Goal: Task Accomplishment & Management: Use online tool/utility

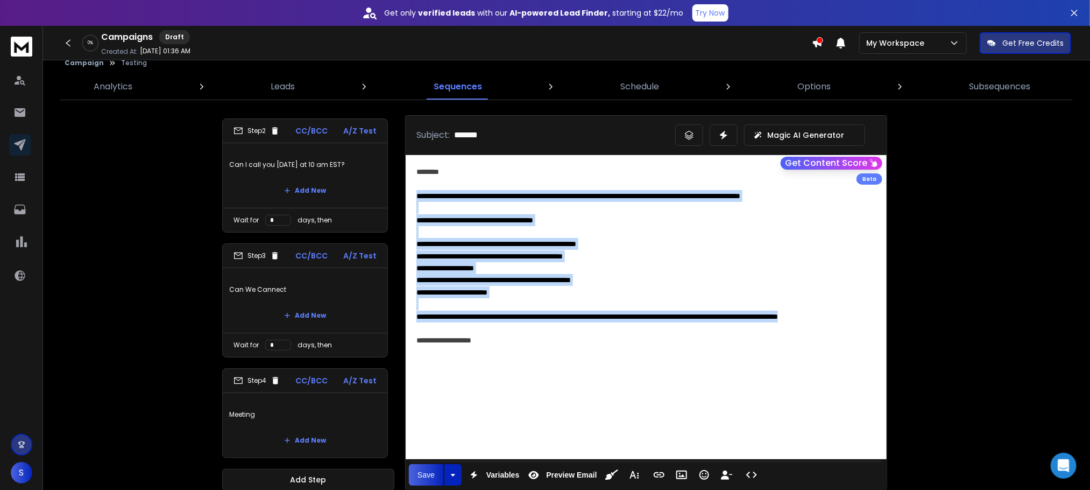
scroll to position [32, 0]
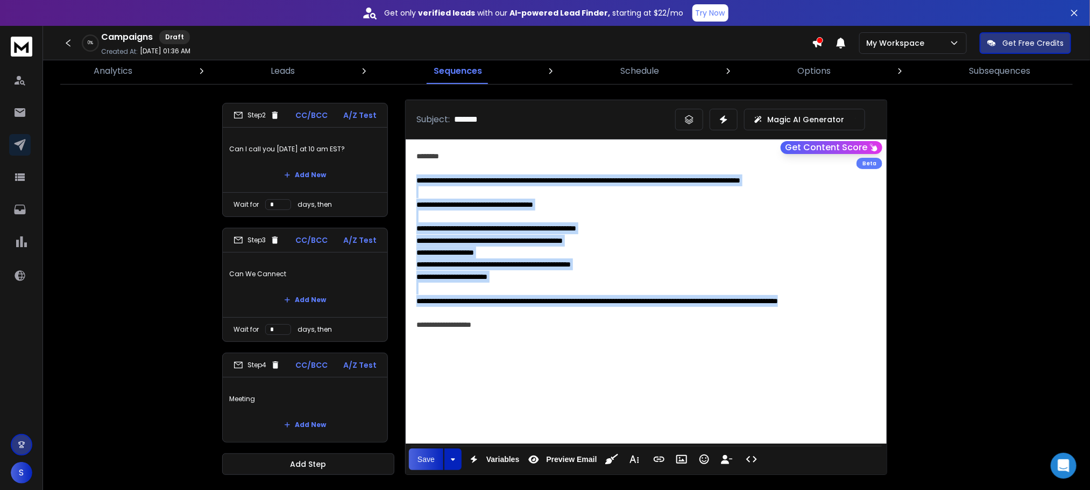
click at [323, 376] on div "Step 4 CC/BCC A/Z Test" at bounding box center [305, 365] width 165 height 24
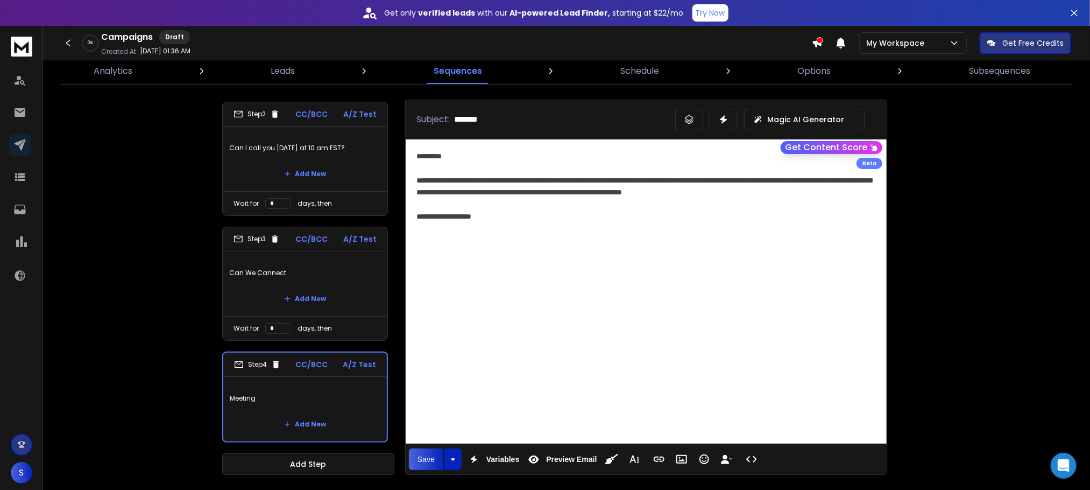
click at [343, 273] on p "Can We Cannect" at bounding box center [305, 273] width 152 height 30
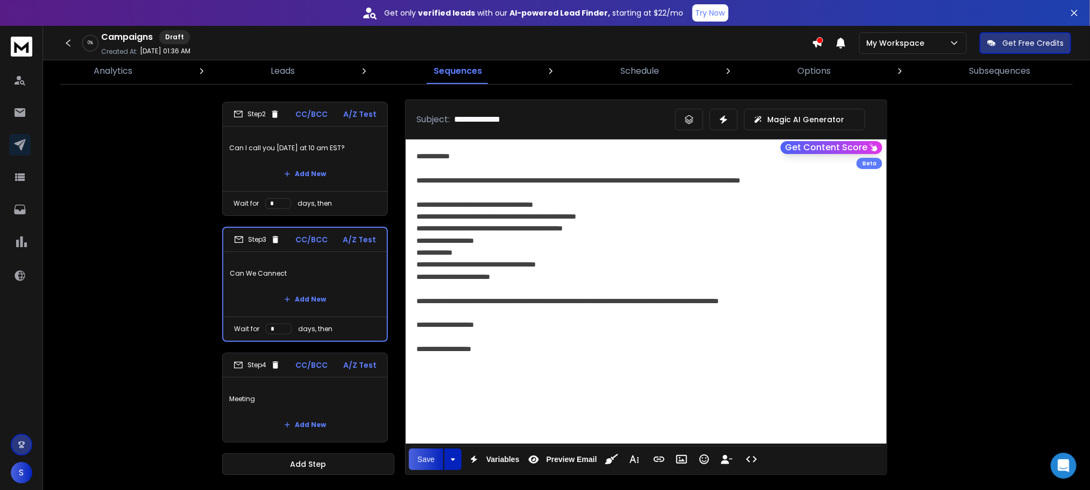
click at [344, 202] on div "Wait for * days, then" at bounding box center [305, 203] width 165 height 24
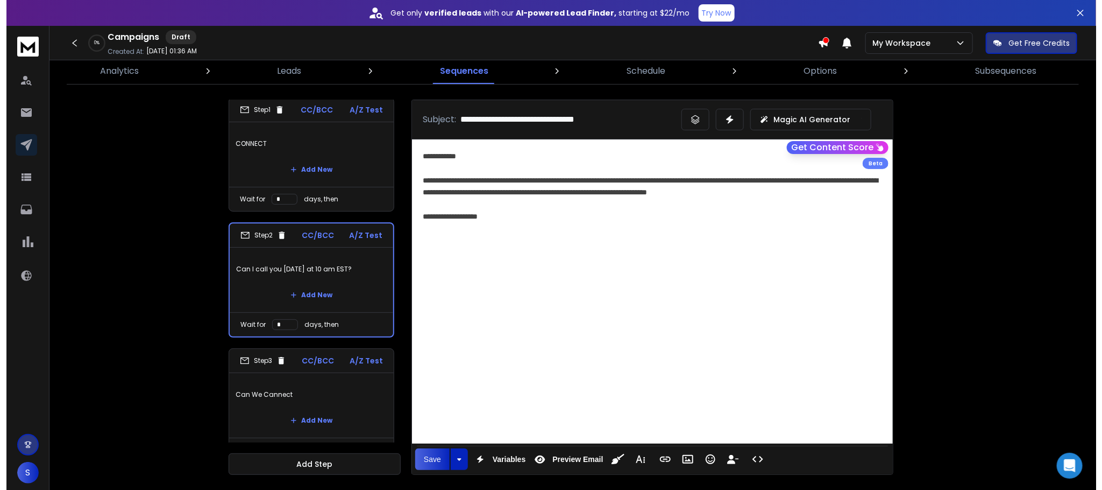
scroll to position [0, 0]
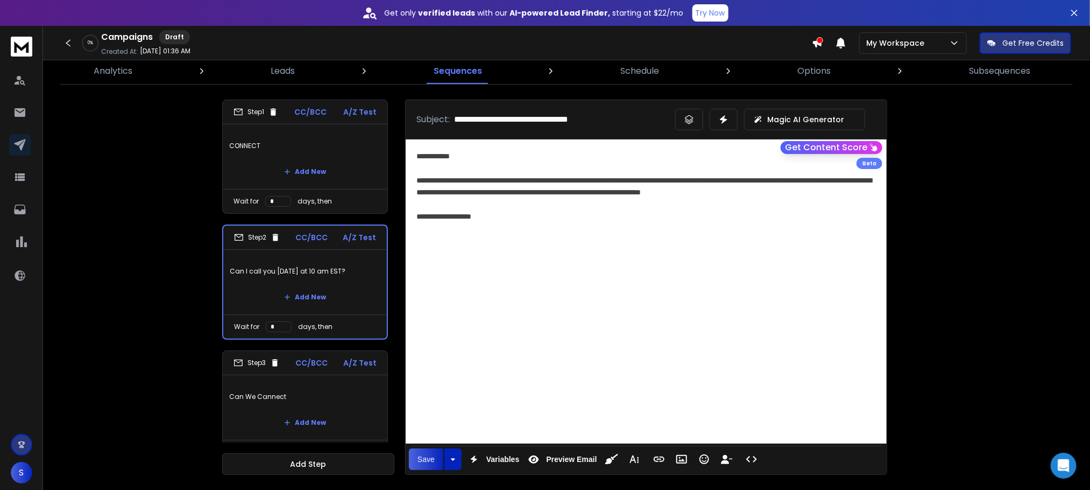
click at [346, 178] on div "Add New" at bounding box center [305, 172] width 152 height 22
type input "*******"
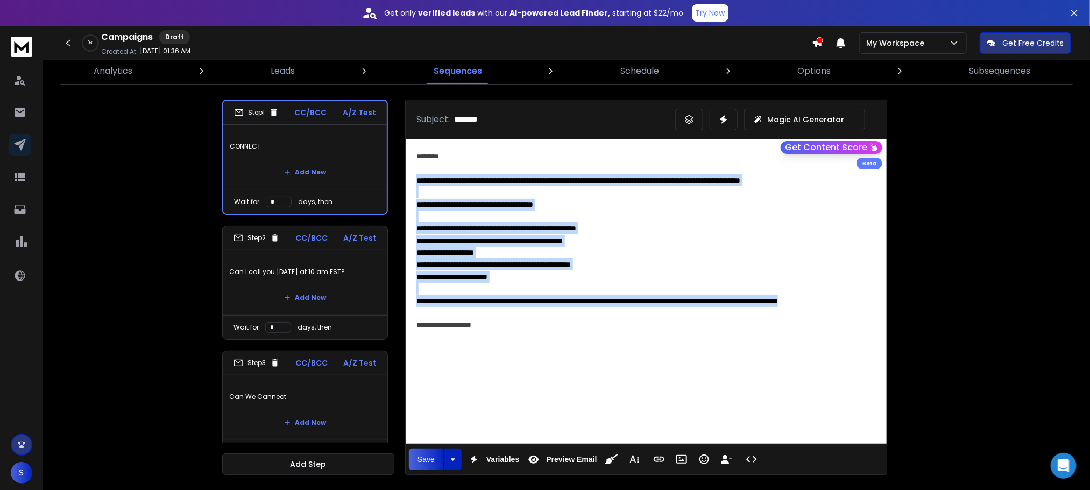
drag, startPoint x: 848, startPoint y: 299, endPoint x: 415, endPoint y: 178, distance: 449.2
click at [415, 178] on div "**********" at bounding box center [646, 286] width 481 height 294
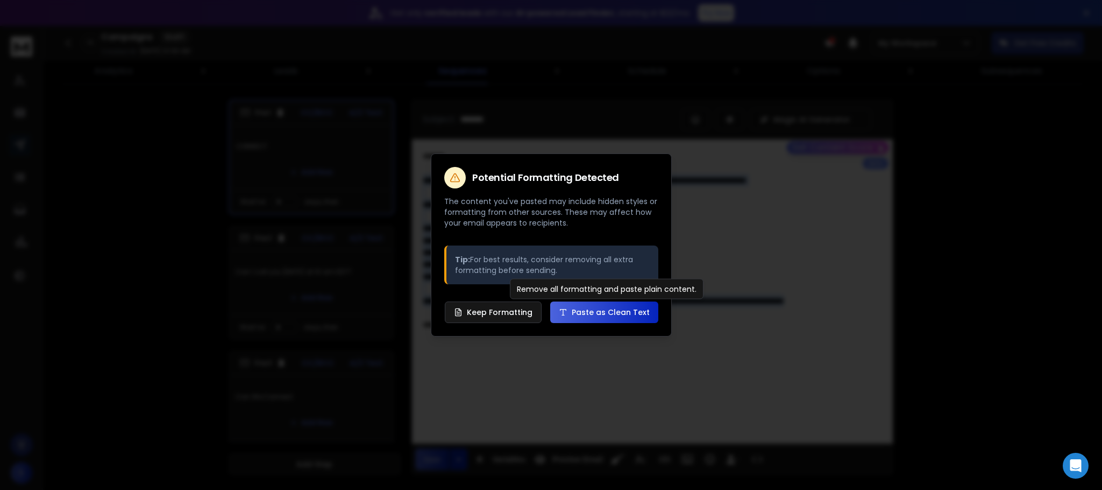
click at [631, 310] on button "Paste as Clean Text" at bounding box center [604, 312] width 108 height 22
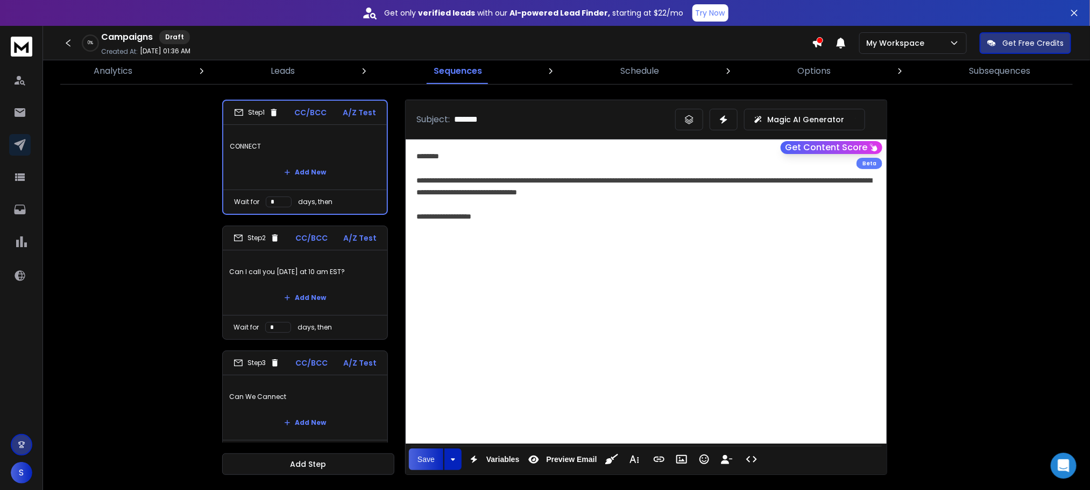
click at [437, 153] on div "********" at bounding box center [645, 156] width 459 height 12
click at [502, 122] on input "*******" at bounding box center [559, 119] width 210 height 13
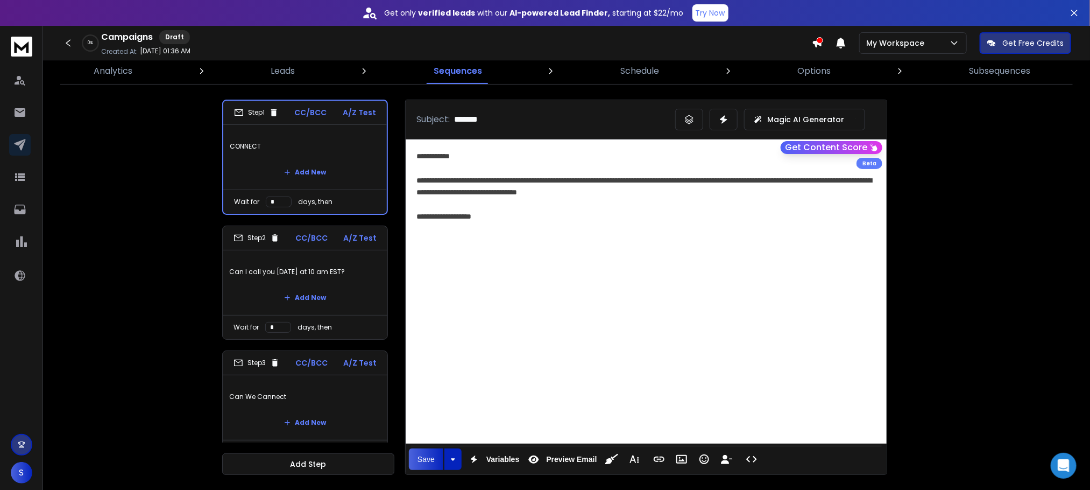
click at [502, 122] on input "*******" at bounding box center [559, 119] width 210 height 13
type input "****"
drag, startPoint x: 552, startPoint y: 391, endPoint x: 557, endPoint y: 423, distance: 33.1
click at [554, 389] on div "**********" at bounding box center [646, 286] width 481 height 294
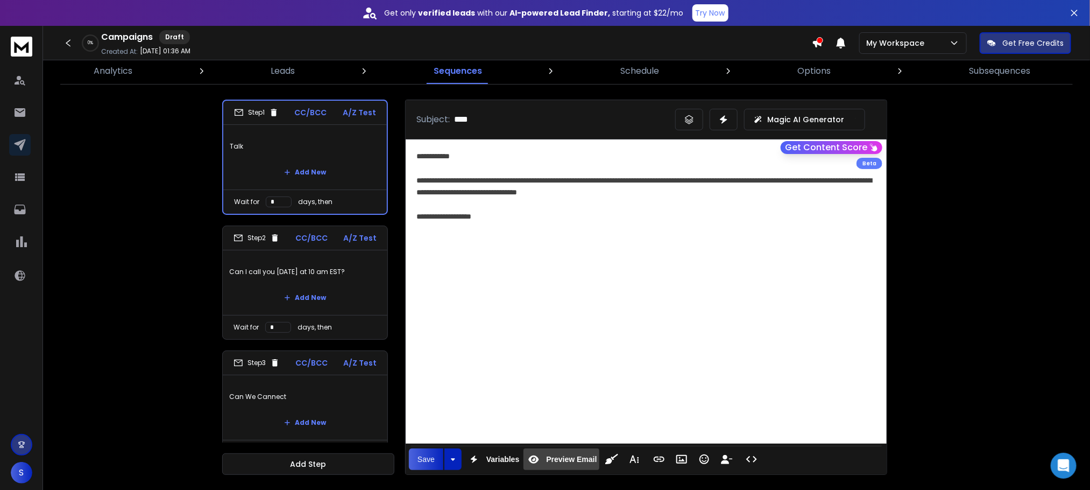
click at [561, 464] on div "Preview Email" at bounding box center [560, 459] width 75 height 18
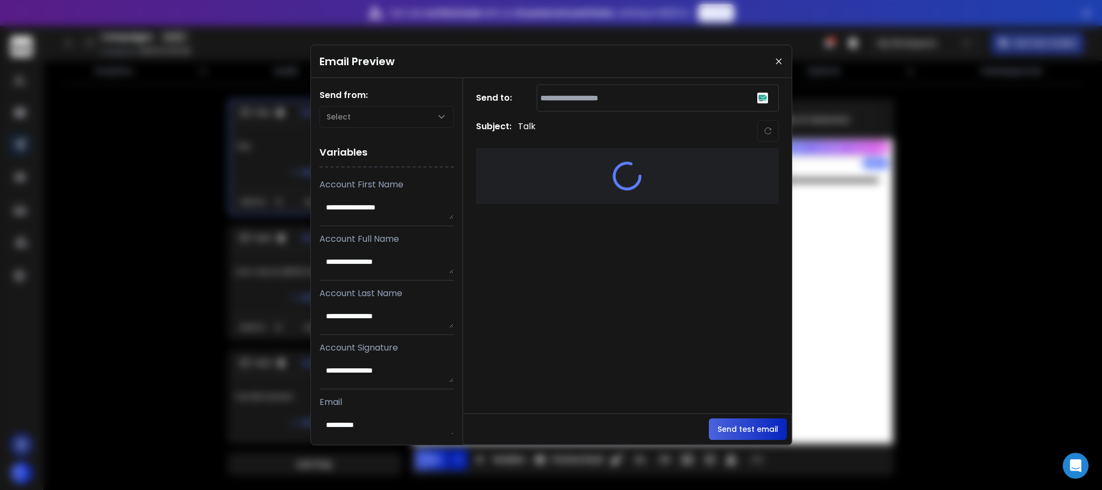
type textarea "********"
type textarea "**********"
type textarea "******"
type textarea "**********"
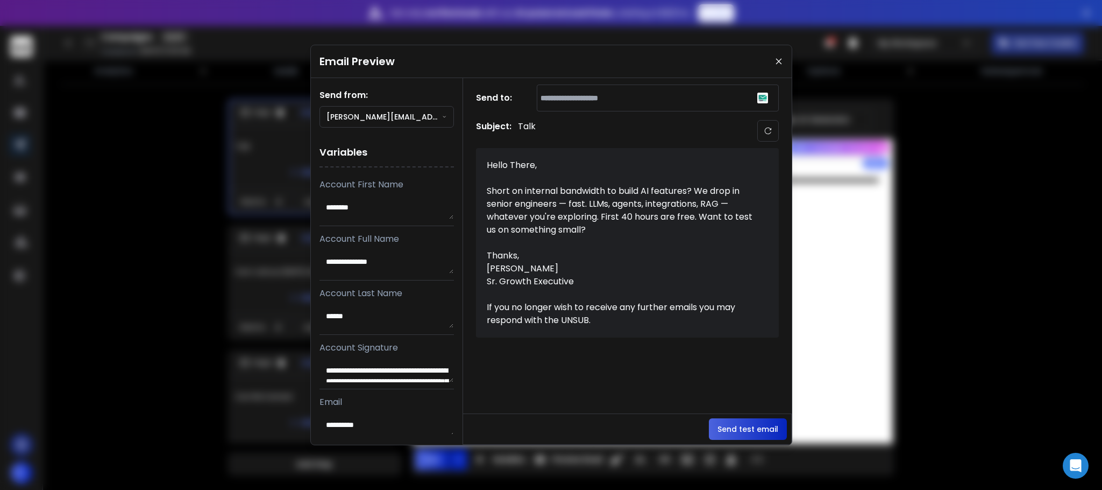
click at [781, 68] on div "Email Preview" at bounding box center [551, 61] width 481 height 32
click at [773, 63] on div "Email Preview" at bounding box center [551, 61] width 481 height 32
click at [778, 60] on icon at bounding box center [779, 61] width 6 height 6
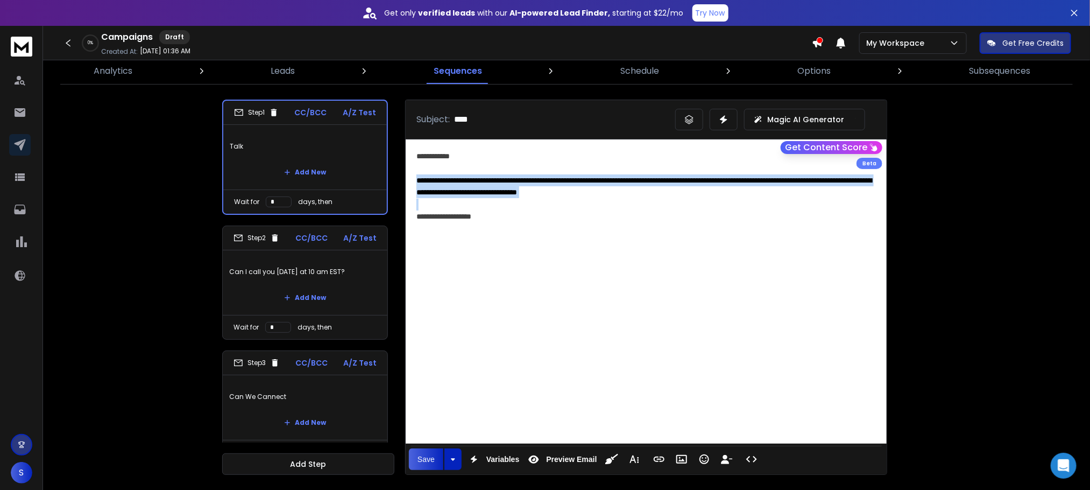
drag, startPoint x: 658, startPoint y: 198, endPoint x: 408, endPoint y: 178, distance: 251.0
click at [408, 178] on div "**********" at bounding box center [646, 286] width 481 height 294
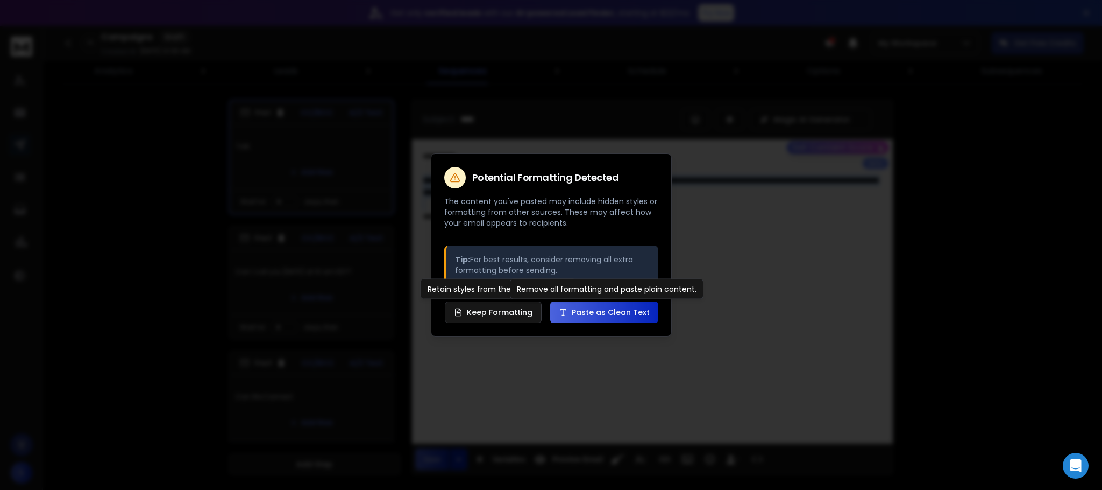
click at [599, 309] on button "Paste as Clean Text" at bounding box center [604, 312] width 108 height 22
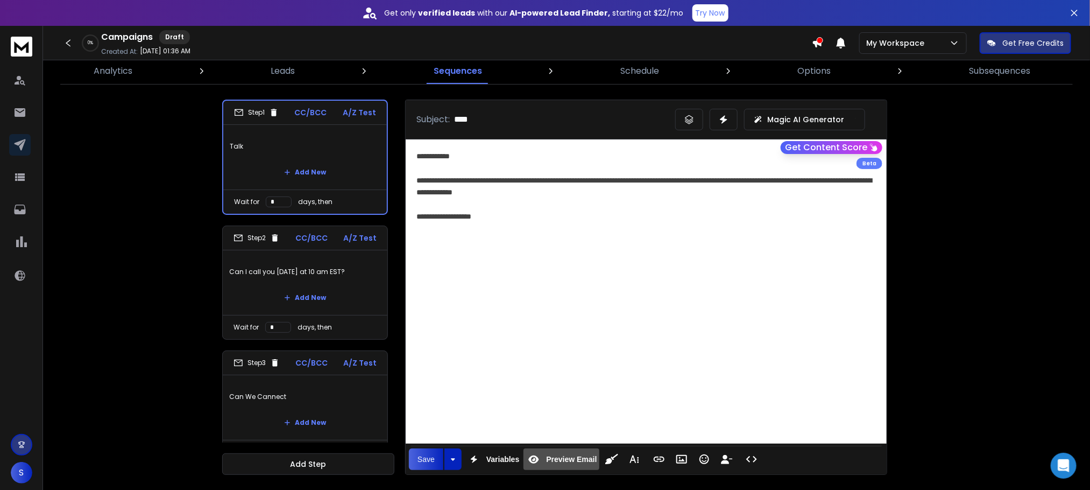
click at [572, 450] on div "Preview Email" at bounding box center [560, 459] width 75 height 18
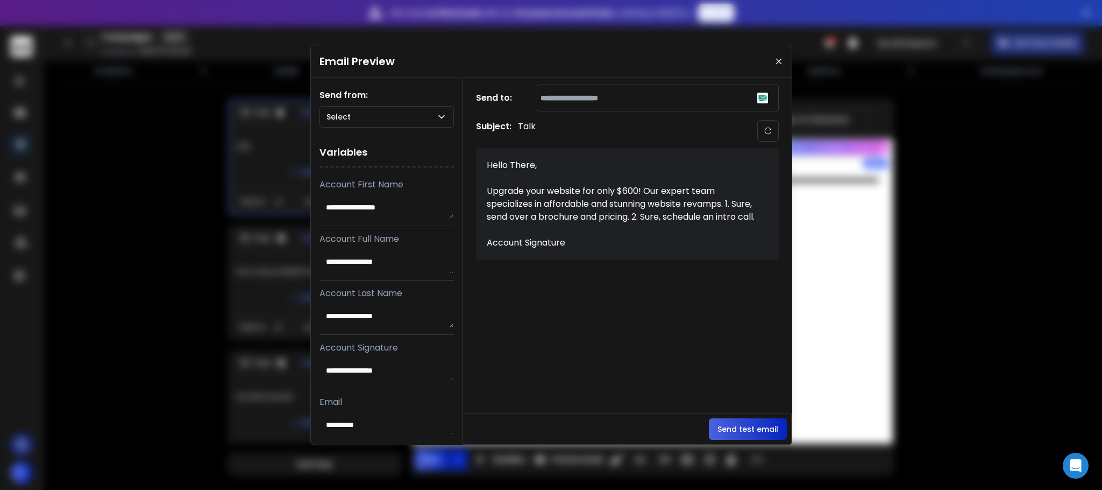
type textarea "********"
type textarea "**********"
type textarea "******"
type textarea "**********"
click at [846, 215] on div "**********" at bounding box center [551, 245] width 1102 height 422
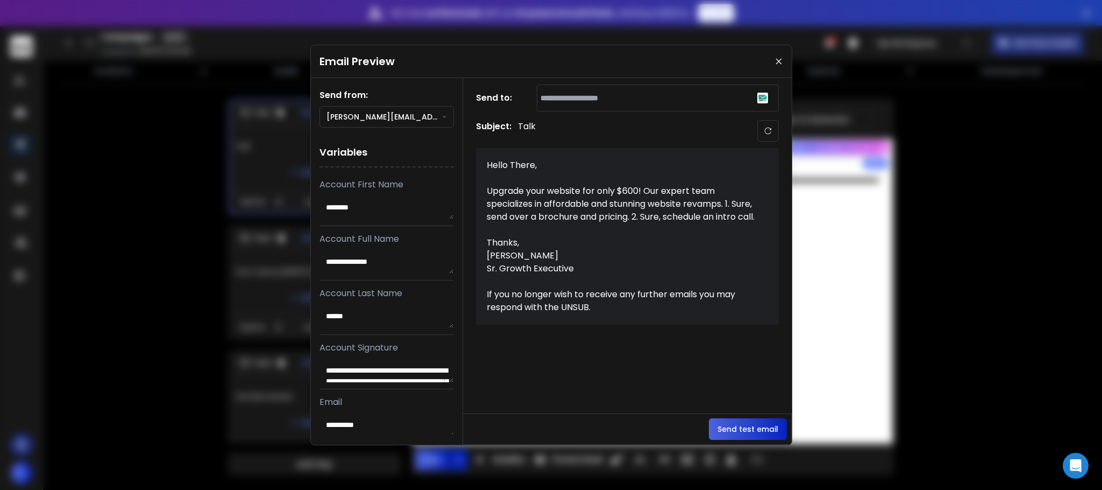
click at [778, 66] on div "Email Preview" at bounding box center [551, 61] width 481 height 32
click at [780, 60] on icon at bounding box center [779, 61] width 6 height 6
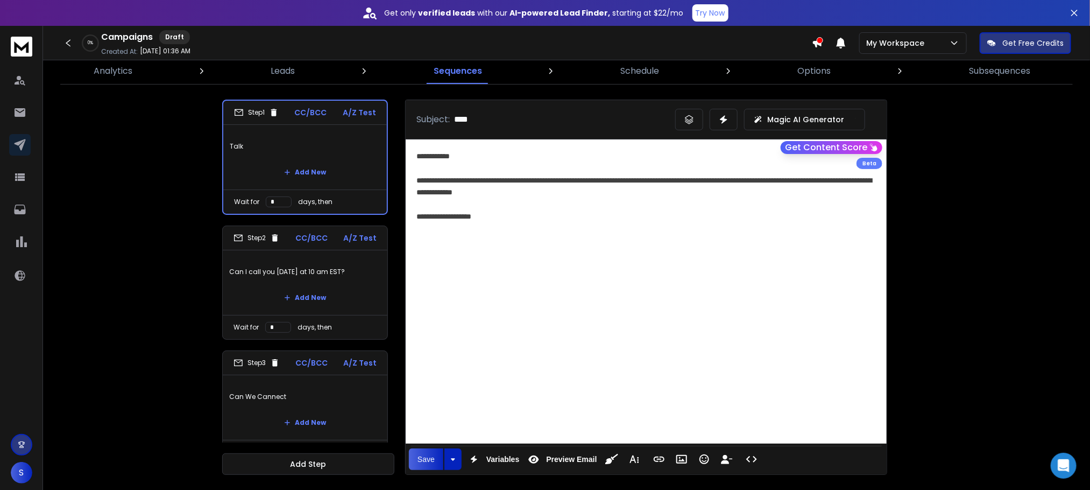
click at [784, 187] on div "**********" at bounding box center [645, 186] width 459 height 24
click at [786, 181] on div "**********" at bounding box center [645, 186] width 459 height 24
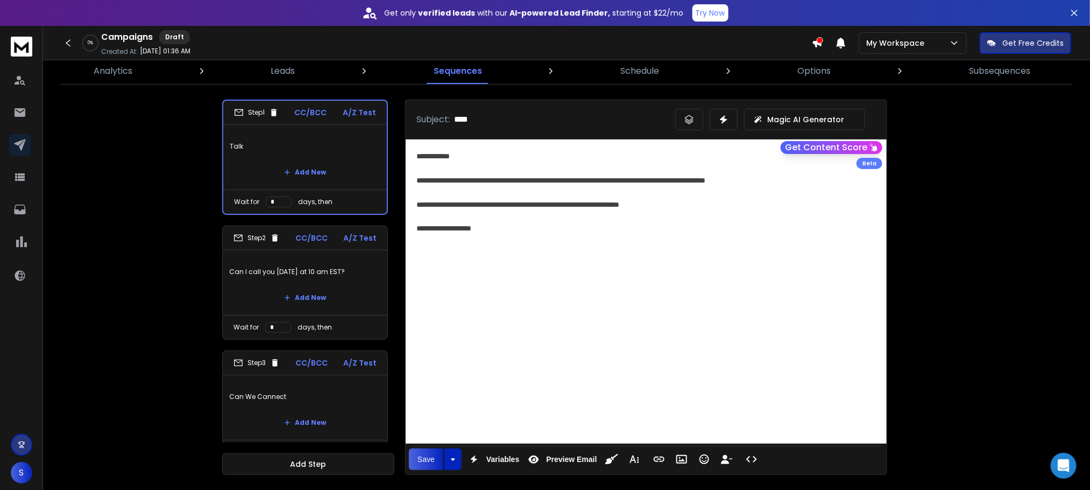
click at [562, 204] on div "**********" at bounding box center [645, 204] width 459 height 12
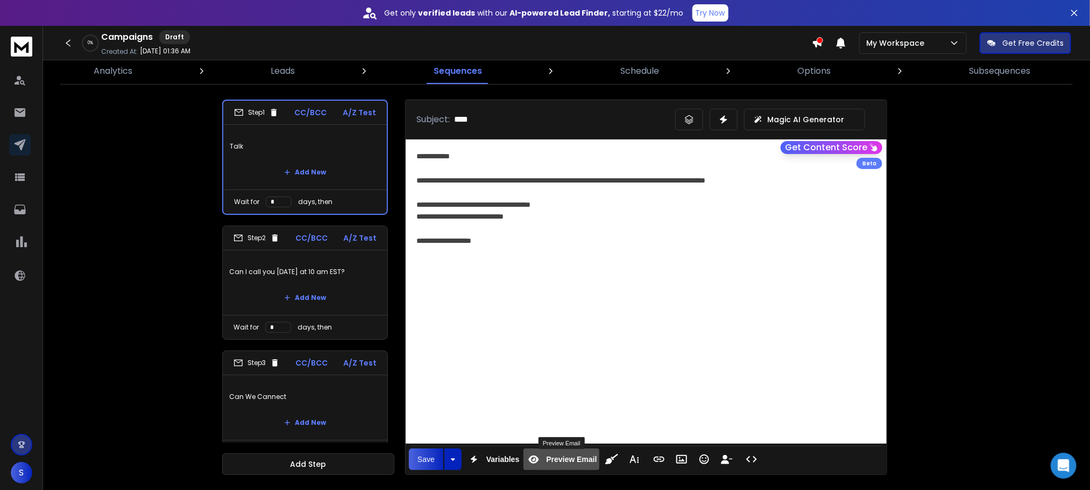
click at [581, 454] on div "Preview Email" at bounding box center [560, 459] width 75 height 18
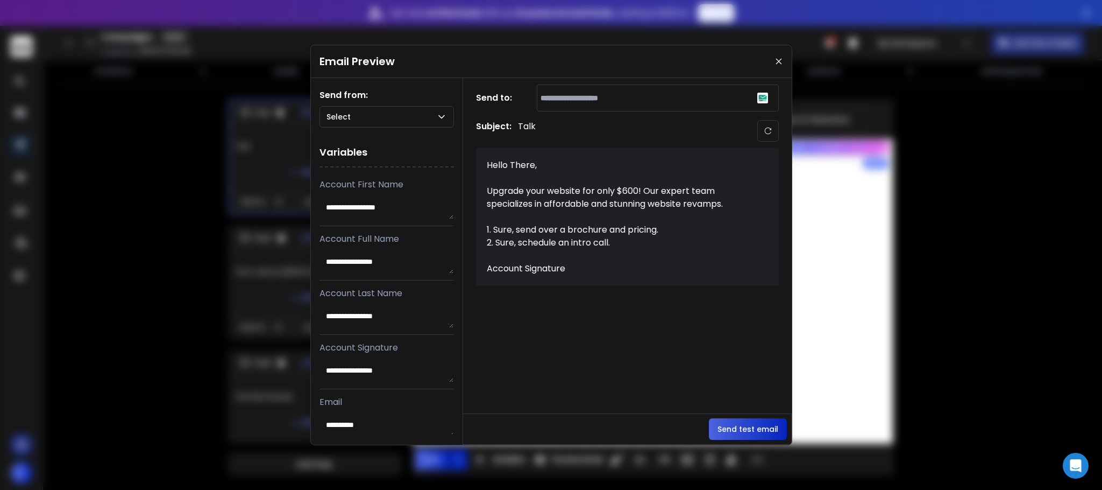
type textarea "********"
type textarea "**********"
type textarea "******"
type textarea "**********"
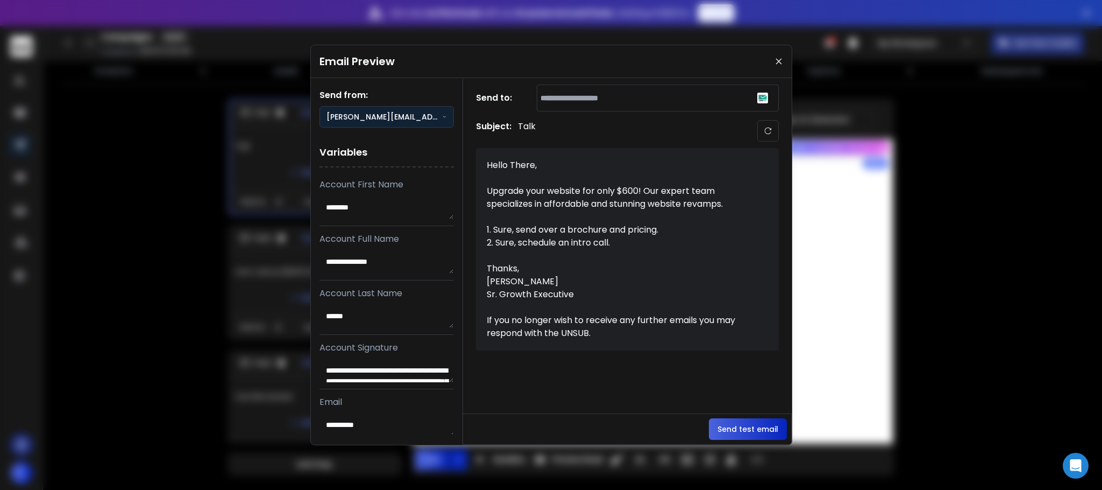
click at [376, 115] on p "[PERSON_NAME][EMAIL_ADDRESS][PERSON_NAME][DOMAIN_NAME]" at bounding box center [385, 116] width 116 height 11
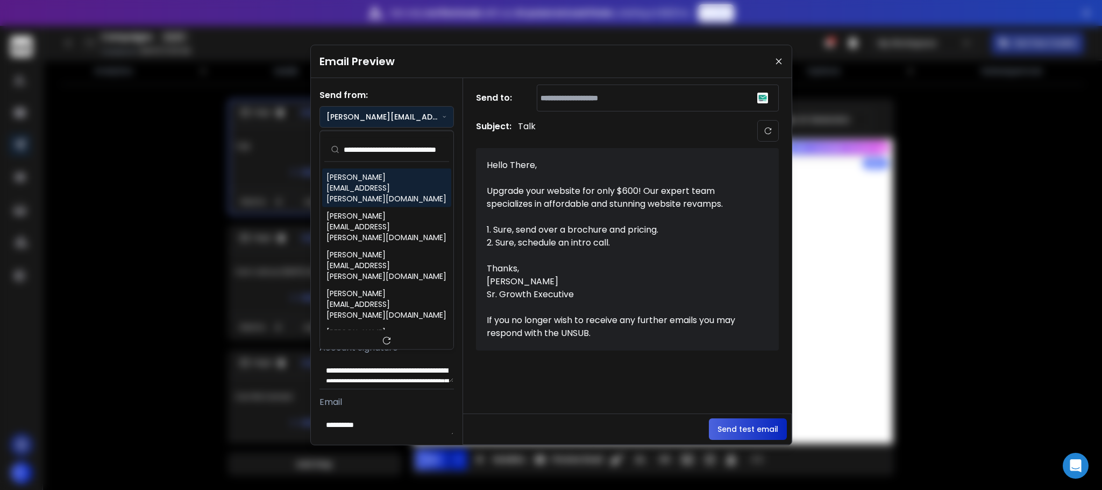
scroll to position [0, 37]
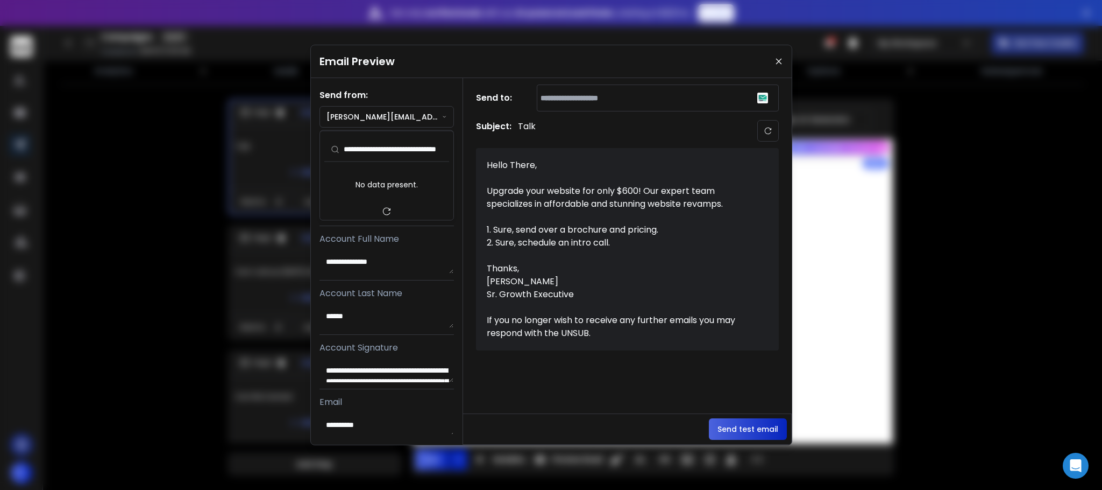
type input "**********"
click at [414, 77] on div "**********" at bounding box center [551, 260] width 481 height 367
click at [393, 117] on p "[PERSON_NAME][EMAIL_ADDRESS][PERSON_NAME][DOMAIN_NAME]" at bounding box center [385, 116] width 116 height 11
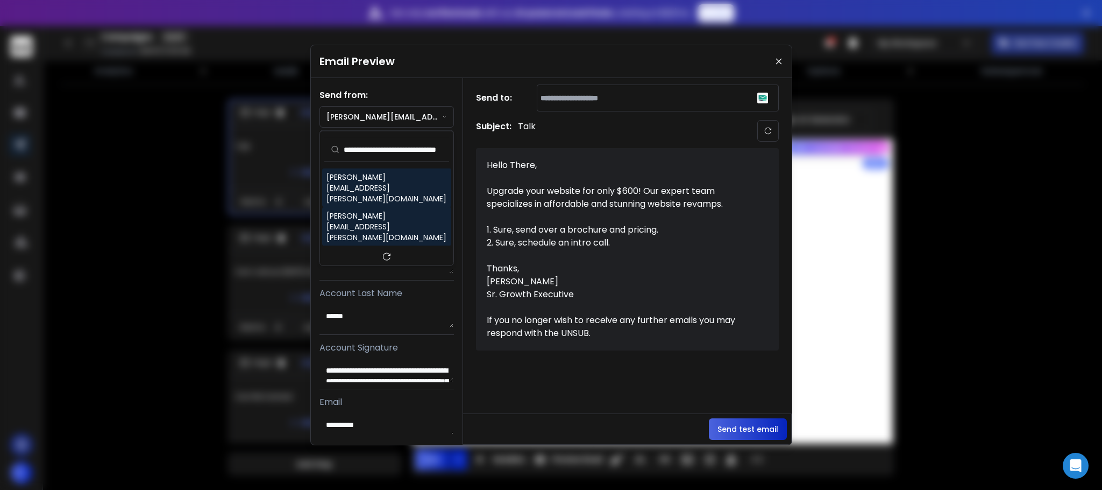
scroll to position [0, 37]
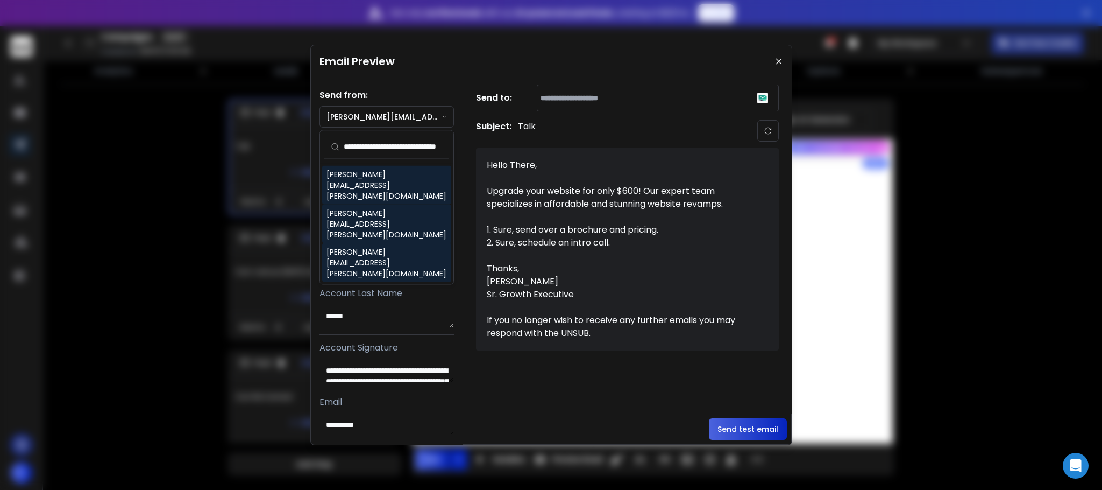
type input "**********"
click at [375, 207] on div "[PERSON_NAME][EMAIL_ADDRESS][PERSON_NAME][DOMAIN_NAME]" at bounding box center [387, 223] width 120 height 32
type textarea "*****"
type textarea "**********"
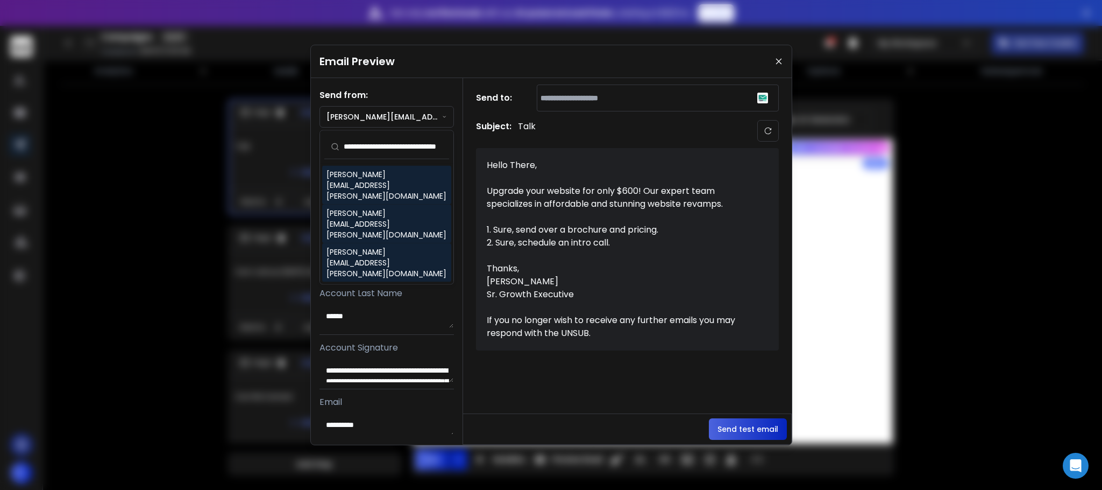
type textarea "*******"
type textarea "**********"
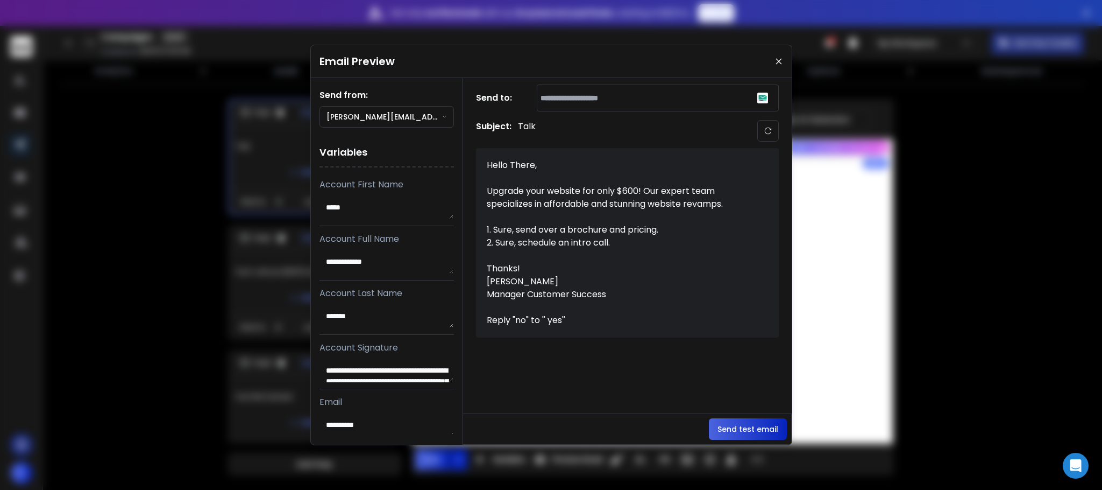
click at [621, 102] on input at bounding box center [658, 97] width 235 height 19
click at [763, 441] on div "Send test email" at bounding box center [627, 428] width 329 height 31
click at [757, 427] on button "Send test email" at bounding box center [748, 429] width 78 height 22
click at [755, 97] on icon at bounding box center [758, 98] width 6 height 6
click at [604, 97] on input at bounding box center [658, 97] width 235 height 19
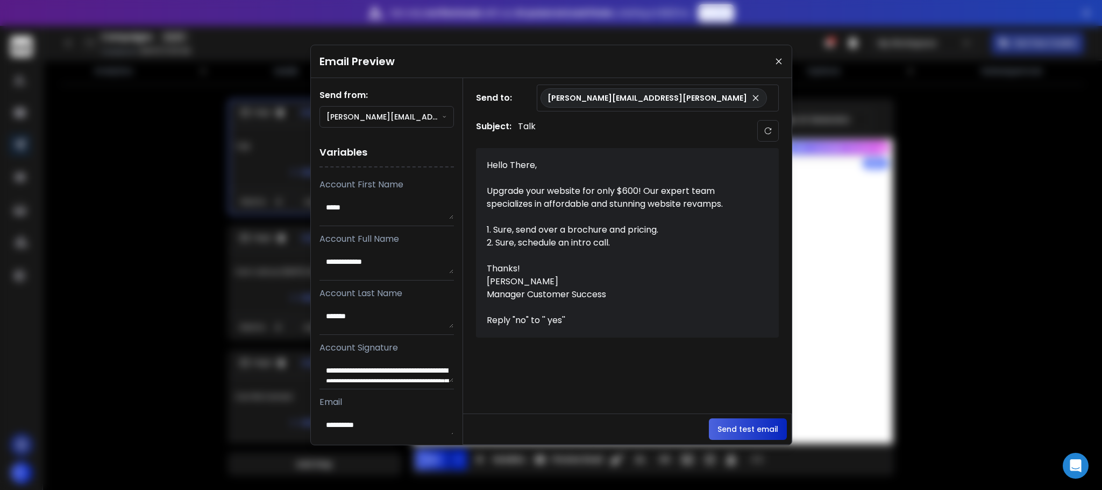
click at [751, 428] on button "Send test email" at bounding box center [748, 429] width 78 height 22
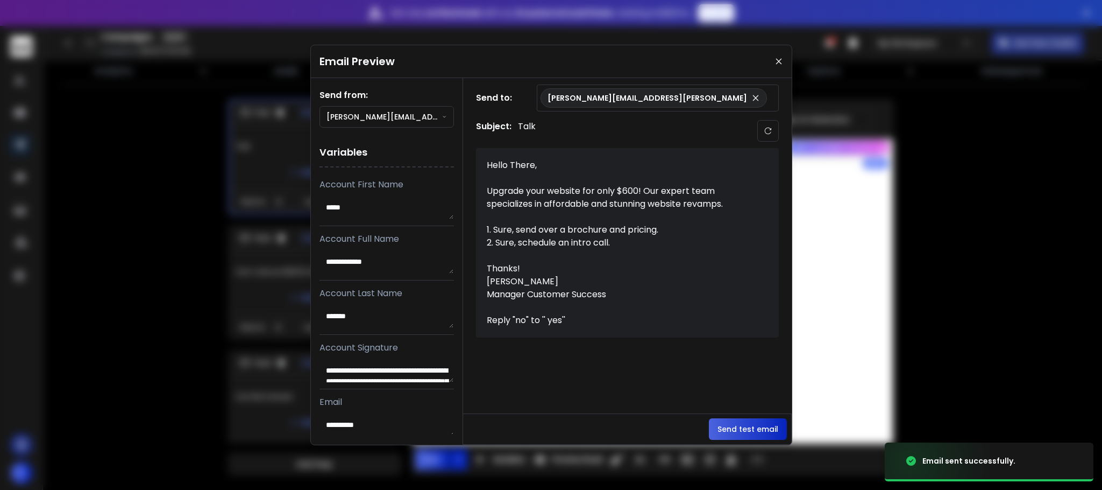
click at [751, 97] on icon at bounding box center [755, 98] width 9 height 9
click at [671, 97] on input at bounding box center [658, 97] width 235 height 19
click at [743, 433] on button "Send test email" at bounding box center [748, 429] width 78 height 22
click at [689, 99] on icon at bounding box center [693, 98] width 9 height 9
click at [709, 99] on input at bounding box center [826, 97] width 235 height 19
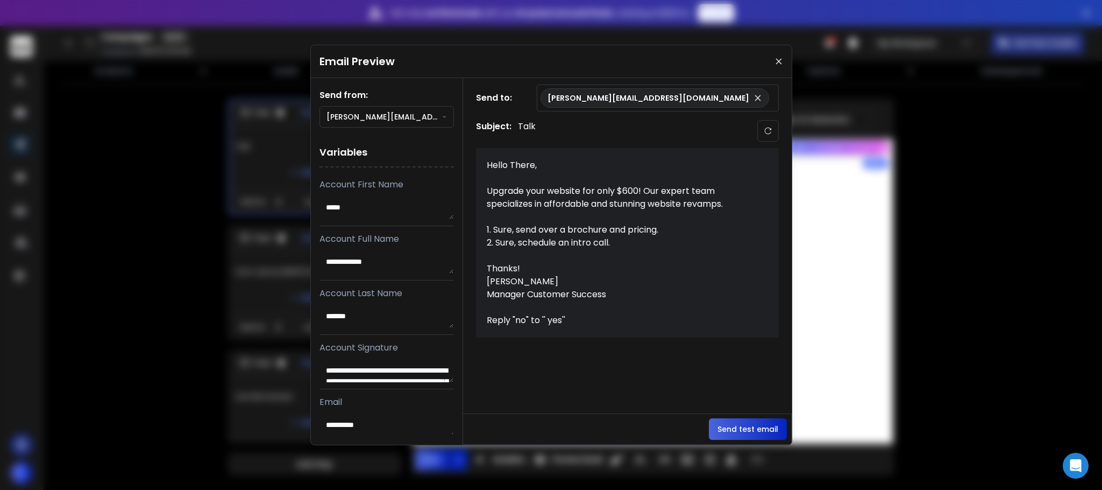
click at [764, 423] on button "Send test email" at bounding box center [748, 429] width 78 height 22
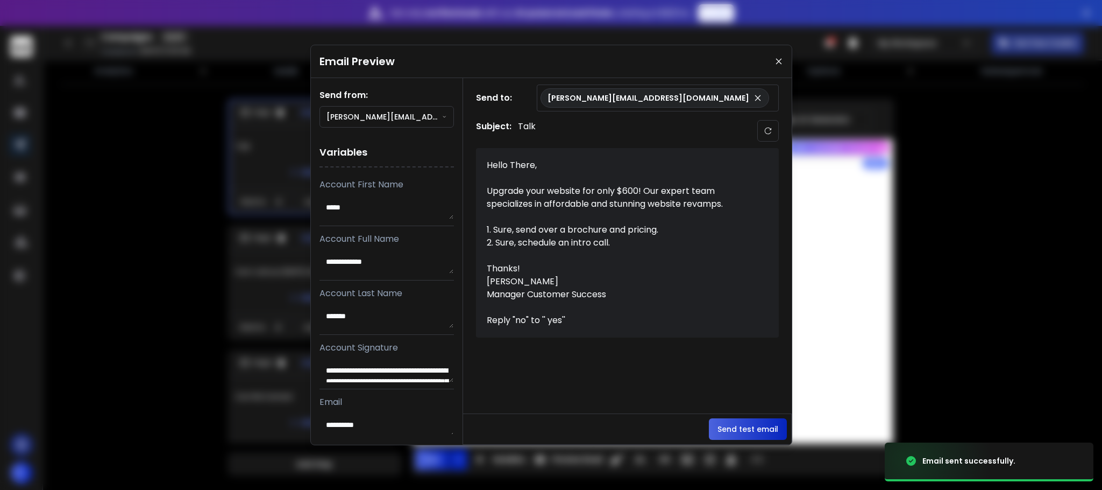
click at [754, 101] on icon at bounding box center [758, 98] width 9 height 9
click at [707, 101] on input at bounding box center [658, 97] width 235 height 19
click at [746, 431] on button "Send test email" at bounding box center [748, 429] width 78 height 22
click at [754, 99] on icon at bounding box center [758, 98] width 9 height 9
click at [774, 99] on input at bounding box center [891, 97] width 235 height 19
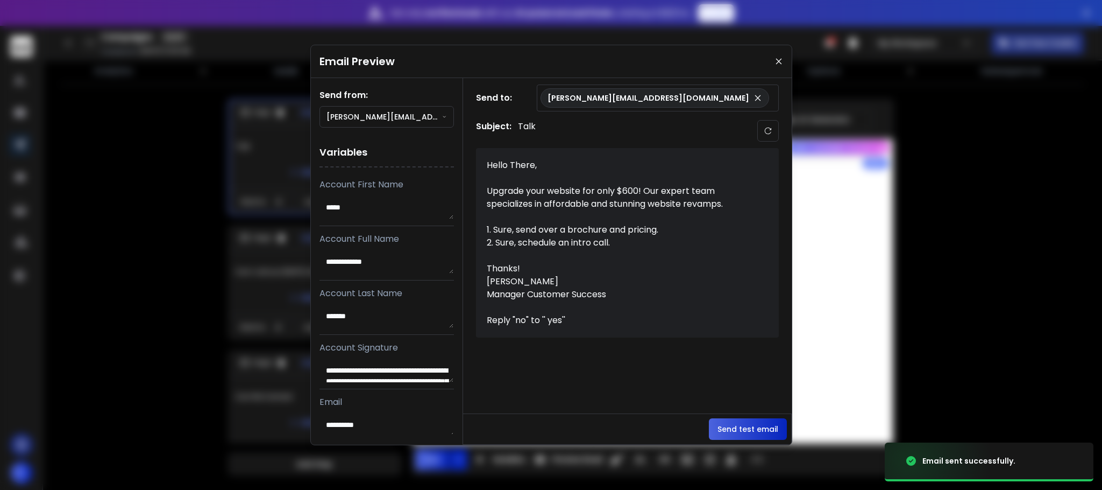
click at [746, 432] on button "Send test email" at bounding box center [748, 429] width 78 height 22
click at [754, 99] on icon at bounding box center [758, 98] width 9 height 9
click at [636, 99] on input at bounding box center [658, 97] width 235 height 19
click at [743, 427] on button "Send test email" at bounding box center [748, 429] width 78 height 22
click at [690, 97] on icon at bounding box center [693, 98] width 6 height 6
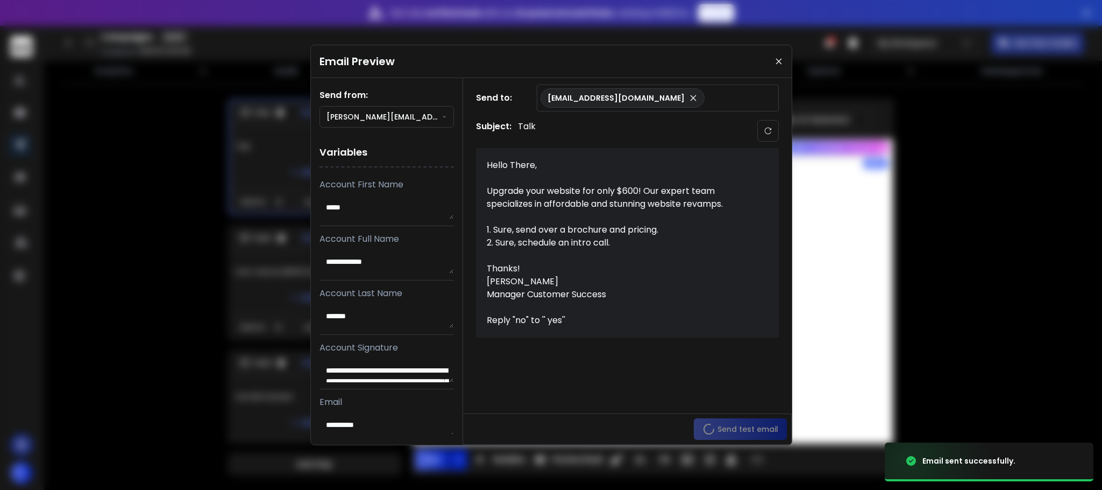
click at [709, 97] on input at bounding box center [826, 97] width 235 height 19
click at [751, 431] on button "Send test email" at bounding box center [748, 429] width 78 height 22
click at [754, 97] on icon at bounding box center [758, 98] width 9 height 9
click at [774, 97] on input at bounding box center [891, 97] width 235 height 19
click at [733, 430] on button "Send test email" at bounding box center [748, 429] width 78 height 22
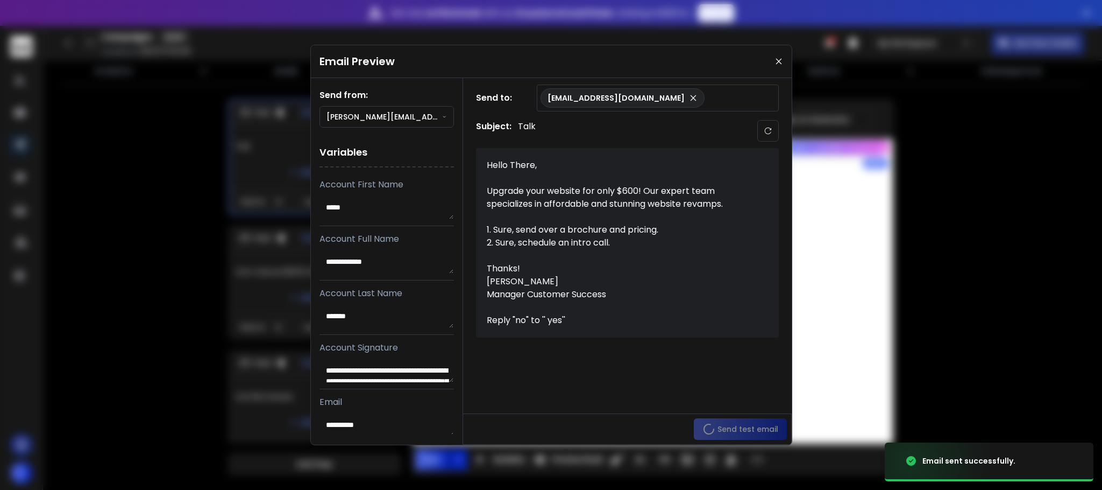
click at [689, 95] on icon at bounding box center [693, 98] width 9 height 9
click at [626, 95] on div "[PERSON_NAME][EMAIL_ADDRESS][DOMAIN_NAME]" at bounding box center [658, 97] width 242 height 27
click at [737, 424] on button "Send test email" at bounding box center [748, 429] width 78 height 22
click at [754, 97] on icon at bounding box center [758, 98] width 9 height 9
click at [682, 97] on input at bounding box center [658, 97] width 235 height 19
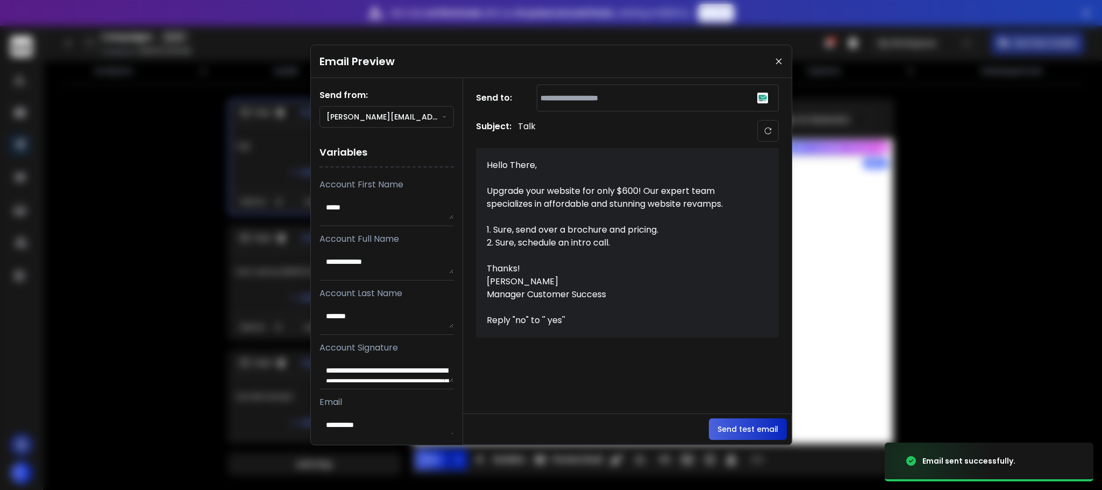
click at [678, 94] on input at bounding box center [658, 97] width 235 height 19
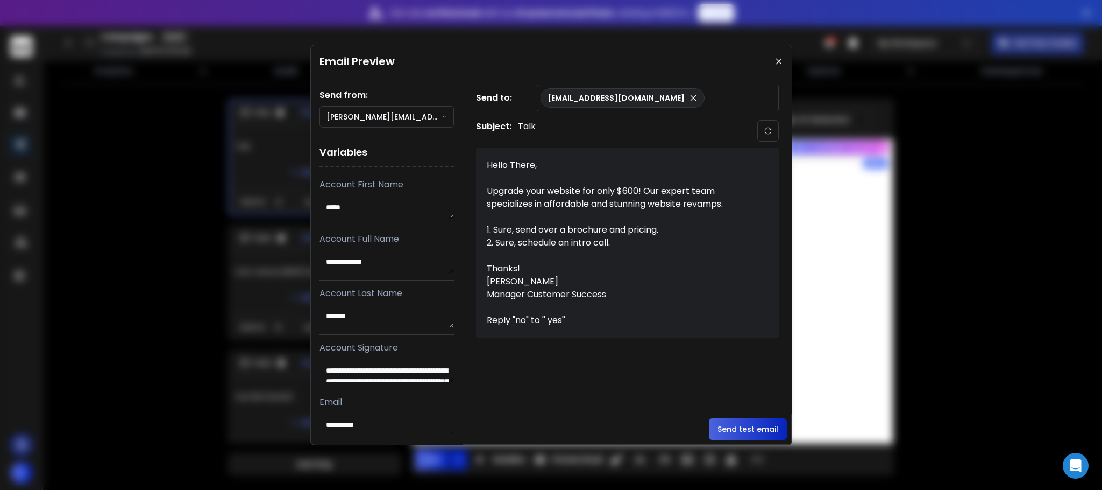
click at [764, 425] on button "Send test email" at bounding box center [748, 429] width 78 height 22
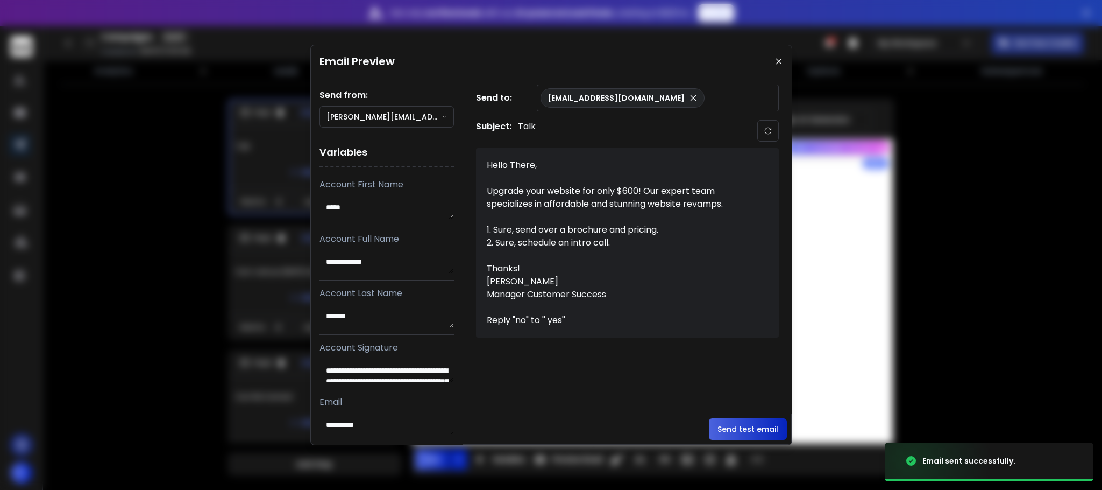
click at [689, 94] on icon at bounding box center [693, 98] width 9 height 9
click at [709, 92] on input at bounding box center [826, 97] width 235 height 19
click at [740, 423] on button "Send test email" at bounding box center [748, 429] width 78 height 22
click at [754, 100] on icon at bounding box center [758, 98] width 9 height 9
click at [669, 100] on div at bounding box center [658, 97] width 242 height 27
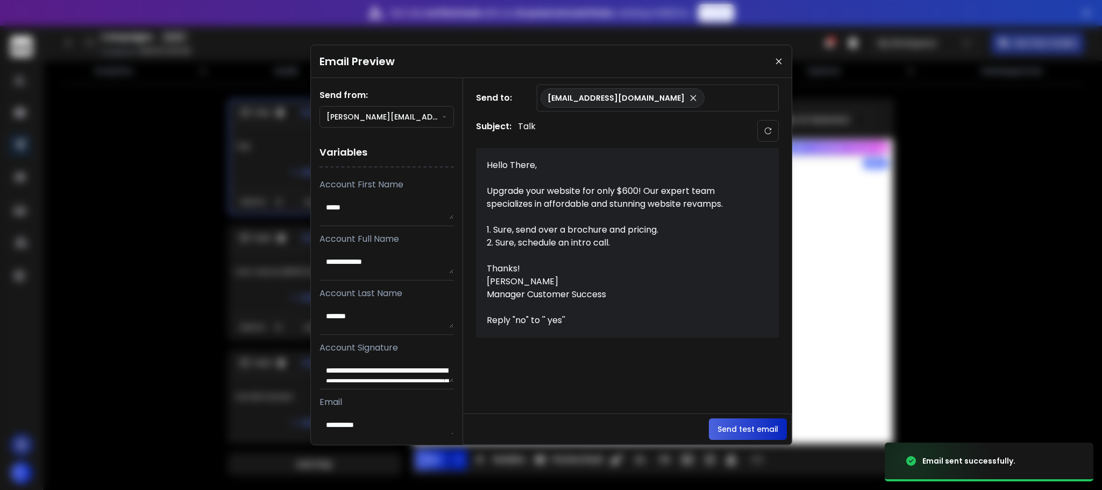
click at [741, 425] on button "Send test email" at bounding box center [748, 429] width 78 height 22
click at [689, 102] on icon at bounding box center [693, 98] width 9 height 9
click at [656, 102] on input at bounding box center [658, 97] width 235 height 19
drag, startPoint x: 736, startPoint y: 441, endPoint x: 735, endPoint y: 432, distance: 8.1
click at [736, 439] on div "Send test email" at bounding box center [627, 428] width 329 height 31
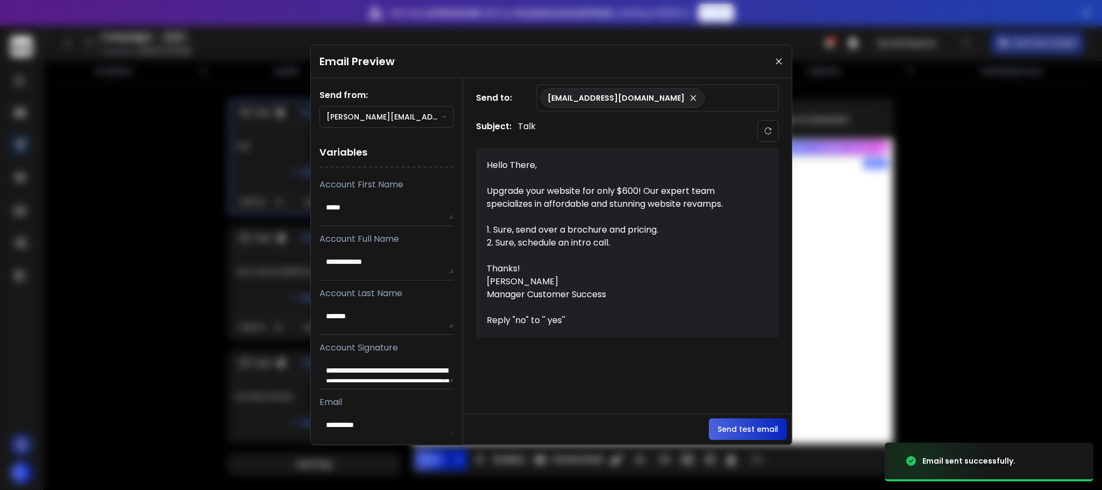
click at [734, 427] on button "Send test email" at bounding box center [748, 429] width 78 height 22
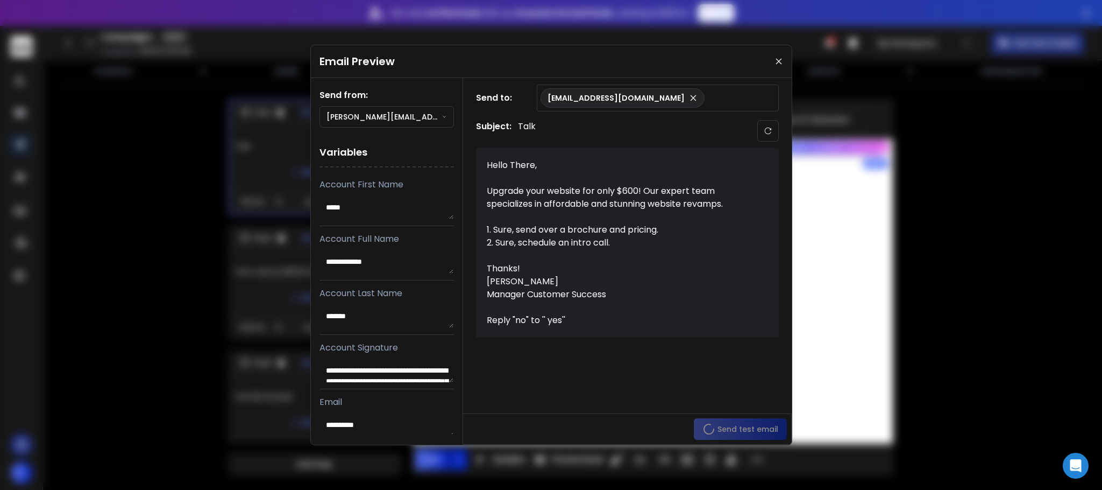
click at [689, 97] on icon at bounding box center [693, 98] width 9 height 9
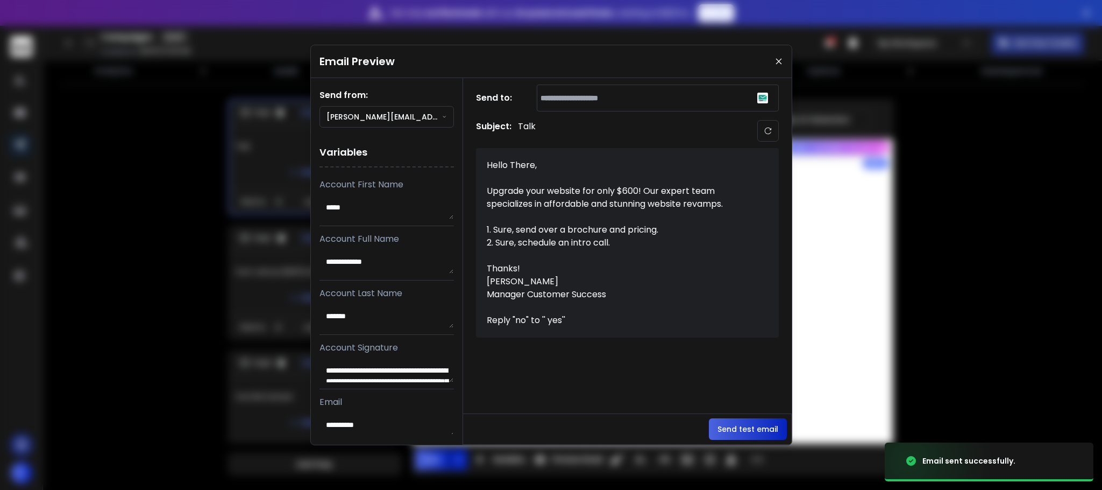
click at [672, 97] on input at bounding box center [658, 97] width 235 height 19
click at [760, 439] on div "Send test email" at bounding box center [627, 428] width 329 height 31
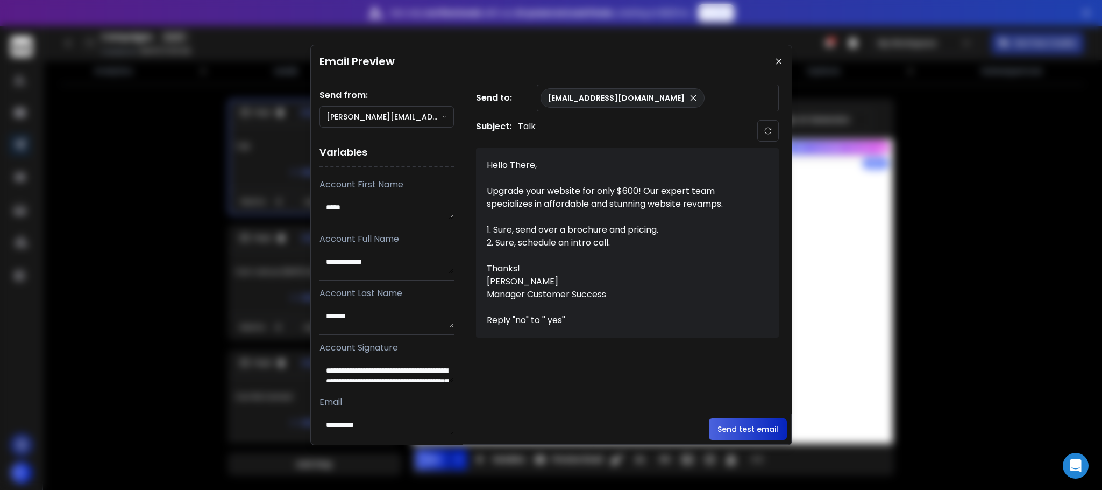
click at [689, 99] on icon at bounding box center [693, 98] width 9 height 9
click at [709, 99] on input at bounding box center [826, 97] width 235 height 19
click at [752, 432] on button "Send test email" at bounding box center [748, 429] width 78 height 22
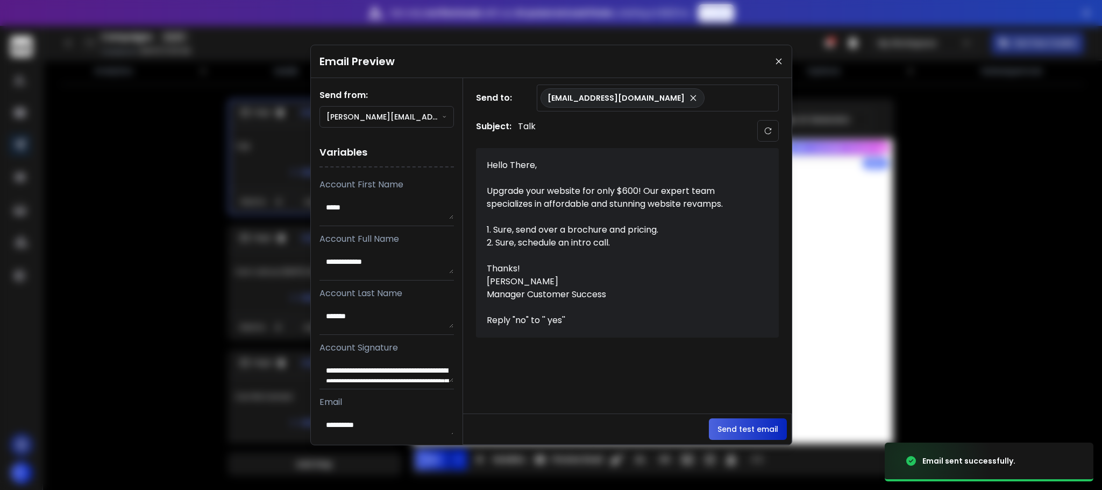
click at [691, 96] on icon at bounding box center [693, 98] width 9 height 9
click at [691, 96] on input at bounding box center [658, 97] width 235 height 19
click at [778, 426] on button "Send test email" at bounding box center [748, 429] width 78 height 22
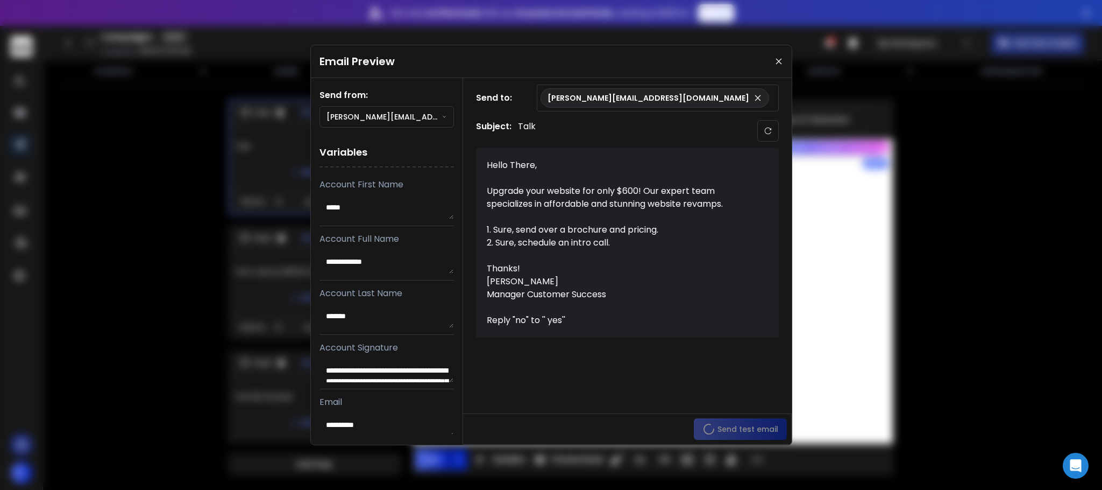
click at [754, 96] on icon at bounding box center [758, 98] width 9 height 9
click at [774, 96] on input at bounding box center [891, 97] width 235 height 19
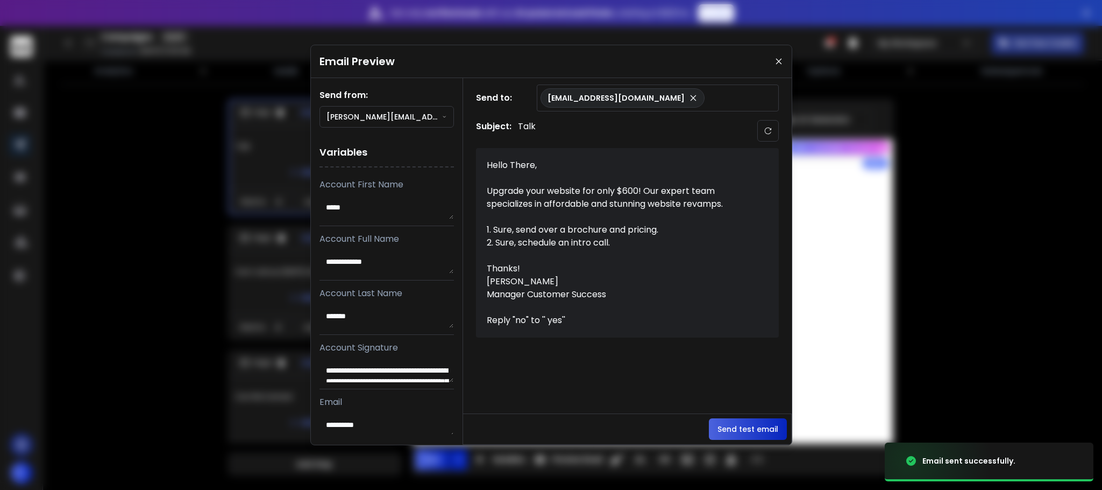
click at [713, 417] on div "Send test email" at bounding box center [627, 428] width 329 height 31
click at [728, 420] on button "Send test email" at bounding box center [748, 429] width 78 height 22
click at [689, 94] on icon at bounding box center [693, 98] width 9 height 9
click at [657, 94] on input at bounding box center [658, 97] width 235 height 19
click at [741, 431] on button "Send test email" at bounding box center [748, 429] width 78 height 22
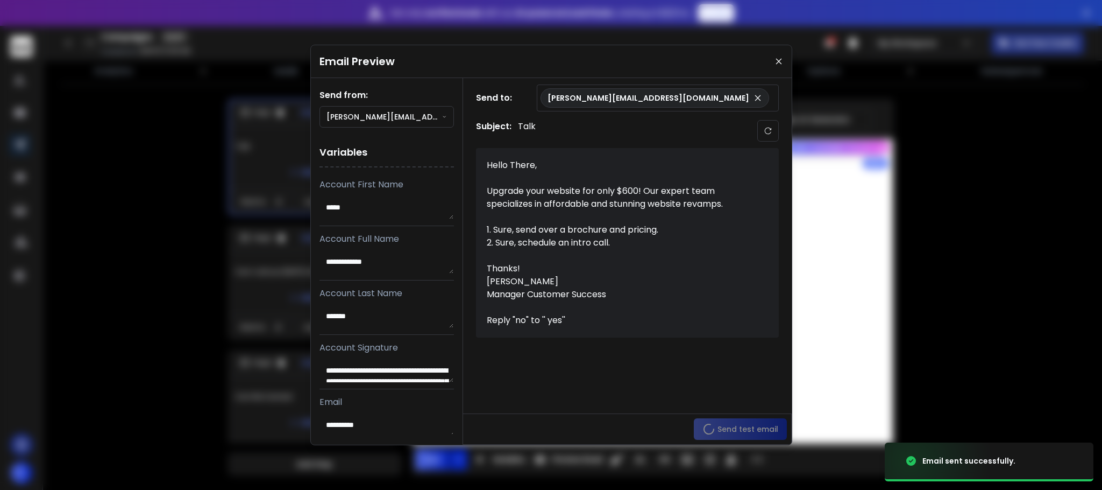
click at [755, 96] on icon at bounding box center [758, 98] width 6 height 6
click at [681, 96] on input at bounding box center [658, 97] width 235 height 19
click at [715, 431] on button "Send test email" at bounding box center [748, 429] width 78 height 22
click at [754, 97] on icon at bounding box center [758, 98] width 9 height 9
click at [774, 97] on input at bounding box center [891, 97] width 235 height 19
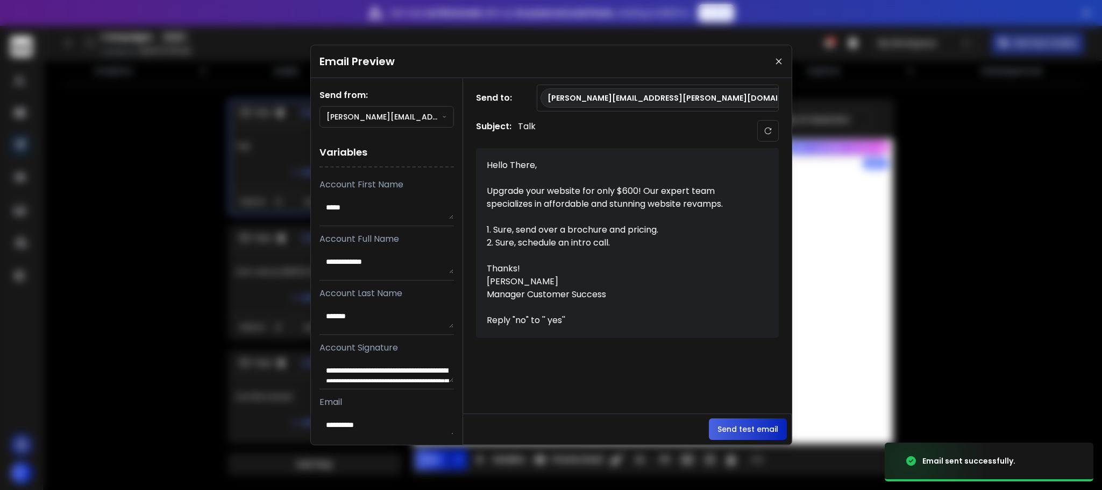
click at [757, 428] on button "Send test email" at bounding box center [748, 429] width 78 height 22
click at [818, 102] on icon at bounding box center [822, 98] width 9 height 9
click at [656, 102] on input at bounding box center [658, 97] width 235 height 19
click at [751, 422] on button "Send test email" at bounding box center [748, 429] width 78 height 22
click at [690, 100] on icon at bounding box center [693, 98] width 6 height 6
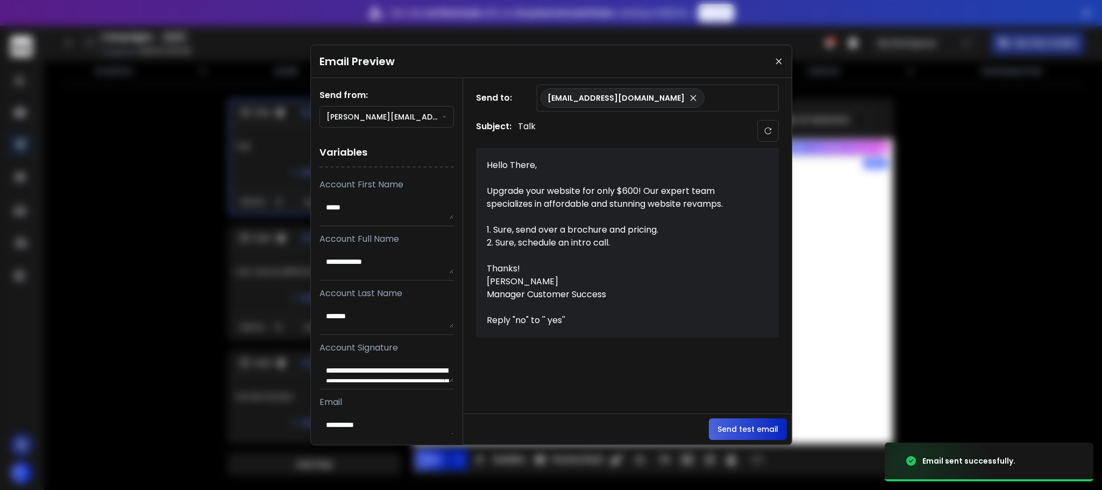
click at [650, 100] on div "[EMAIL_ADDRESS][DOMAIN_NAME]" at bounding box center [658, 97] width 242 height 27
click at [771, 423] on button "Send test email" at bounding box center [748, 429] width 78 height 22
click at [689, 98] on icon at bounding box center [693, 98] width 9 height 9
click at [634, 98] on input at bounding box center [658, 97] width 235 height 19
click at [759, 436] on button "Send test email" at bounding box center [748, 429] width 78 height 22
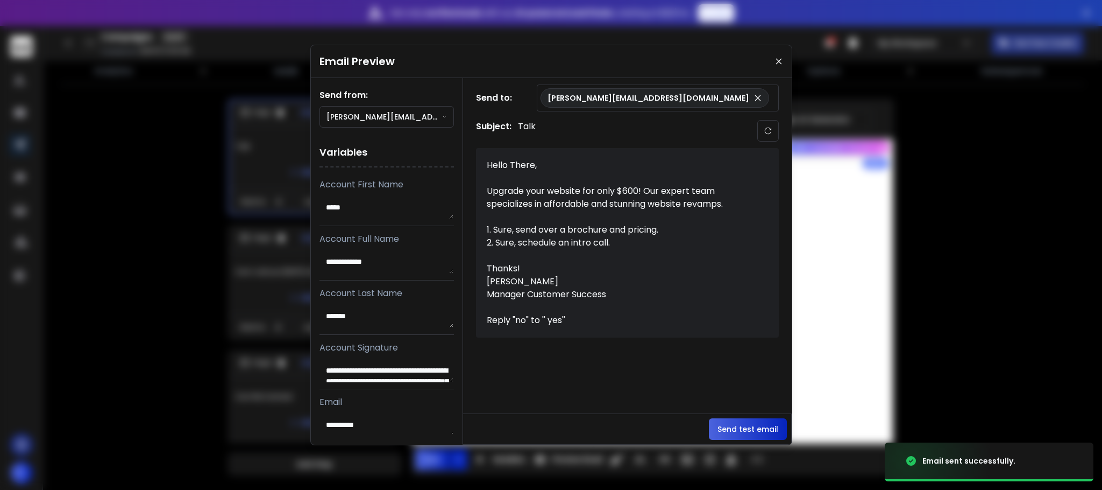
click at [754, 102] on icon at bounding box center [758, 98] width 9 height 9
click at [774, 102] on input at bounding box center [891, 97] width 235 height 19
click at [744, 420] on button "Send test email" at bounding box center [748, 429] width 78 height 22
click at [754, 100] on icon at bounding box center [758, 98] width 9 height 9
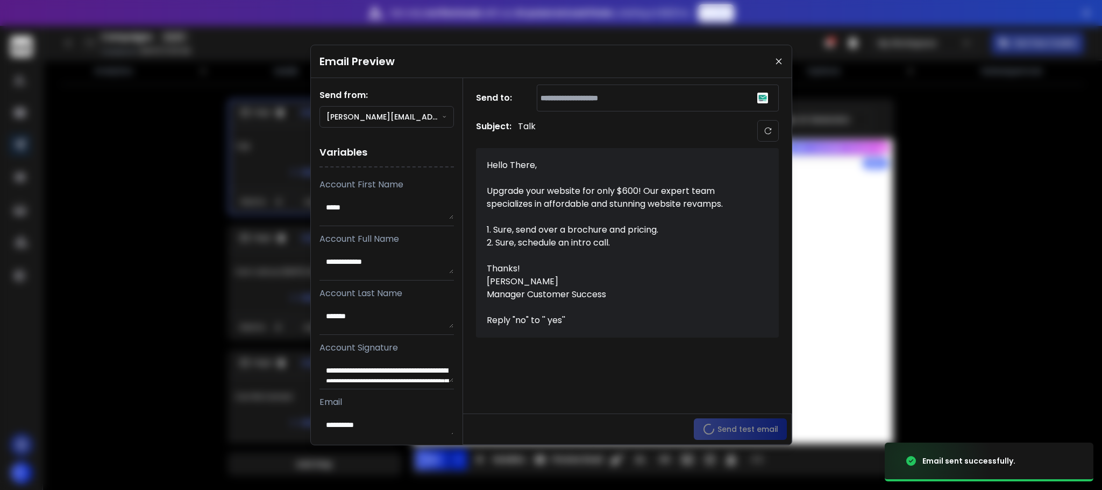
click at [669, 100] on input at bounding box center [658, 97] width 235 height 19
click at [738, 424] on button "Send test email" at bounding box center [748, 429] width 78 height 22
click at [689, 101] on icon at bounding box center [693, 98] width 9 height 9
click at [679, 101] on input at bounding box center [658, 97] width 235 height 19
click at [762, 423] on button "Send test email" at bounding box center [748, 429] width 78 height 22
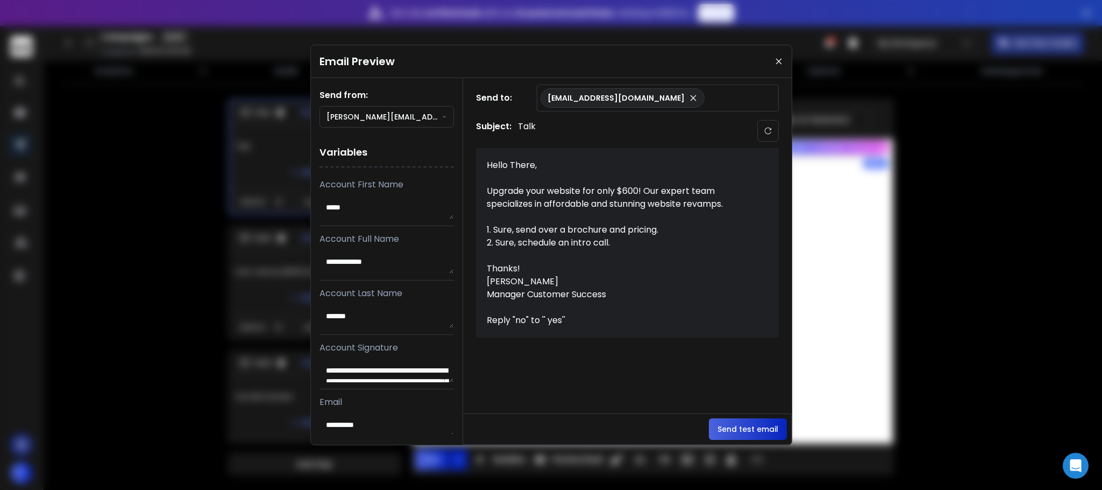
click at [620, 103] on div "[EMAIL_ADDRESS][DOMAIN_NAME]" at bounding box center [623, 97] width 164 height 19
click at [689, 99] on icon at bounding box center [693, 98] width 9 height 9
click at [620, 98] on input at bounding box center [658, 97] width 235 height 19
click at [756, 435] on button "Send test email" at bounding box center [748, 429] width 78 height 22
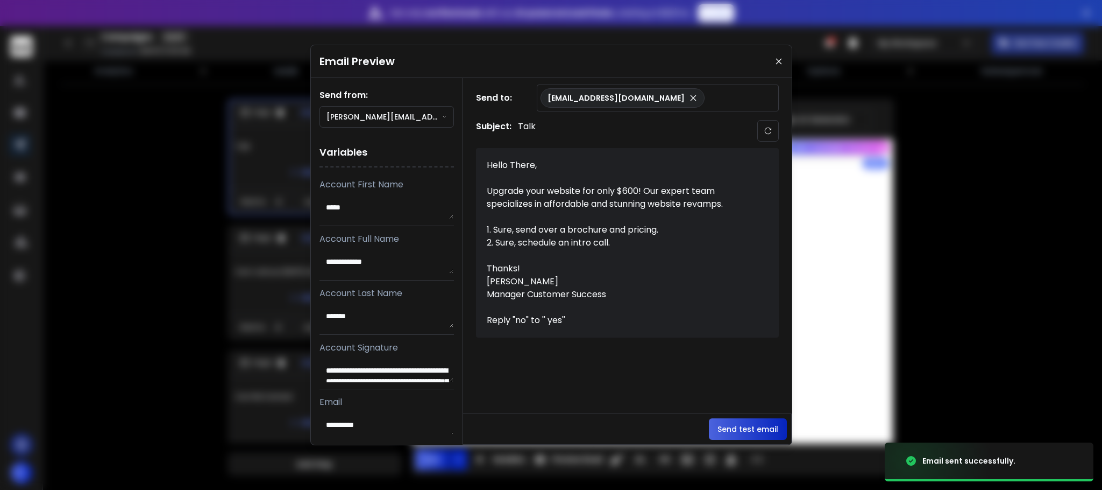
click at [690, 97] on icon at bounding box center [693, 98] width 6 height 6
click at [633, 97] on input at bounding box center [658, 97] width 235 height 19
click at [741, 422] on button "Send test email" at bounding box center [748, 429] width 78 height 22
click at [755, 98] on icon at bounding box center [758, 98] width 6 height 6
click at [774, 96] on input at bounding box center [891, 97] width 235 height 19
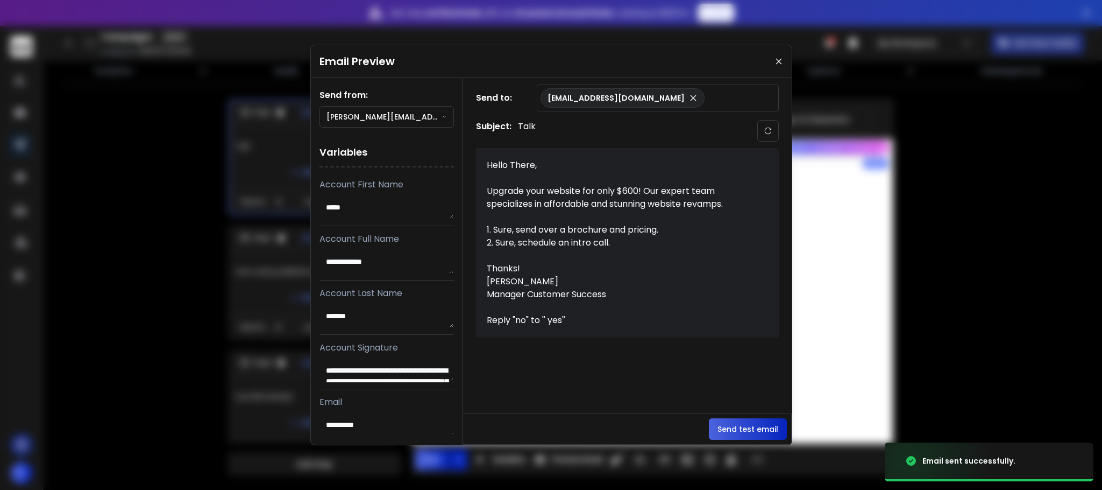
click at [757, 429] on button "Send test email" at bounding box center [748, 429] width 78 height 22
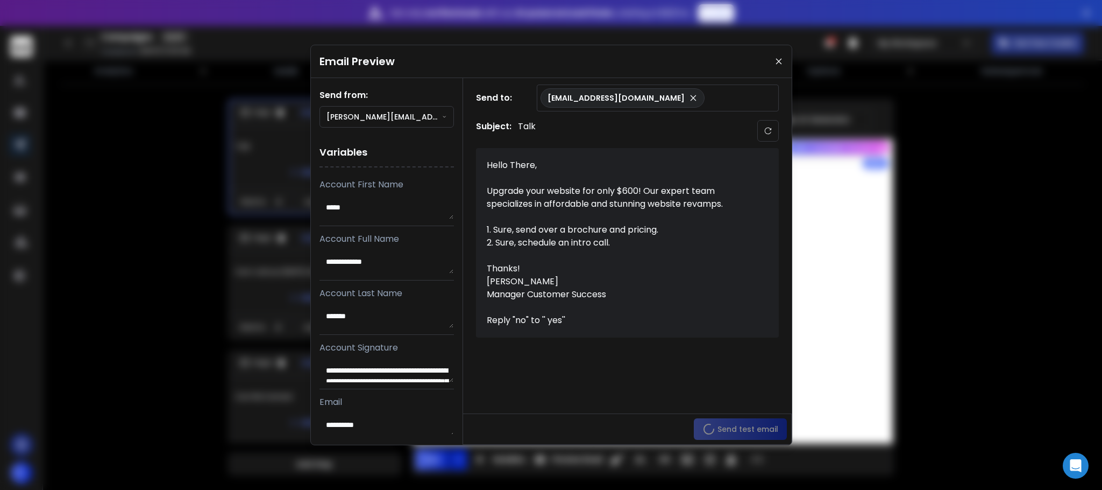
click at [689, 99] on icon at bounding box center [693, 98] width 9 height 9
click at [709, 99] on input at bounding box center [826, 97] width 235 height 19
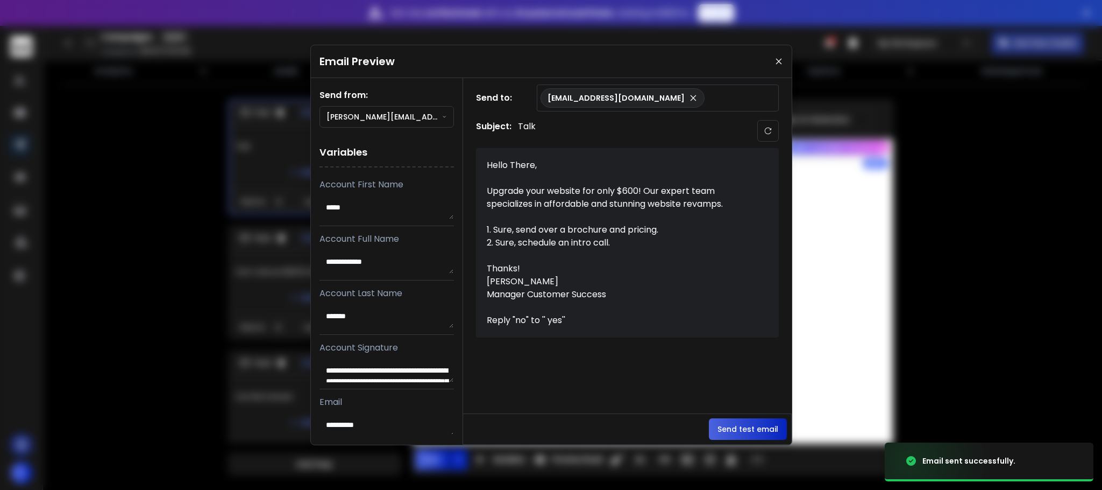
click at [725, 433] on button "Send test email" at bounding box center [748, 429] width 78 height 22
click at [690, 99] on icon at bounding box center [693, 98] width 6 height 6
click at [709, 99] on input at bounding box center [826, 97] width 235 height 19
click at [739, 415] on div "Send test email" at bounding box center [627, 428] width 329 height 31
click at [739, 417] on div "Send test email" at bounding box center [627, 428] width 329 height 31
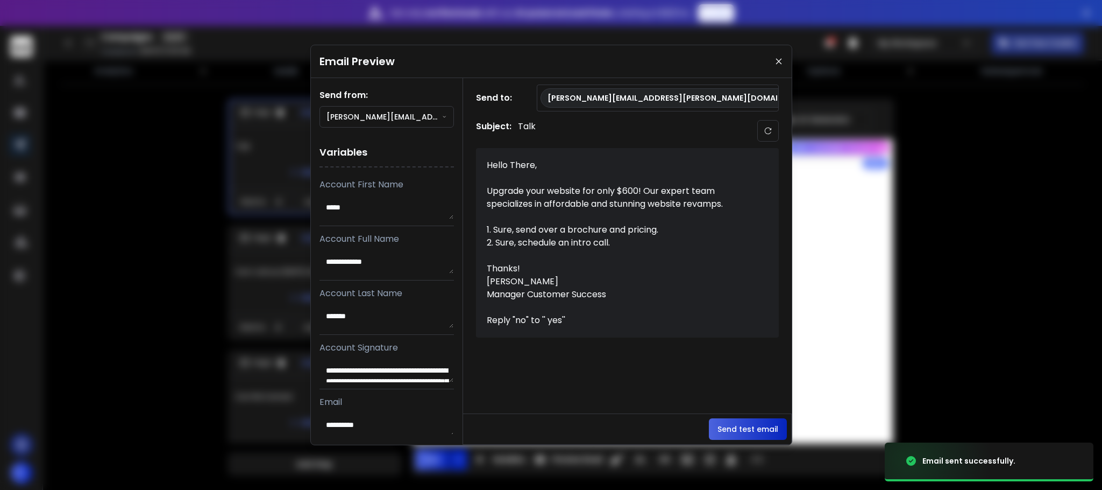
click at [818, 98] on icon at bounding box center [822, 98] width 9 height 9
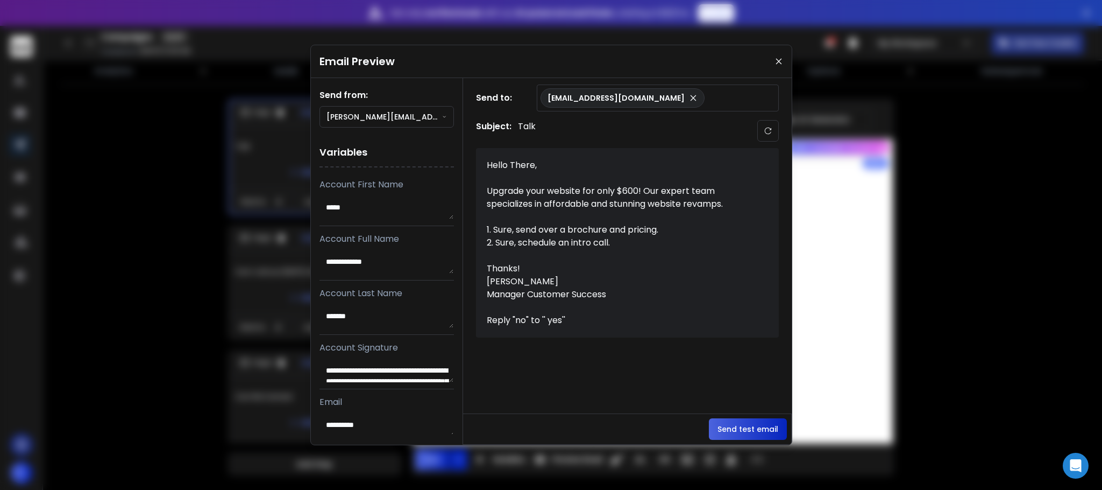
click at [709, 98] on input at bounding box center [826, 97] width 235 height 19
click at [728, 423] on button "Send test email" at bounding box center [748, 429] width 78 height 22
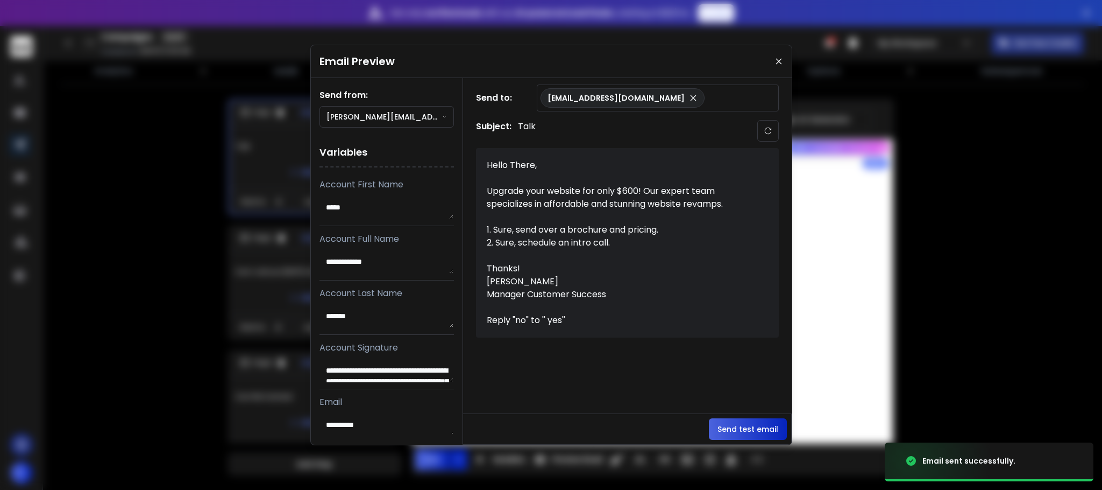
click at [690, 97] on icon at bounding box center [693, 98] width 6 height 6
click at [656, 97] on input at bounding box center [658, 97] width 235 height 19
drag, startPoint x: 728, startPoint y: 424, endPoint x: 713, endPoint y: 410, distance: 20.2
click at [728, 426] on button "Send test email" at bounding box center [748, 429] width 78 height 22
click at [690, 101] on icon at bounding box center [693, 98] width 6 height 6
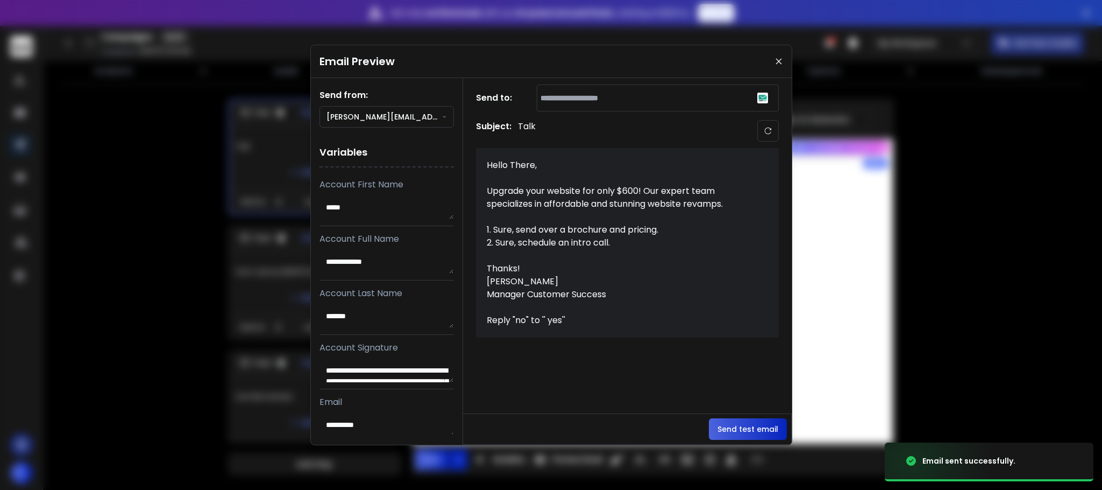
click at [671, 101] on input at bounding box center [658, 97] width 235 height 19
click at [739, 428] on button "Send test email" at bounding box center [748, 429] width 78 height 22
click at [689, 94] on icon at bounding box center [693, 98] width 9 height 9
click at [668, 94] on input at bounding box center [658, 97] width 235 height 19
click at [759, 420] on button "Send test email" at bounding box center [748, 429] width 78 height 22
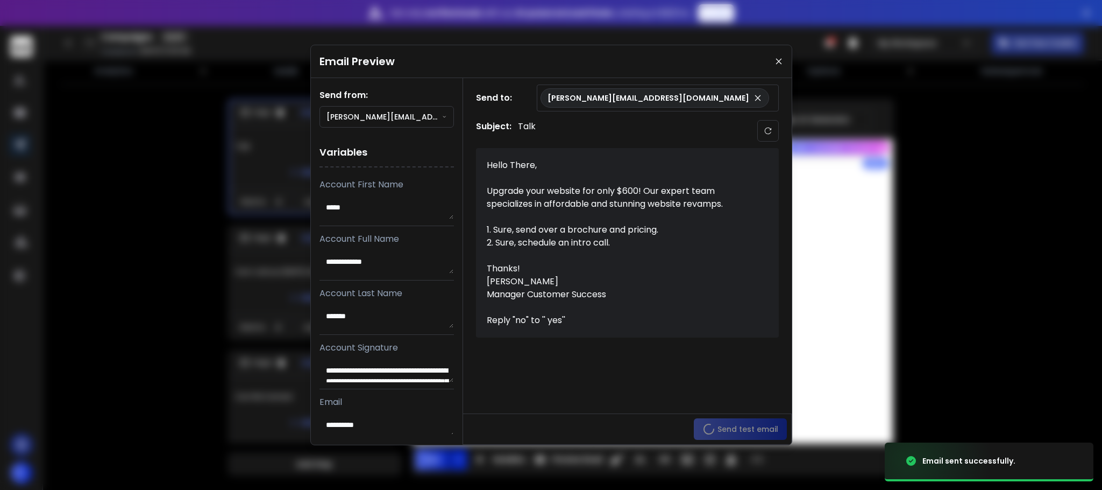
click at [754, 97] on icon at bounding box center [758, 98] width 9 height 9
click at [774, 97] on input at bounding box center [891, 97] width 235 height 19
drag, startPoint x: 743, startPoint y: 422, endPoint x: 636, endPoint y: 364, distance: 121.3
click at [743, 423] on button "Send test email" at bounding box center [748, 429] width 78 height 22
click at [644, 93] on div "[EMAIL_ADDRESS][DOMAIN_NAME]" at bounding box center [623, 97] width 164 height 19
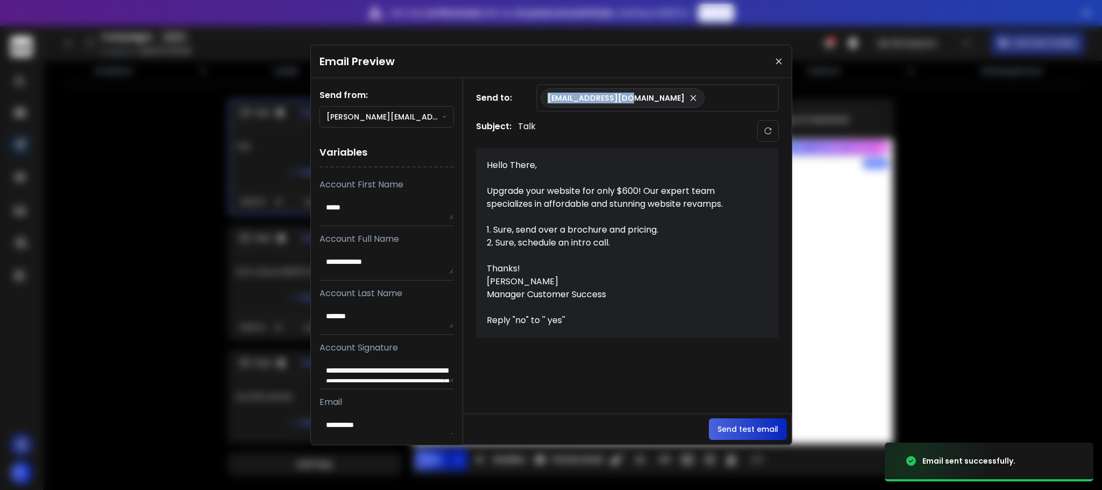
click at [644, 93] on div "[EMAIL_ADDRESS][DOMAIN_NAME]" at bounding box center [623, 97] width 164 height 19
click at [690, 98] on icon at bounding box center [693, 98] width 6 height 6
click at [648, 98] on input at bounding box center [658, 97] width 235 height 19
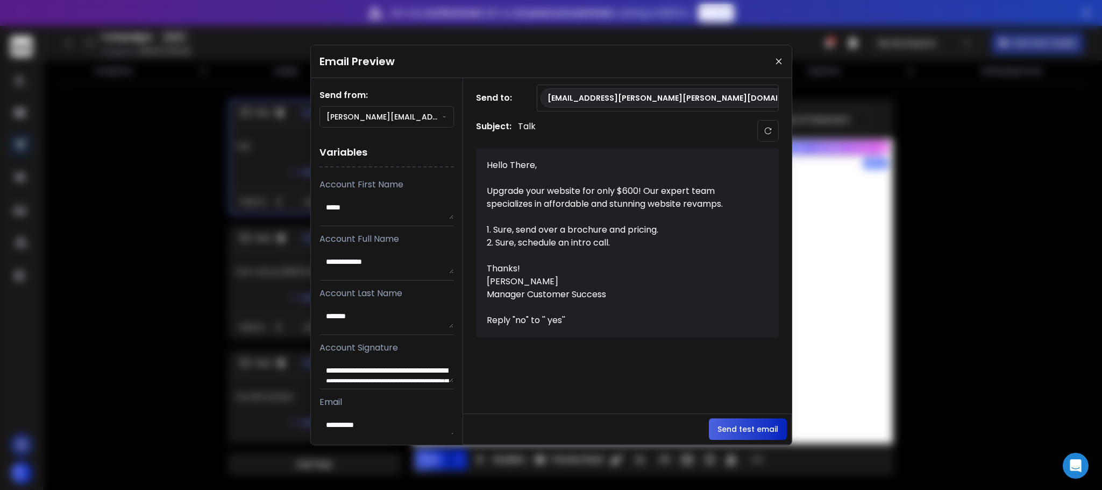
click at [770, 438] on button "Send test email" at bounding box center [748, 429] width 78 height 22
click at [819, 97] on icon at bounding box center [822, 98] width 6 height 6
click at [691, 97] on input at bounding box center [658, 97] width 235 height 19
click at [767, 430] on button "Send test email" at bounding box center [748, 429] width 78 height 22
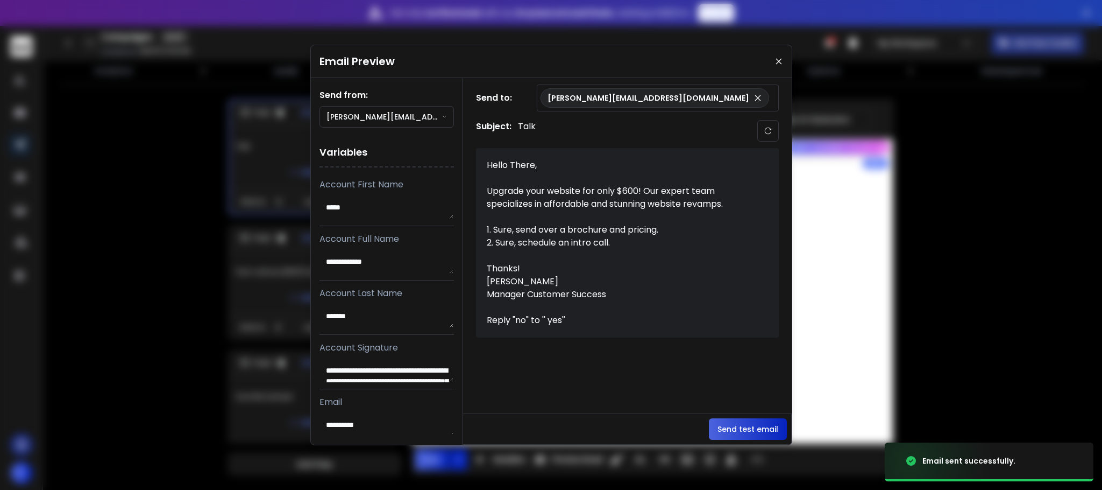
click at [754, 101] on icon at bounding box center [758, 98] width 9 height 9
click at [774, 101] on input at bounding box center [891, 97] width 235 height 19
click at [736, 431] on button "Send test email" at bounding box center [748, 429] width 78 height 22
click at [754, 98] on icon at bounding box center [758, 98] width 9 height 9
click at [638, 98] on input at bounding box center [658, 97] width 235 height 19
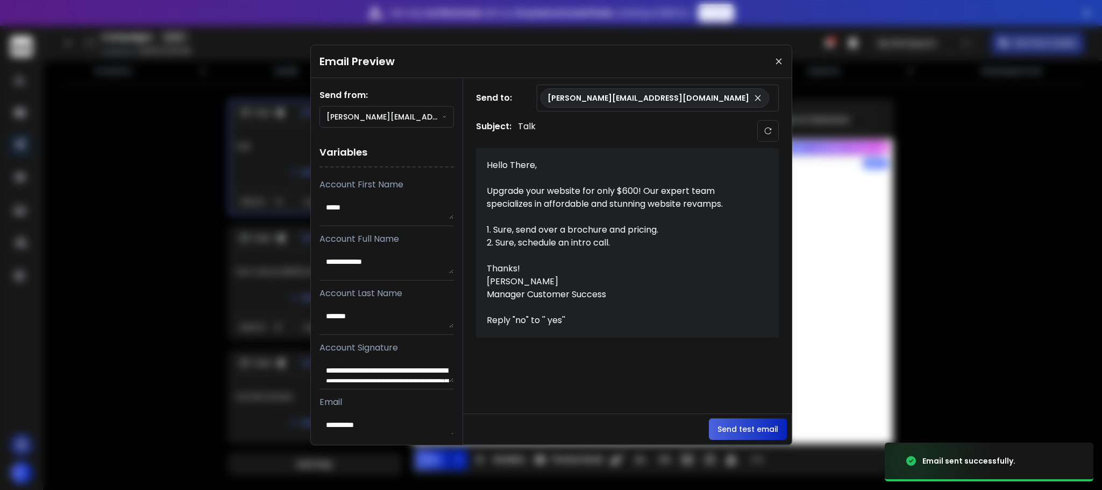
click at [736, 434] on button "Send test email" at bounding box center [748, 429] width 78 height 22
click at [630, 102] on div "[PERSON_NAME][EMAIL_ADDRESS][DOMAIN_NAME]" at bounding box center [655, 97] width 229 height 19
click at [630, 102] on p "[PERSON_NAME][EMAIL_ADDRESS][DOMAIN_NAME]" at bounding box center [649, 98] width 202 height 11
click at [755, 99] on icon at bounding box center [758, 98] width 6 height 6
click at [774, 99] on input at bounding box center [891, 97] width 235 height 19
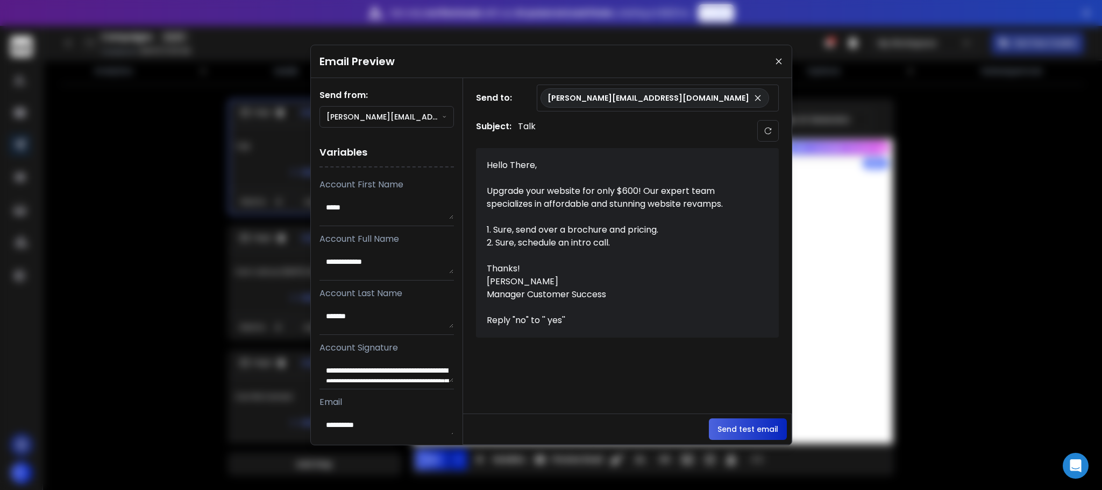
drag, startPoint x: 757, startPoint y: 431, endPoint x: 750, endPoint y: 423, distance: 10.7
click at [754, 431] on button "Send test email" at bounding box center [748, 429] width 78 height 22
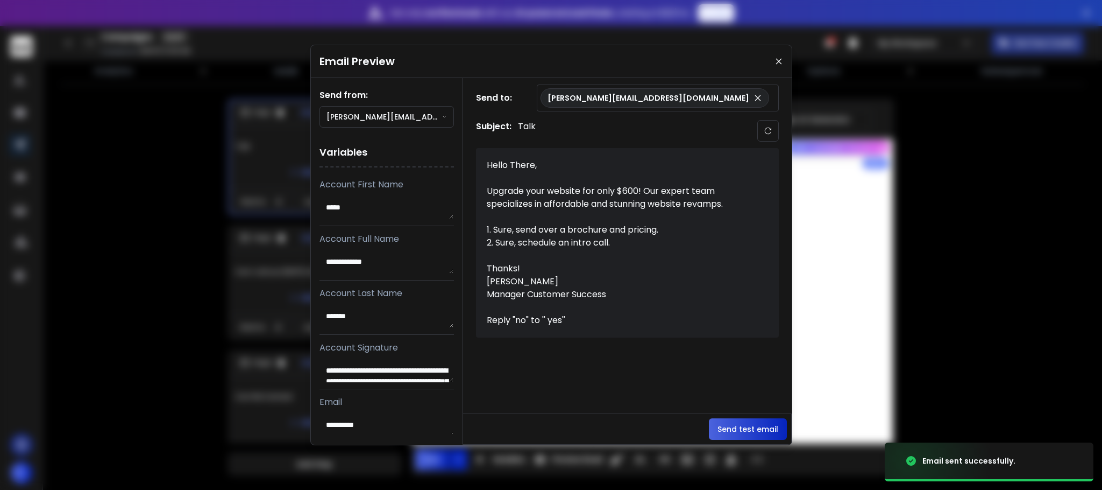
click at [754, 97] on icon at bounding box center [758, 98] width 9 height 9
click at [706, 97] on input at bounding box center [658, 97] width 235 height 19
click at [758, 427] on button "Send test email" at bounding box center [748, 429] width 78 height 22
click at [754, 101] on icon at bounding box center [758, 98] width 9 height 9
click at [746, 428] on button "Send test email" at bounding box center [748, 429] width 78 height 22
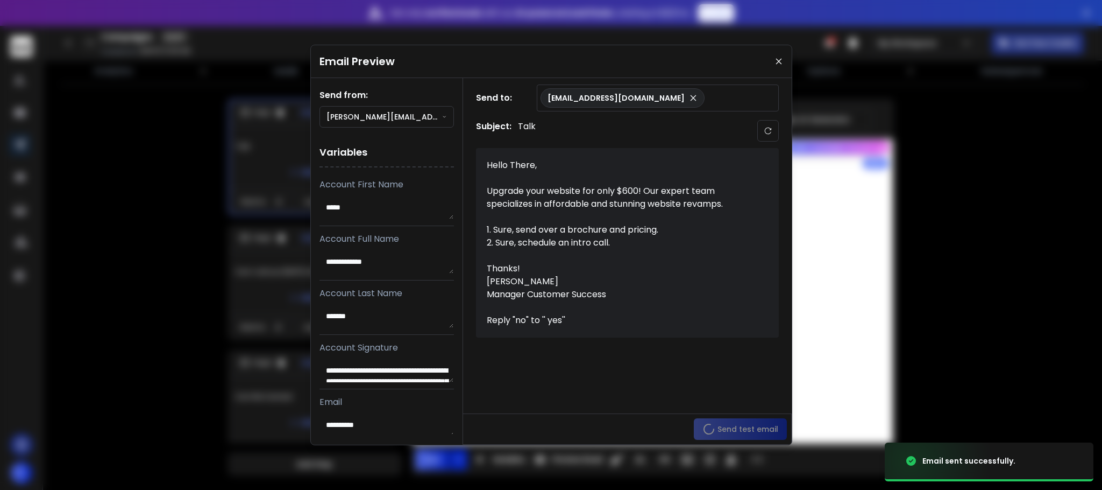
click at [689, 100] on icon at bounding box center [693, 98] width 9 height 9
click at [664, 100] on input at bounding box center [658, 97] width 235 height 19
click at [733, 427] on button "Send test email" at bounding box center [748, 429] width 78 height 22
click at [754, 102] on icon at bounding box center [758, 98] width 9 height 9
click at [774, 102] on input at bounding box center [891, 97] width 235 height 19
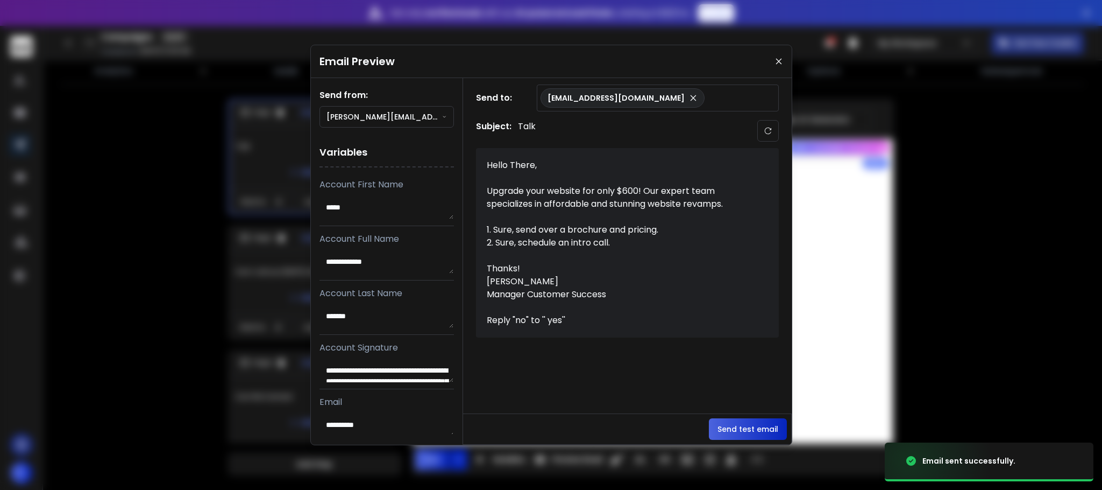
click at [728, 420] on button "Send test email" at bounding box center [748, 429] width 78 height 22
click at [689, 100] on icon at bounding box center [693, 98] width 9 height 9
click at [709, 100] on input at bounding box center [826, 97] width 235 height 19
click at [741, 422] on button "Send test email" at bounding box center [748, 429] width 78 height 22
click at [655, 100] on div "[PERSON_NAME][EMAIL_ADDRESS][DOMAIN_NAME]" at bounding box center [655, 97] width 229 height 19
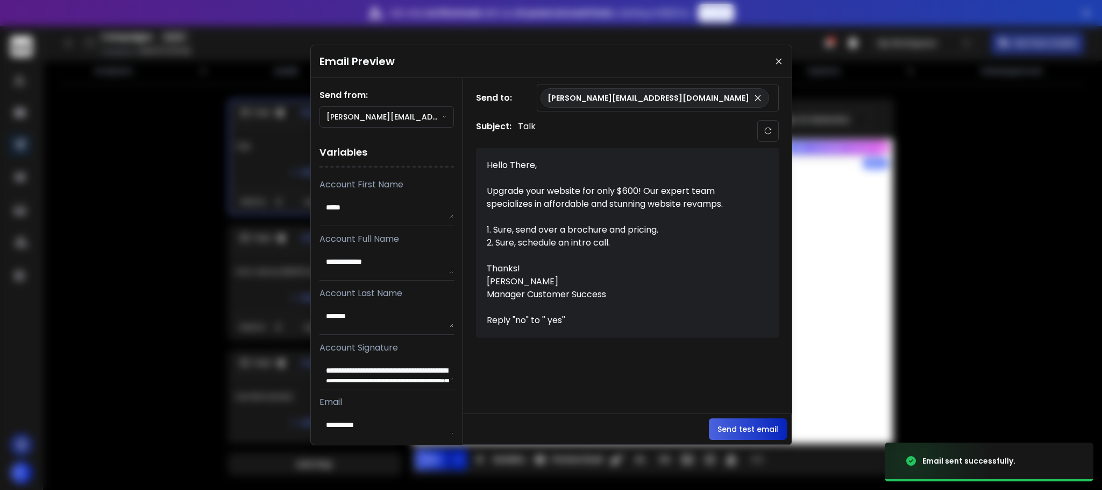
click at [655, 100] on div "[PERSON_NAME][EMAIL_ADDRESS][DOMAIN_NAME]" at bounding box center [655, 97] width 229 height 19
click at [754, 98] on icon at bounding box center [758, 98] width 9 height 9
click at [656, 98] on input at bounding box center [658, 97] width 235 height 19
click at [752, 425] on button "Send test email" at bounding box center [748, 429] width 78 height 22
click at [689, 97] on icon at bounding box center [693, 98] width 9 height 9
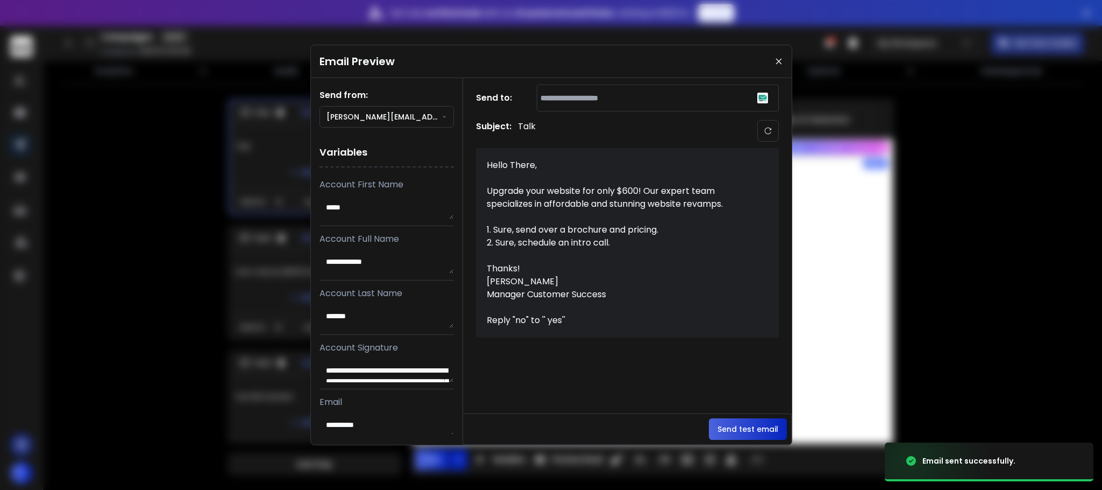
click at [657, 97] on input at bounding box center [658, 97] width 235 height 19
click at [754, 430] on button "Send test email" at bounding box center [748, 429] width 78 height 22
click at [754, 96] on icon at bounding box center [758, 98] width 9 height 9
click at [644, 96] on input at bounding box center [658, 97] width 235 height 19
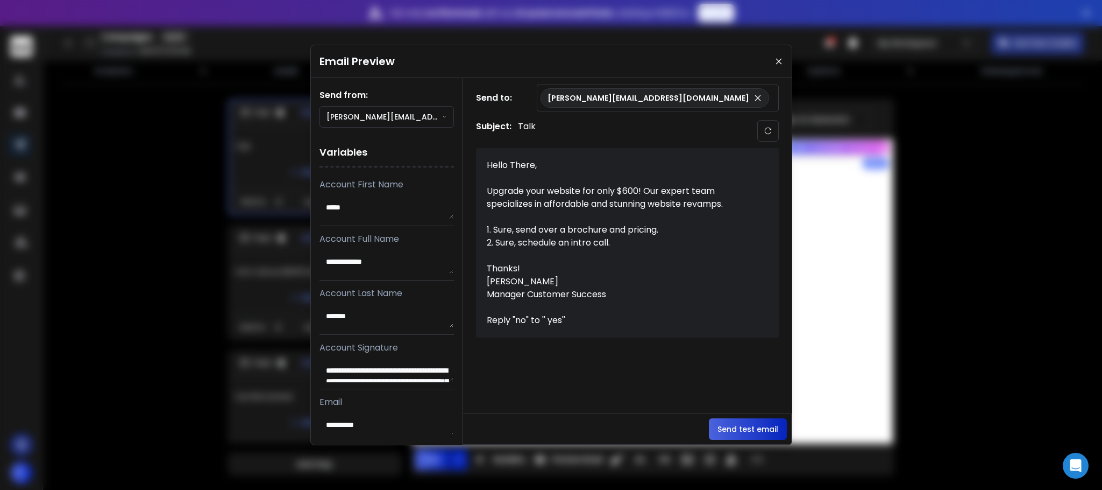
click at [746, 436] on button "Send test email" at bounding box center [748, 429] width 78 height 22
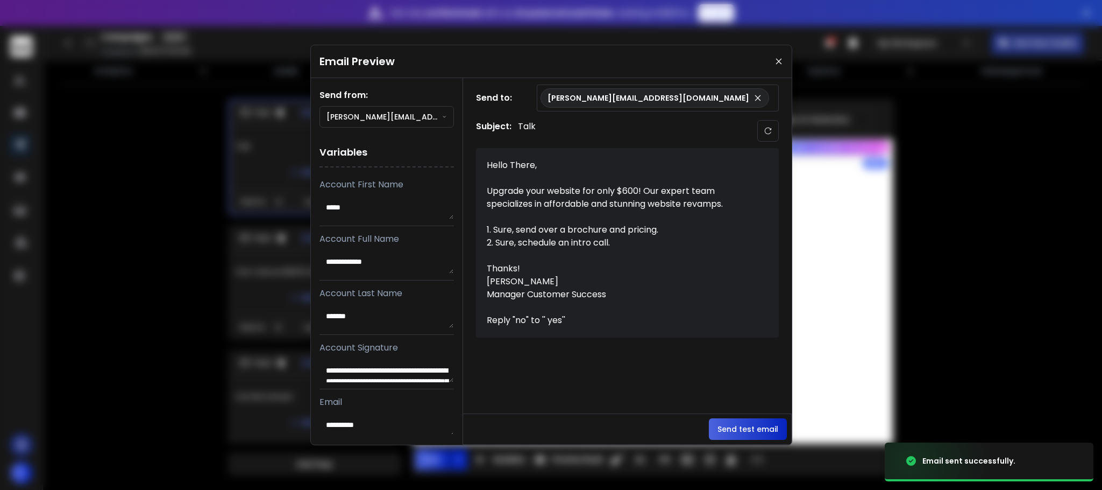
click at [754, 95] on icon at bounding box center [758, 98] width 9 height 9
click at [619, 95] on input at bounding box center [658, 97] width 235 height 19
click at [751, 428] on button "Send test email" at bounding box center [748, 429] width 78 height 22
click at [755, 99] on icon at bounding box center [758, 98] width 6 height 6
click at [633, 99] on input at bounding box center [658, 97] width 235 height 19
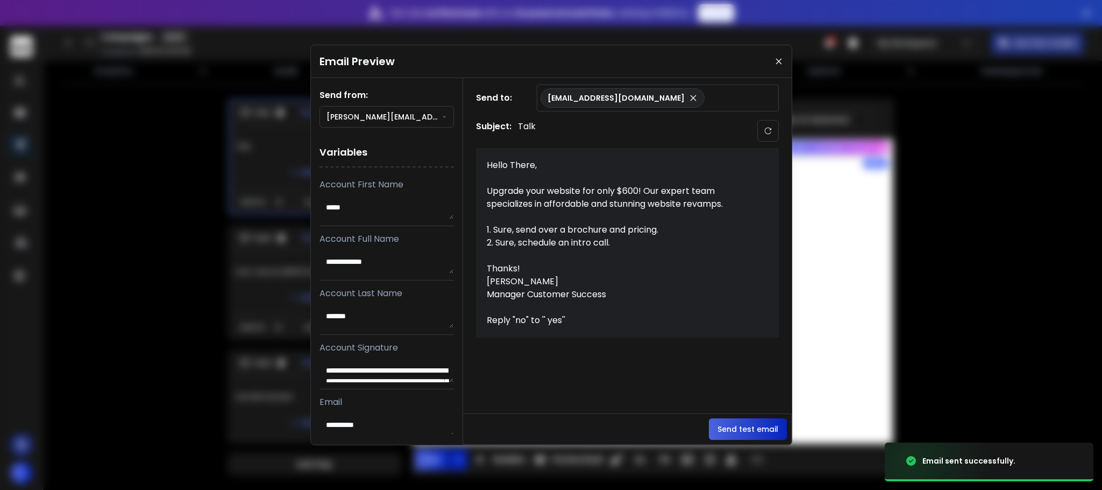
click at [738, 432] on button "Send test email" at bounding box center [748, 429] width 78 height 22
click at [689, 100] on icon at bounding box center [693, 98] width 9 height 9
drag, startPoint x: 762, startPoint y: 436, endPoint x: 754, endPoint y: 423, distance: 15.2
click at [759, 435] on button "Send test email" at bounding box center [748, 429] width 78 height 22
click at [818, 100] on icon at bounding box center [822, 98] width 9 height 9
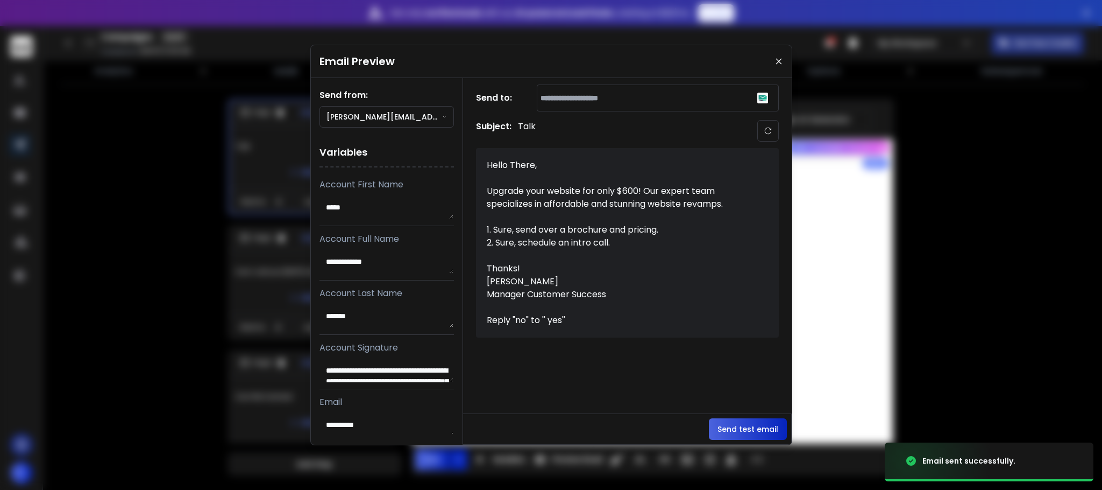
click at [637, 100] on input at bounding box center [658, 97] width 235 height 19
click at [720, 425] on button "Send test email" at bounding box center [748, 429] width 78 height 22
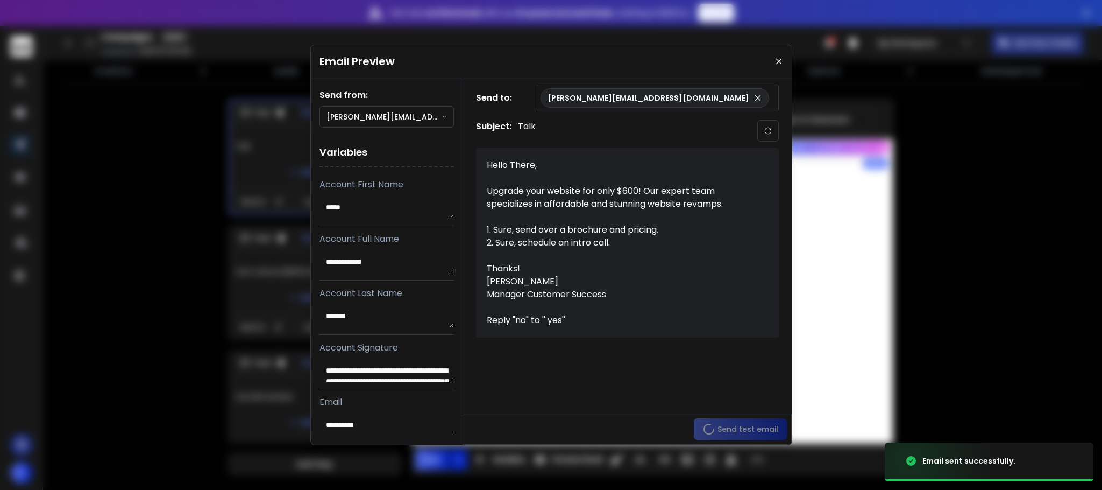
click at [754, 97] on icon at bounding box center [758, 98] width 9 height 9
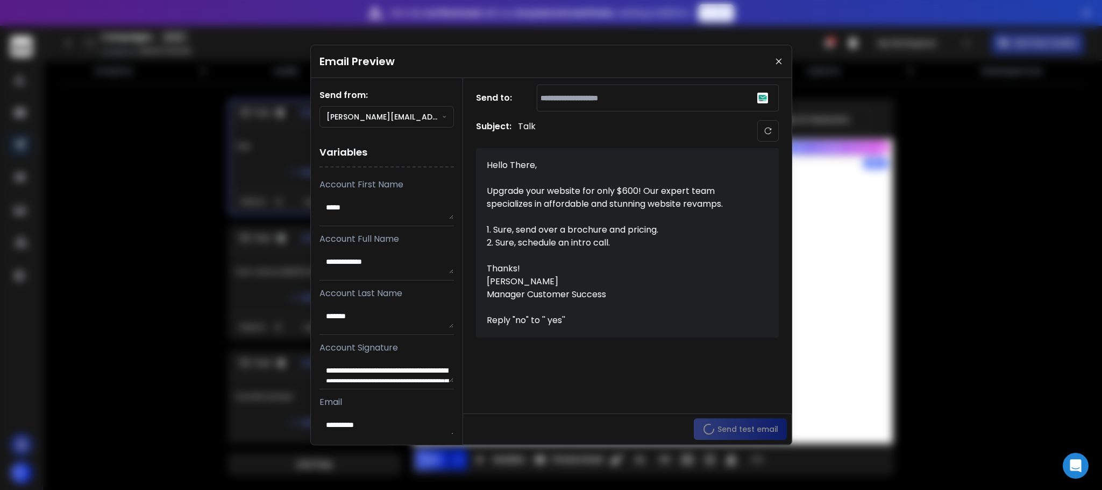
click at [675, 97] on input at bounding box center [658, 97] width 235 height 19
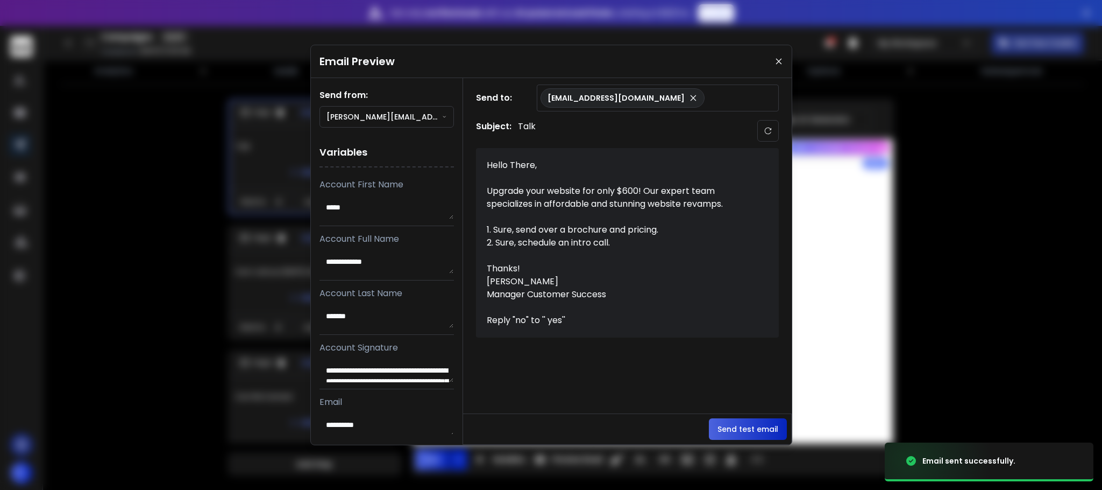
click at [746, 436] on button "Send test email" at bounding box center [748, 429] width 78 height 22
click at [690, 96] on icon at bounding box center [693, 98] width 6 height 6
click at [709, 96] on input at bounding box center [826, 97] width 235 height 19
click at [746, 431] on button "Send test email" at bounding box center [748, 429] width 78 height 22
click at [640, 97] on div "[EMAIL_ADDRESS][DOMAIN_NAME]" at bounding box center [623, 97] width 164 height 19
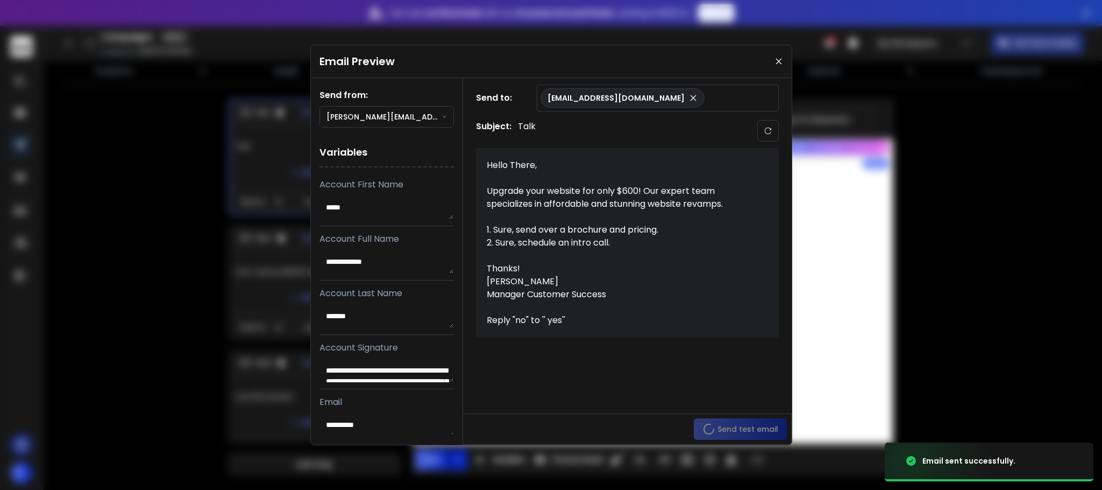
click at [641, 95] on div "[EMAIL_ADDRESS][DOMAIN_NAME]" at bounding box center [623, 97] width 164 height 19
click at [689, 97] on icon at bounding box center [693, 98] width 9 height 9
click at [644, 97] on input at bounding box center [658, 97] width 235 height 19
click at [749, 429] on button "Send test email" at bounding box center [748, 429] width 78 height 22
click at [690, 99] on icon at bounding box center [693, 98] width 6 height 6
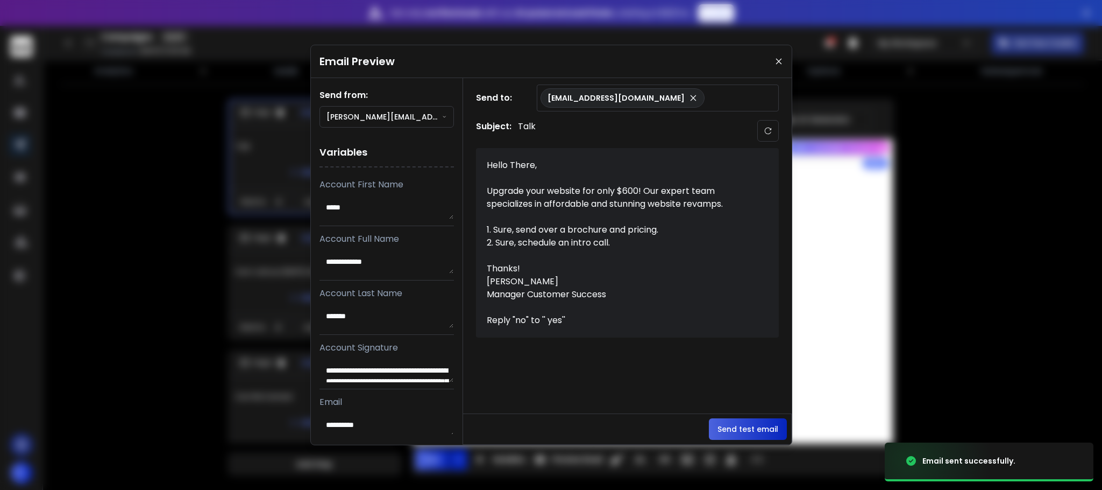
click at [709, 99] on input at bounding box center [826, 97] width 235 height 19
click at [744, 425] on button "Send test email" at bounding box center [748, 429] width 78 height 22
click at [373, 109] on button "[PERSON_NAME][EMAIL_ADDRESS][PERSON_NAME][DOMAIN_NAME]" at bounding box center [387, 117] width 134 height 22
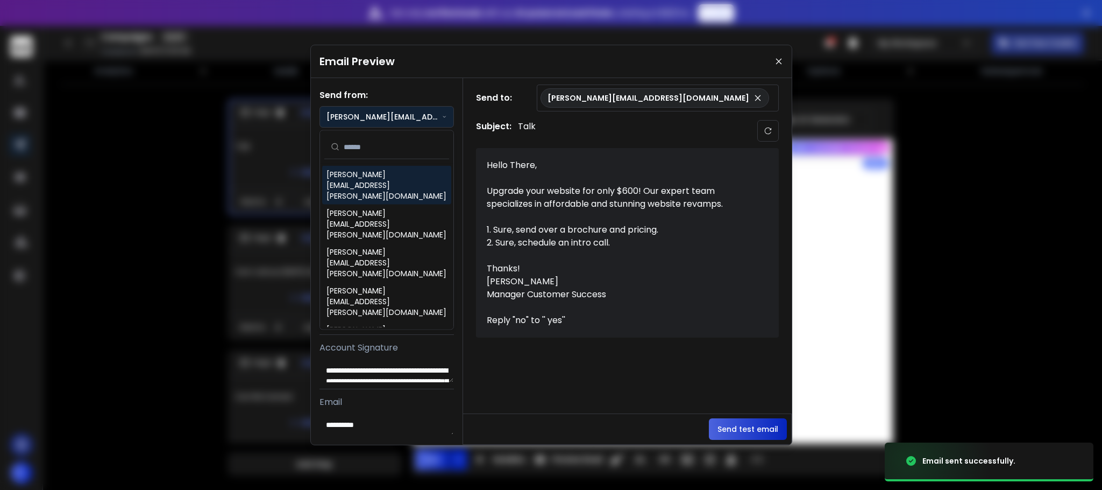
click at [373, 114] on p "[PERSON_NAME][EMAIL_ADDRESS][PERSON_NAME][DOMAIN_NAME]" at bounding box center [385, 116] width 116 height 11
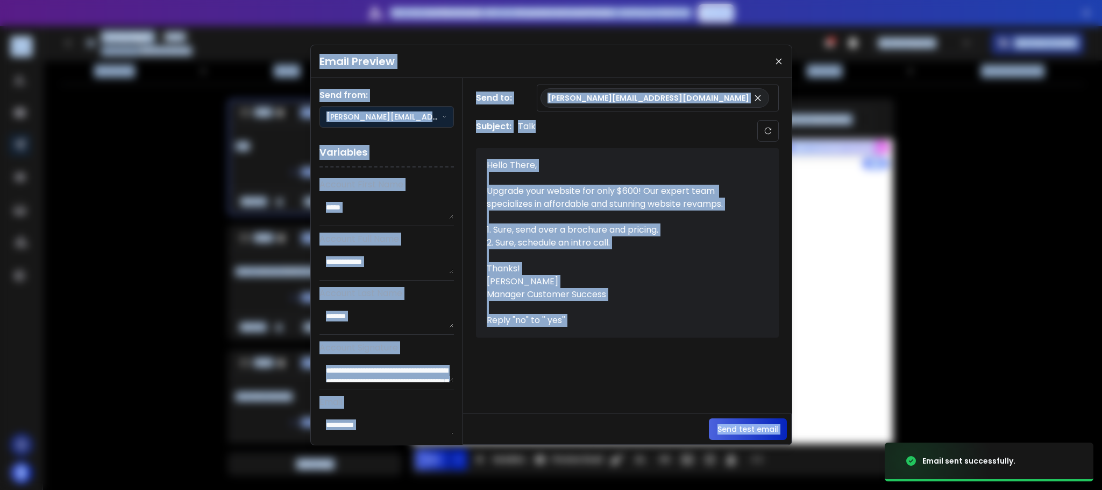
click at [383, 114] on p "[PERSON_NAME][EMAIL_ADDRESS][PERSON_NAME][DOMAIN_NAME]" at bounding box center [385, 116] width 116 height 11
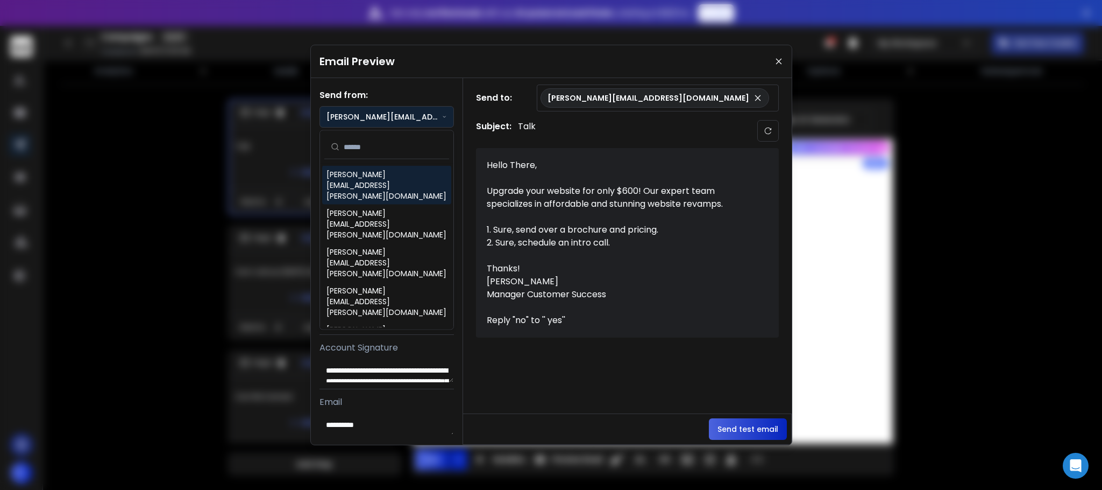
click at [384, 113] on p "[PERSON_NAME][EMAIL_ADDRESS][PERSON_NAME][DOMAIN_NAME]" at bounding box center [385, 116] width 116 height 11
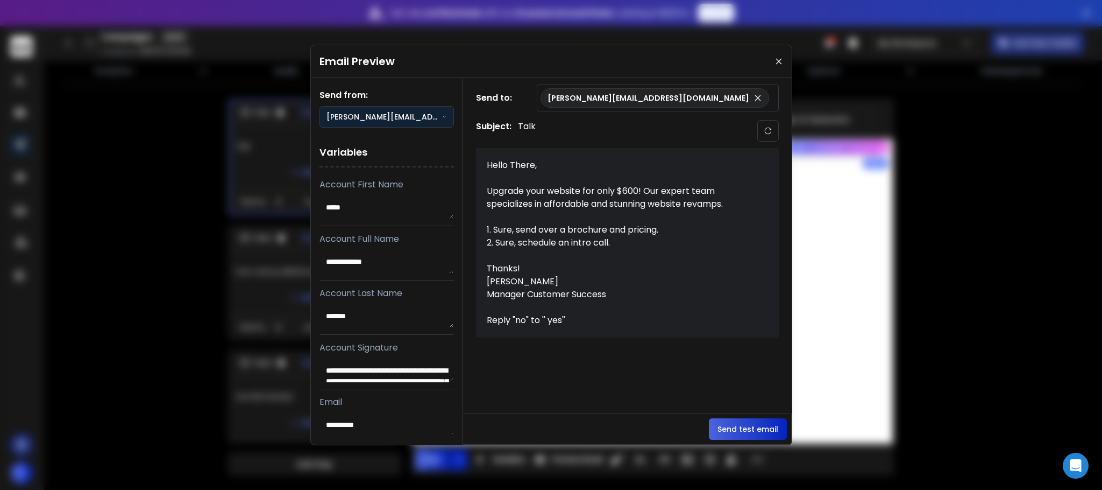
click at [384, 113] on p "[PERSON_NAME][EMAIL_ADDRESS][PERSON_NAME][DOMAIN_NAME]" at bounding box center [385, 116] width 116 height 11
type input "**********"
click at [399, 108] on button "[PERSON_NAME][EMAIL_ADDRESS][PERSON_NAME][DOMAIN_NAME]" at bounding box center [387, 117] width 134 height 22
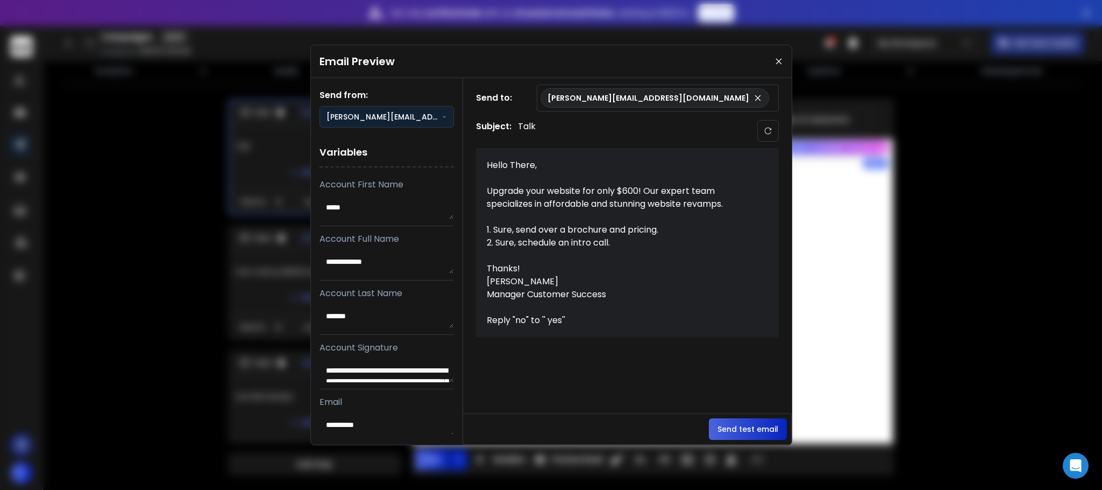
click at [399, 118] on p "[PERSON_NAME][EMAIL_ADDRESS][PERSON_NAME][DOMAIN_NAME]" at bounding box center [385, 116] width 116 height 11
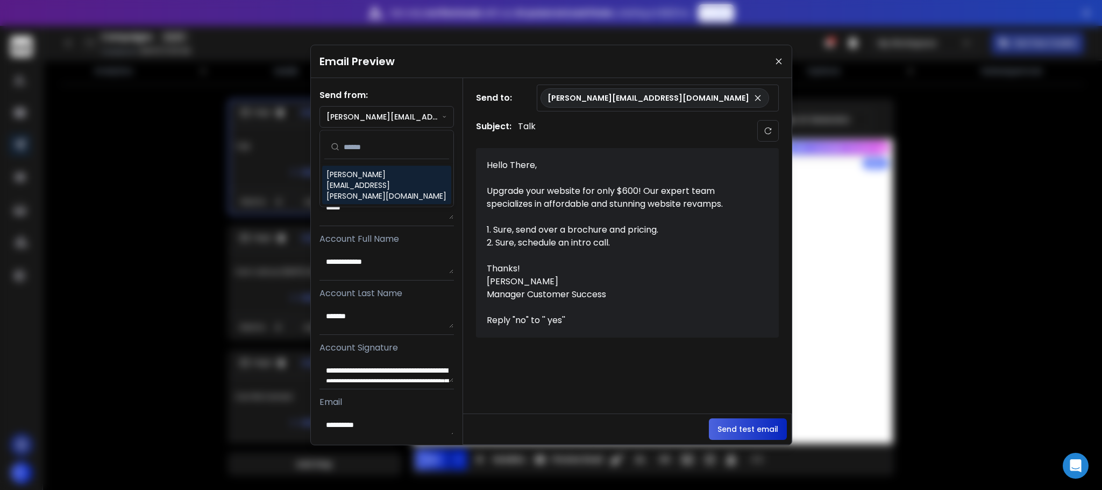
click at [395, 174] on div "[PERSON_NAME][EMAIL_ADDRESS][PERSON_NAME][DOMAIN_NAME]" at bounding box center [387, 185] width 120 height 32
type textarea "*****"
type textarea "**********"
type textarea "****"
type textarea "**********"
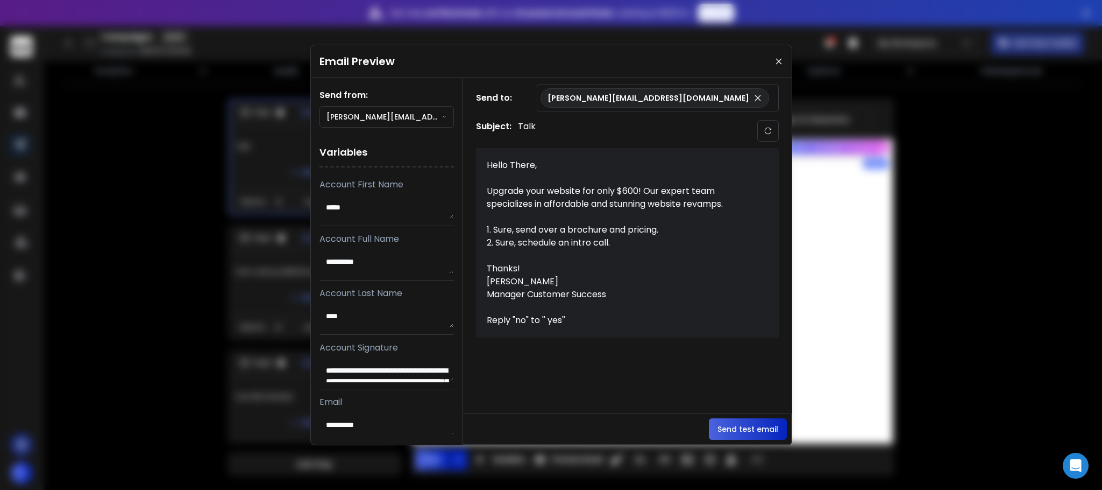
click at [754, 97] on icon at bounding box center [758, 98] width 9 height 9
click at [578, 93] on input at bounding box center [658, 97] width 235 height 19
click at [734, 422] on button "Send test email" at bounding box center [748, 429] width 78 height 22
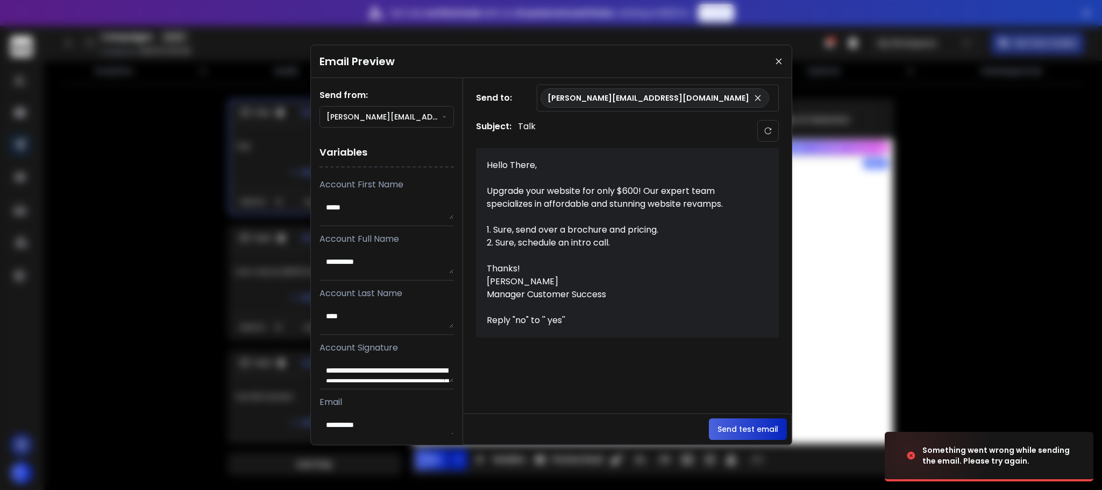
click at [752, 432] on button "Send test email" at bounding box center [748, 429] width 78 height 22
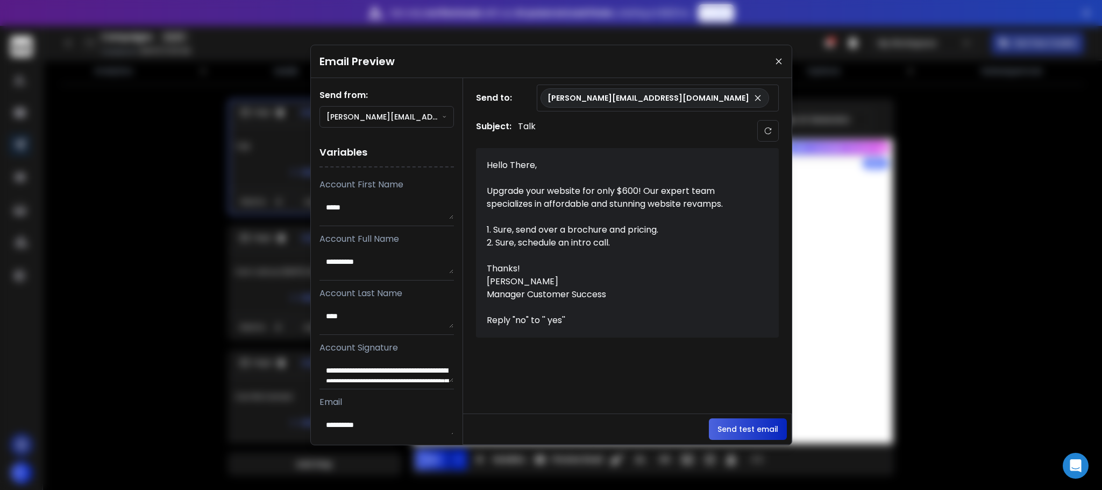
click at [754, 100] on icon at bounding box center [758, 98] width 9 height 9
click at [586, 94] on input at bounding box center [658, 97] width 235 height 19
click at [763, 425] on button "Send test email" at bounding box center [748, 429] width 78 height 22
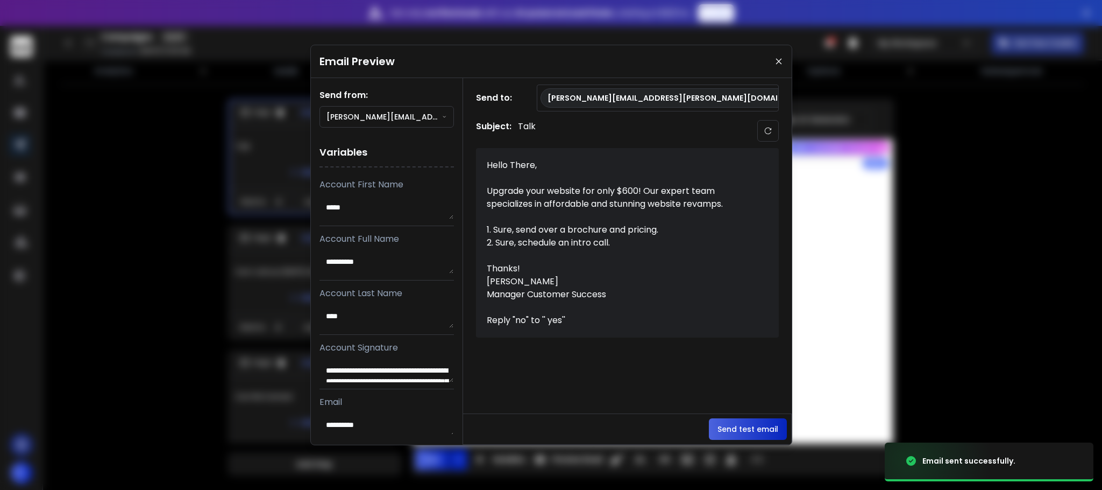
click at [818, 100] on icon at bounding box center [822, 98] width 9 height 9
click at [667, 91] on input at bounding box center [658, 97] width 235 height 19
click at [744, 437] on button "Send test email" at bounding box center [748, 429] width 78 height 22
click at [687, 101] on icon at bounding box center [691, 98] width 9 height 9
click at [661, 101] on input at bounding box center [658, 97] width 235 height 19
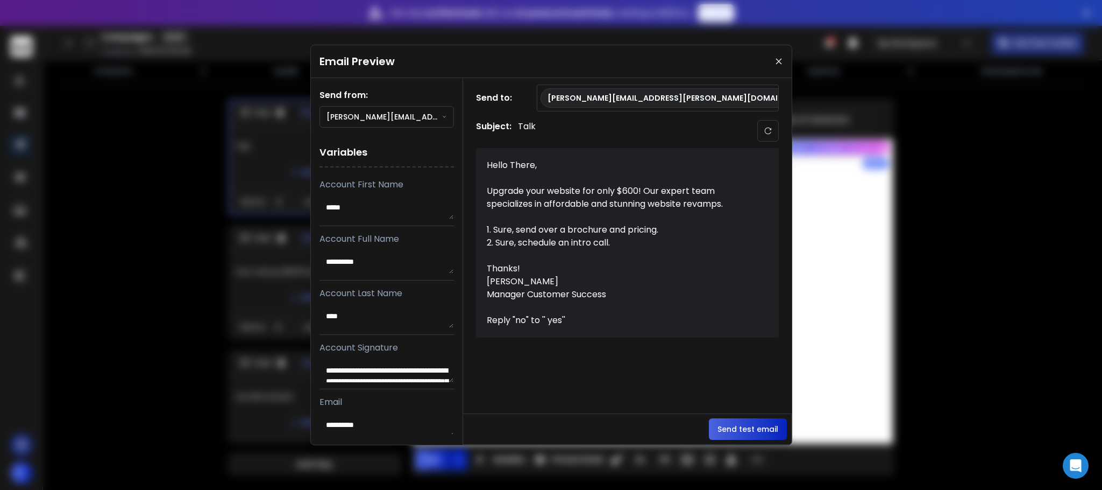
click at [747, 423] on button "Send test email" at bounding box center [748, 429] width 78 height 22
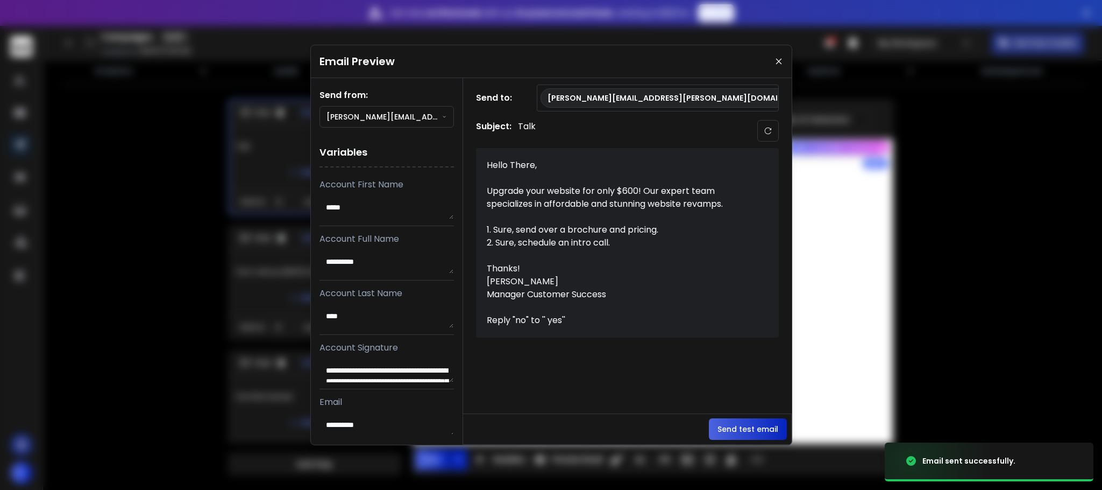
click at [818, 98] on icon at bounding box center [822, 98] width 9 height 9
click at [651, 98] on input at bounding box center [658, 97] width 235 height 19
click at [760, 436] on button "Send test email" at bounding box center [748, 429] width 78 height 22
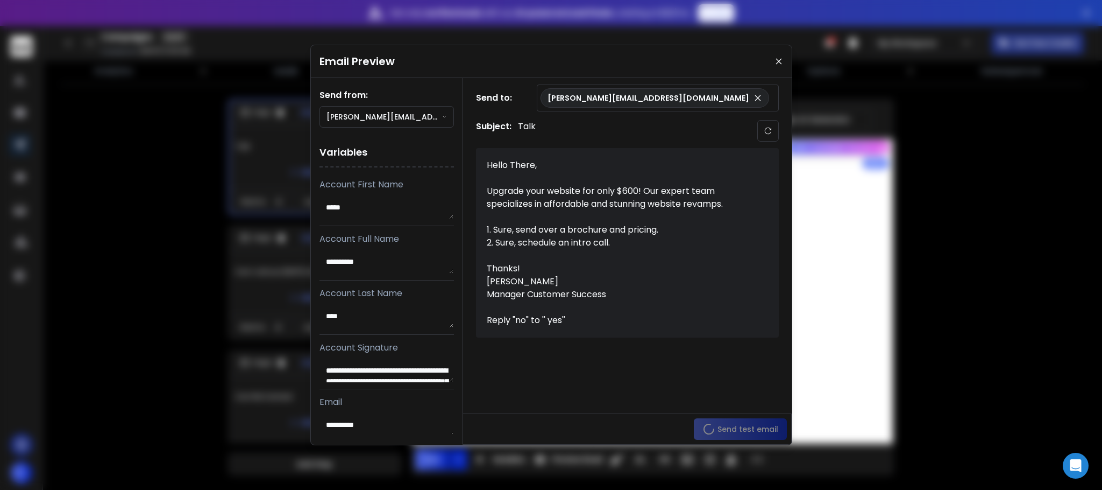
click at [754, 96] on icon at bounding box center [758, 98] width 9 height 9
click at [774, 96] on input at bounding box center [891, 97] width 235 height 19
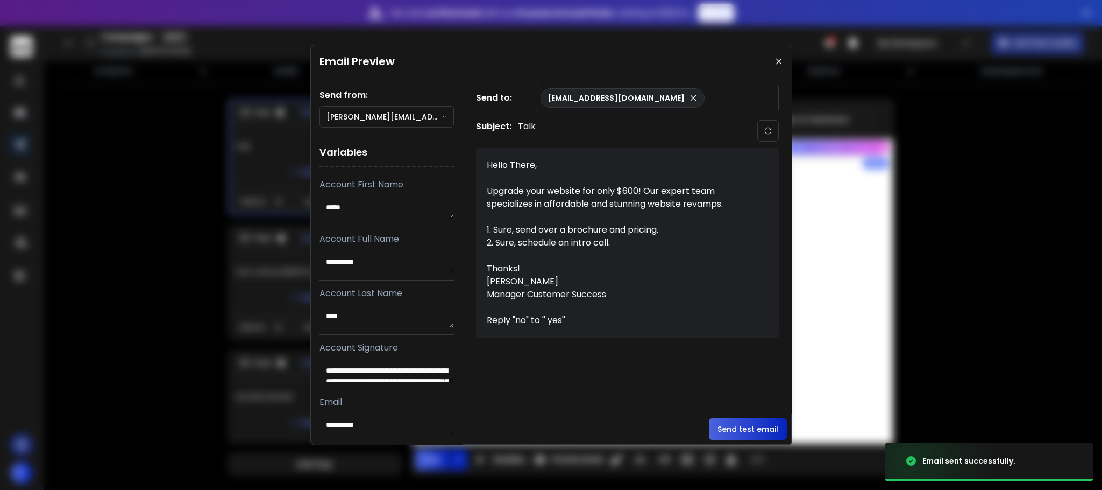
click at [742, 430] on button "Send test email" at bounding box center [748, 429] width 78 height 22
click at [682, 103] on div "[EMAIL_ADDRESS][DOMAIN_NAME]" at bounding box center [623, 97] width 164 height 19
click at [689, 97] on icon at bounding box center [693, 98] width 9 height 9
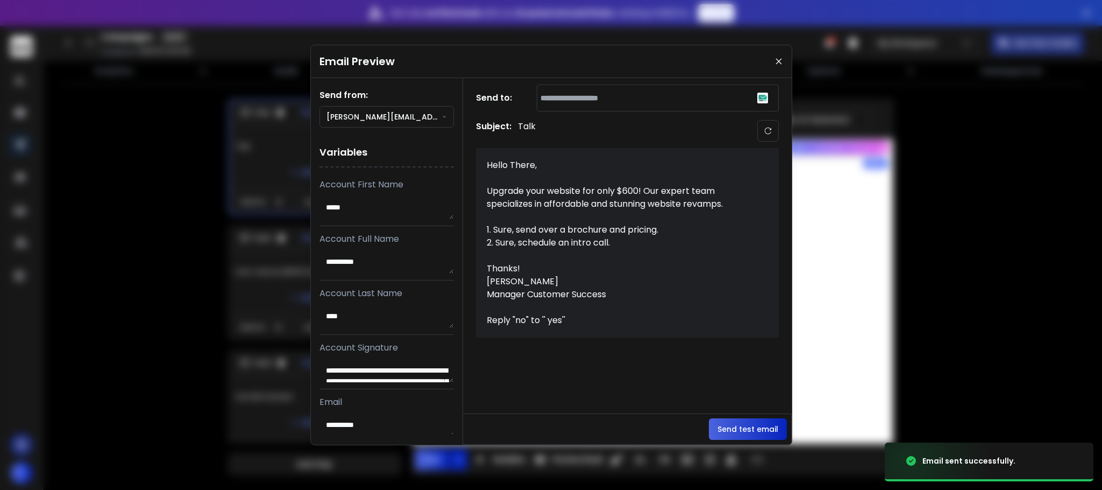
click at [682, 97] on input at bounding box center [658, 97] width 235 height 19
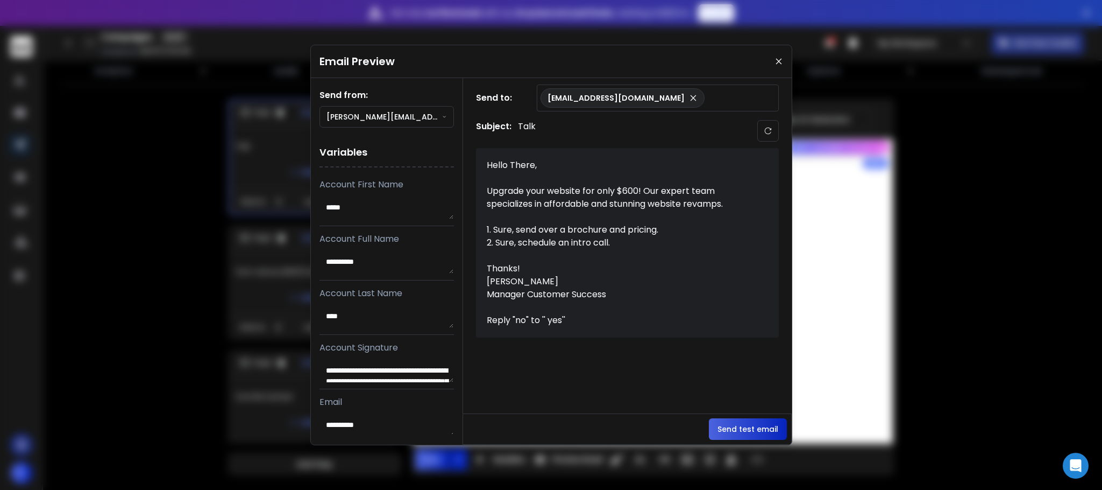
click at [733, 431] on button "Send test email" at bounding box center [748, 429] width 78 height 22
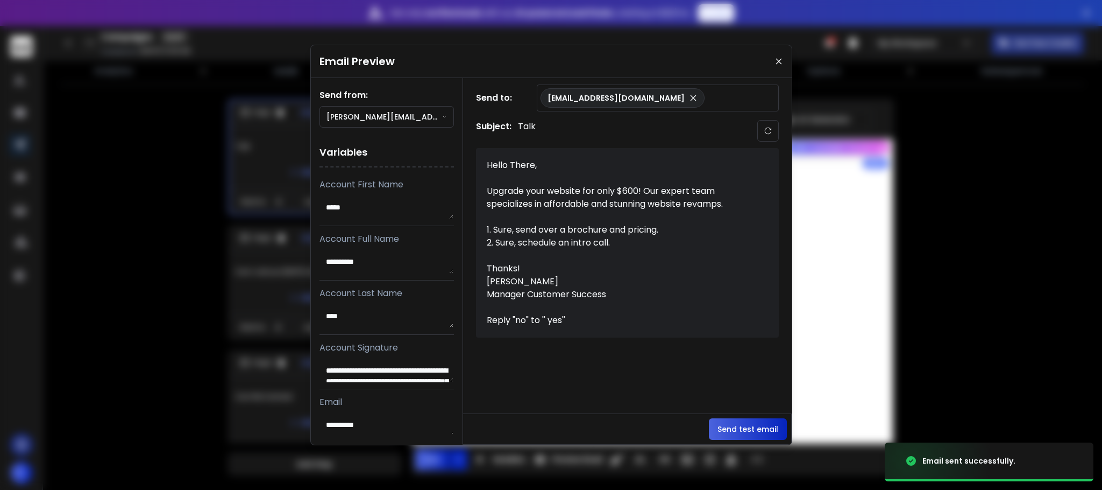
click at [689, 96] on icon at bounding box center [693, 98] width 9 height 9
click at [654, 96] on input at bounding box center [658, 97] width 235 height 19
drag, startPoint x: 749, startPoint y: 445, endPoint x: 750, endPoint y: 436, distance: 9.3
click at [750, 445] on div "**********" at bounding box center [551, 245] width 482 height 401
click at [750, 436] on button "Send test email" at bounding box center [748, 429] width 78 height 22
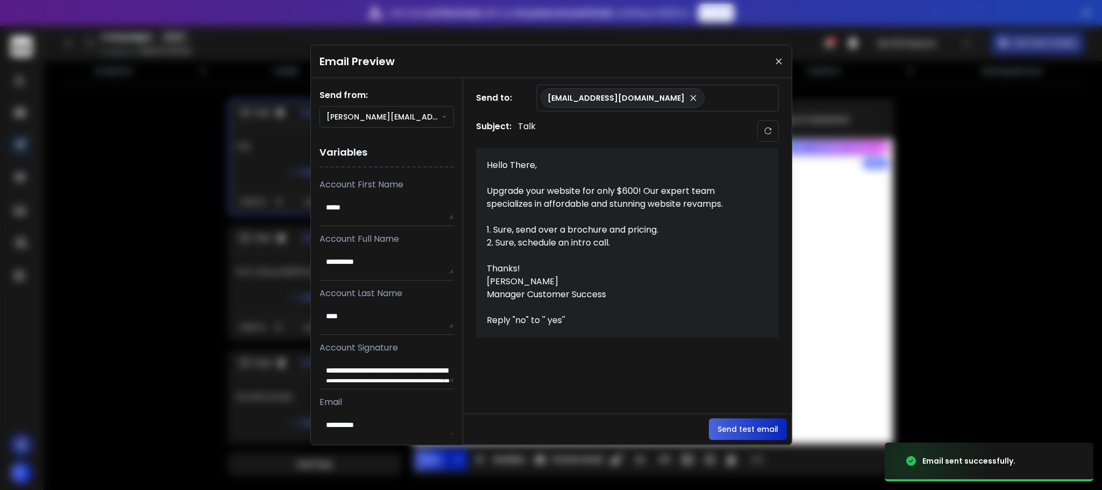
click at [689, 97] on icon at bounding box center [693, 98] width 9 height 9
click at [654, 97] on input at bounding box center [658, 97] width 235 height 19
click at [755, 428] on button "Send test email" at bounding box center [748, 429] width 78 height 22
click at [694, 93] on div "[PERSON_NAME][EMAIL_ADDRESS][PERSON_NAME][DOMAIN_NAME]" at bounding box center [687, 97] width 293 height 19
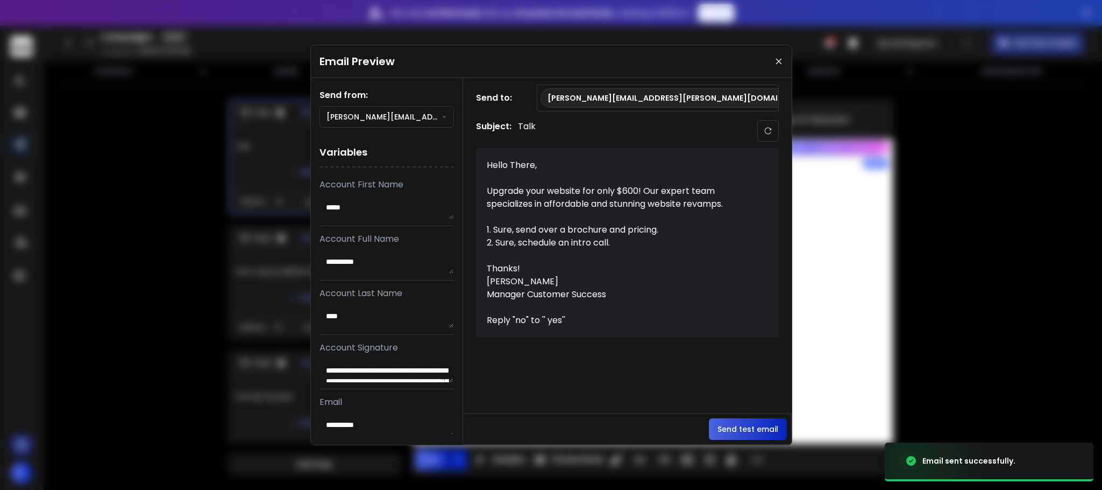
click at [818, 97] on icon at bounding box center [822, 98] width 9 height 9
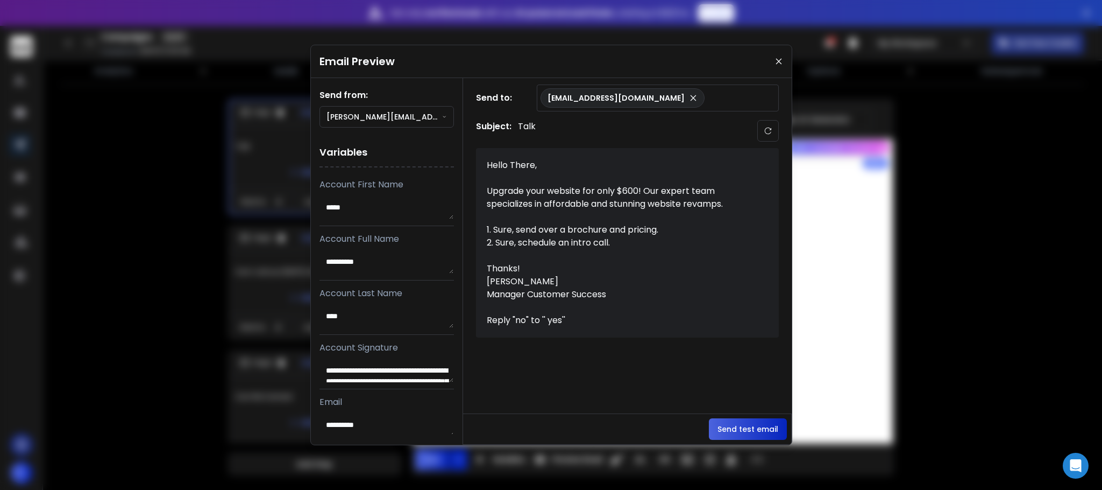
click at [764, 431] on button "Send test email" at bounding box center [748, 429] width 78 height 22
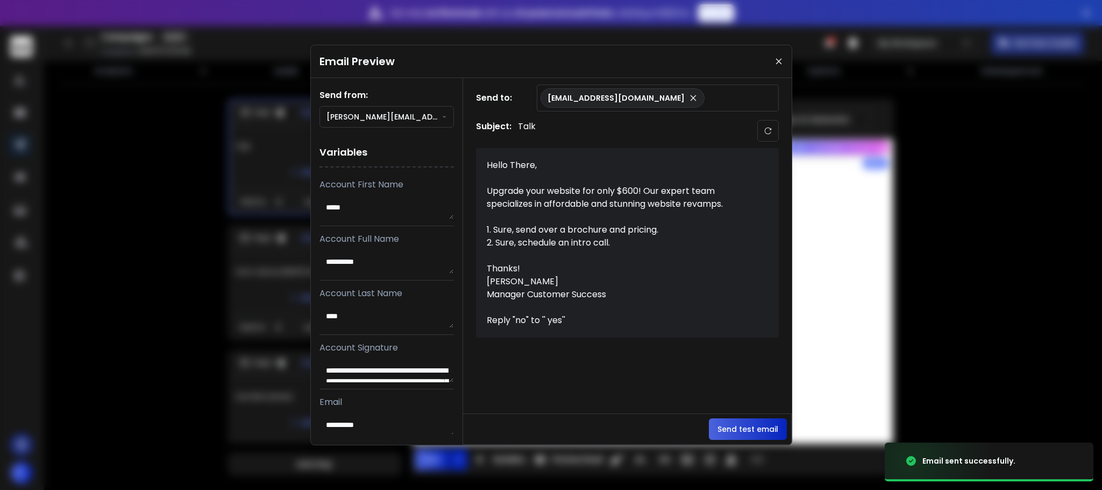
click at [690, 97] on icon at bounding box center [693, 98] width 6 height 6
click at [709, 97] on input at bounding box center [826, 97] width 235 height 19
click at [749, 416] on div "Send test email" at bounding box center [627, 428] width 329 height 31
click at [749, 423] on button "Send test email" at bounding box center [748, 429] width 78 height 22
click at [689, 97] on icon at bounding box center [693, 98] width 9 height 9
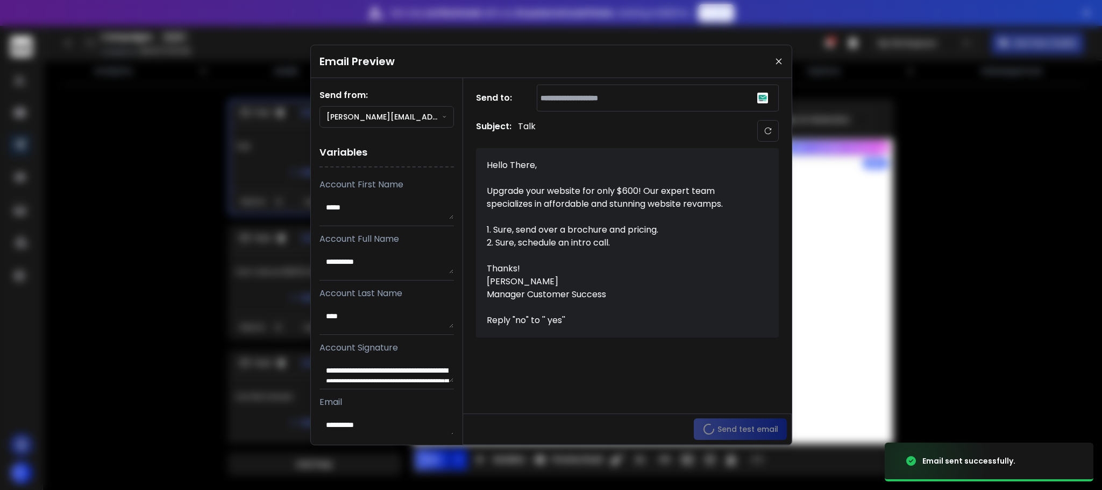
click at [682, 97] on input at bounding box center [658, 97] width 235 height 19
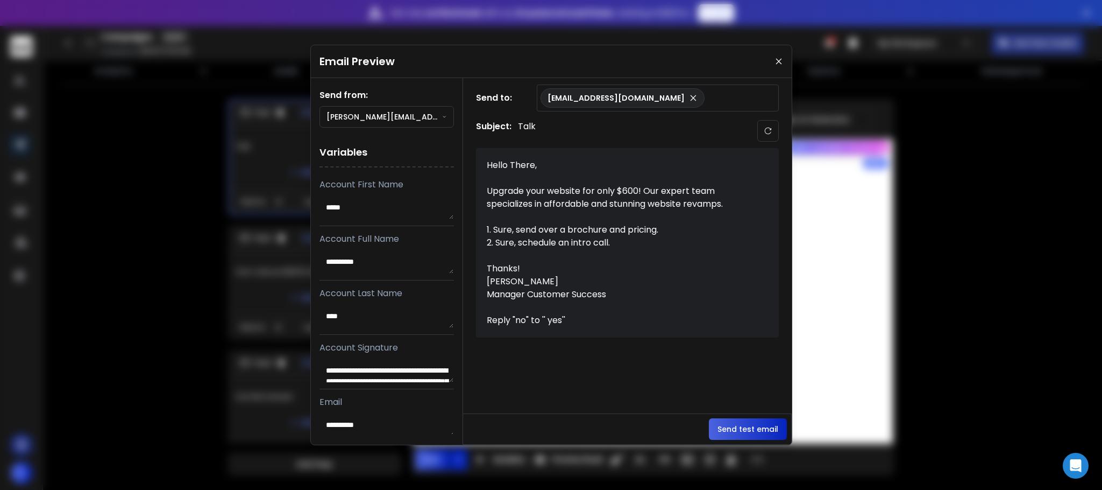
click at [769, 425] on button "Send test email" at bounding box center [748, 429] width 78 height 22
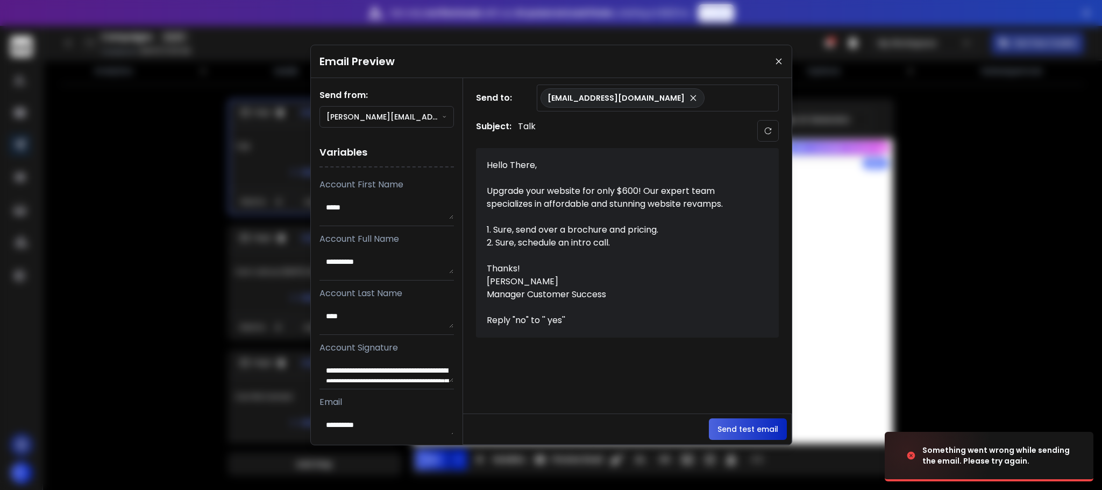
click at [689, 95] on icon at bounding box center [693, 98] width 9 height 9
click at [709, 95] on input at bounding box center [826, 97] width 235 height 19
click at [777, 431] on button "Send test email" at bounding box center [748, 429] width 78 height 22
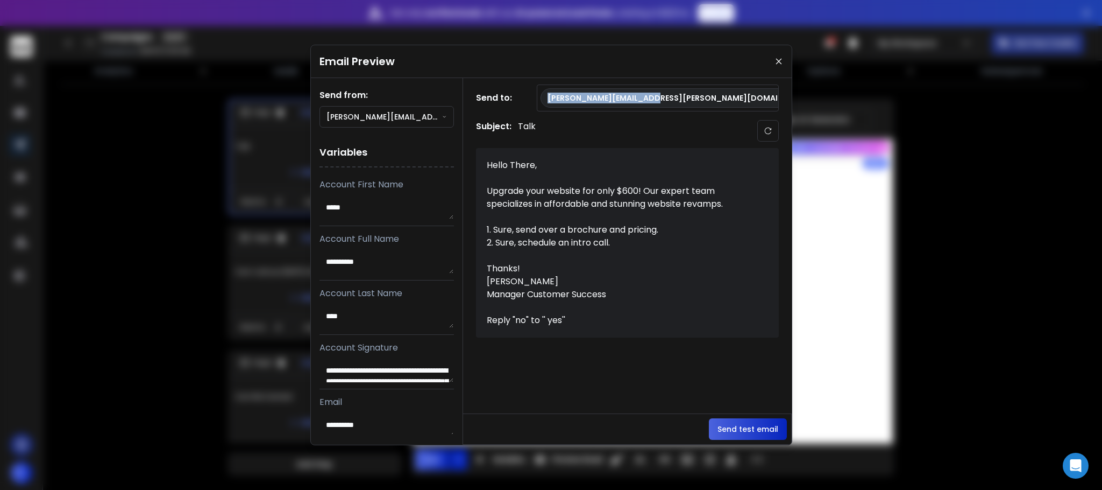
click at [643, 104] on div "[PERSON_NAME][EMAIL_ADDRESS][PERSON_NAME][DOMAIN_NAME]" at bounding box center [687, 97] width 293 height 19
click at [641, 107] on div "[PERSON_NAME][EMAIL_ADDRESS][PERSON_NAME][DOMAIN_NAME]" at bounding box center [687, 97] width 293 height 19
click at [818, 100] on icon at bounding box center [822, 98] width 9 height 9
click at [838, 100] on input at bounding box center [955, 97] width 235 height 19
click at [744, 446] on div "**********" at bounding box center [551, 245] width 1102 height 422
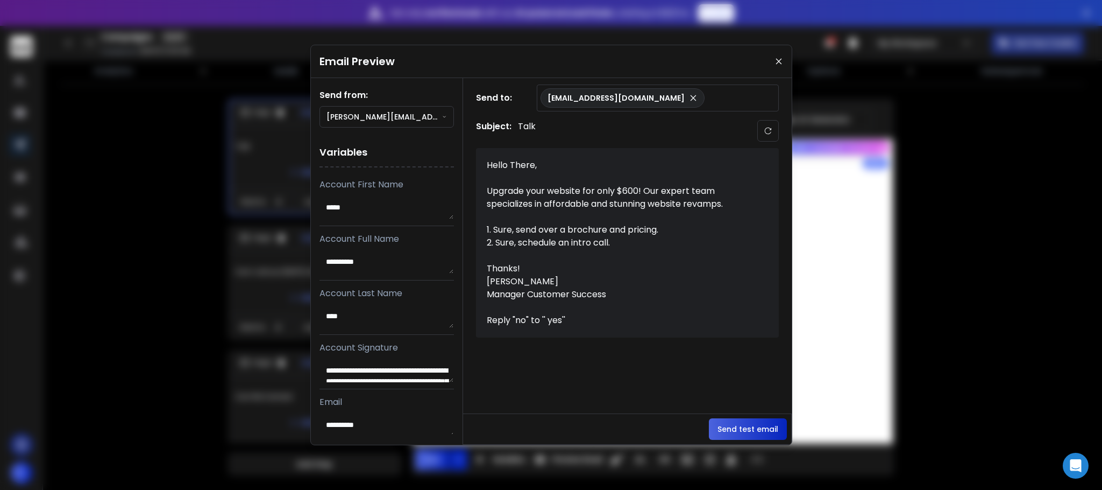
drag, startPoint x: 749, startPoint y: 436, endPoint x: 749, endPoint y: 428, distance: 7.5
click at [749, 435] on button "Send test email" at bounding box center [748, 429] width 78 height 22
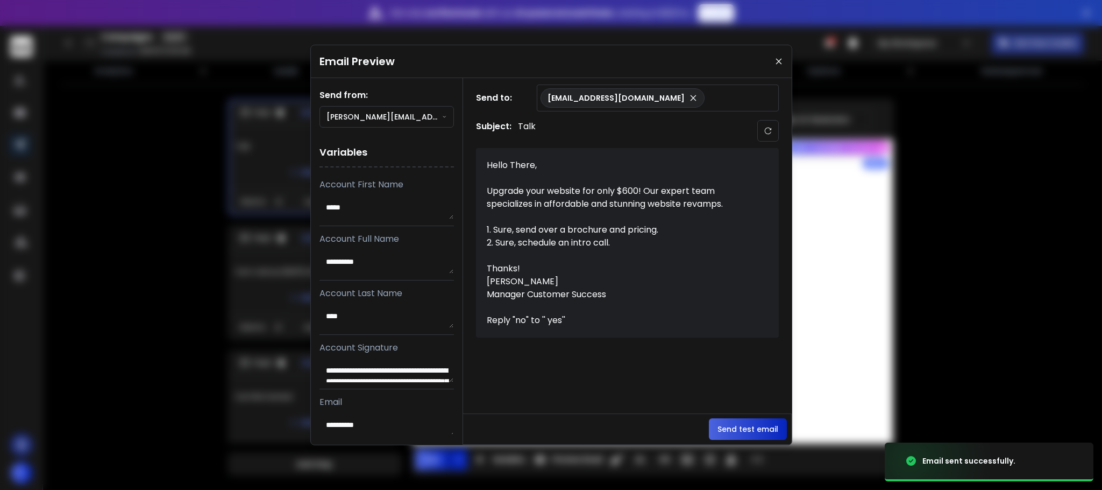
click at [643, 91] on div "[EMAIL_ADDRESS][DOMAIN_NAME]" at bounding box center [623, 97] width 164 height 19
click at [689, 97] on icon at bounding box center [693, 98] width 9 height 9
click at [709, 97] on input at bounding box center [826, 97] width 235 height 19
click at [754, 436] on button "Send test email" at bounding box center [748, 429] width 78 height 22
click at [657, 99] on div "[EMAIL_ADDRESS][DOMAIN_NAME]" at bounding box center [623, 97] width 164 height 19
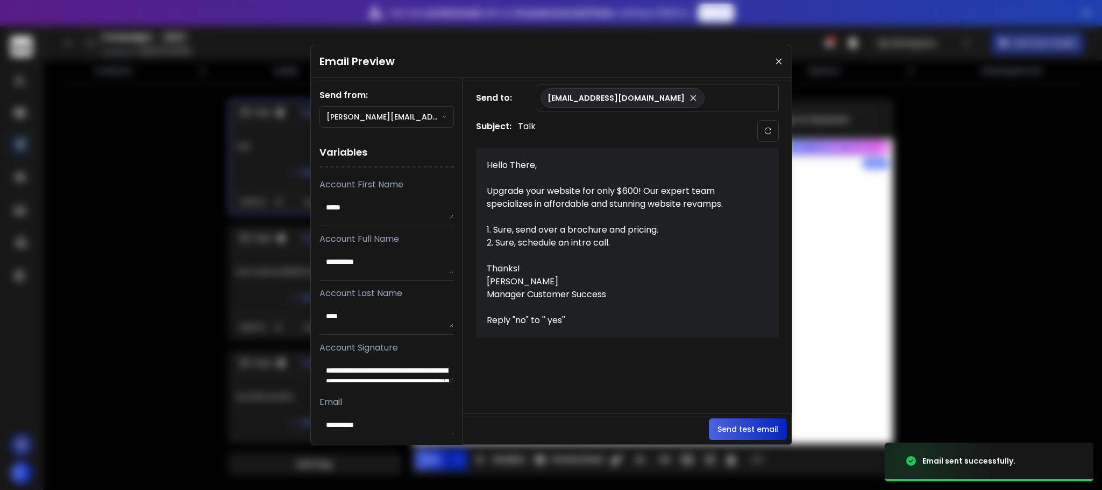
click at [689, 99] on icon at bounding box center [693, 98] width 9 height 9
click at [709, 99] on input at bounding box center [826, 97] width 235 height 19
click at [733, 428] on button "Send test email" at bounding box center [748, 429] width 78 height 22
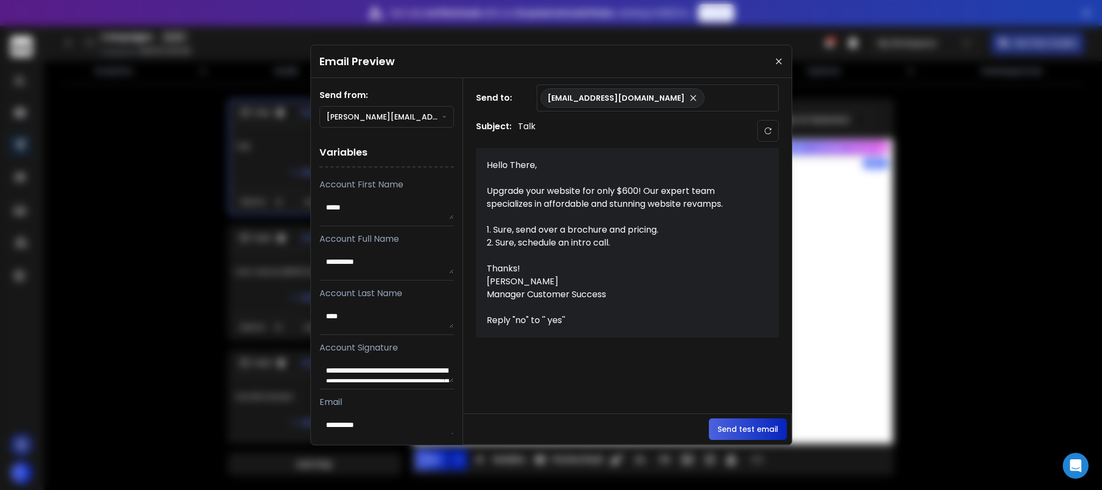
click at [753, 432] on button "Send test email" at bounding box center [748, 429] width 78 height 22
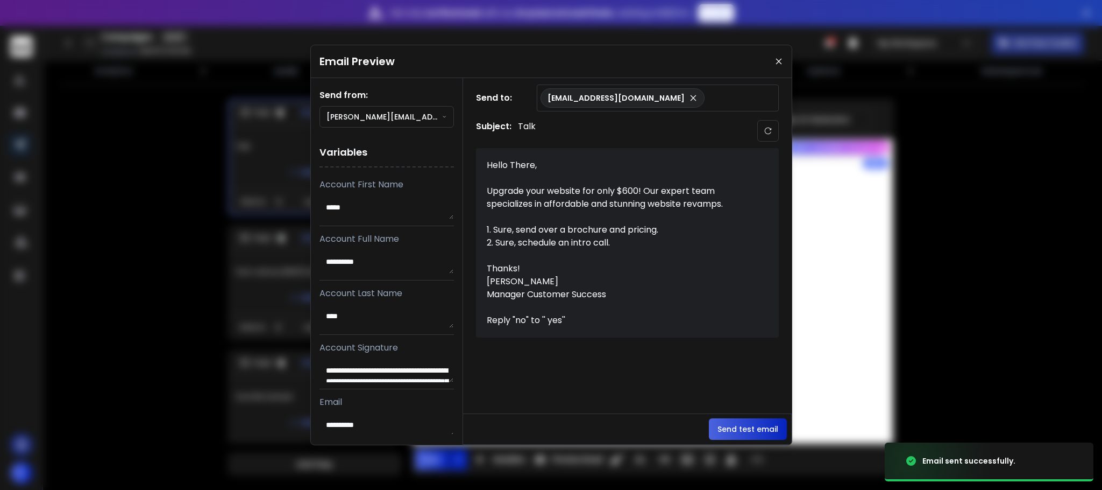
click at [689, 94] on icon at bounding box center [693, 98] width 9 height 9
click at [667, 94] on input at bounding box center [658, 97] width 235 height 19
click at [755, 426] on button "Send test email" at bounding box center [748, 429] width 78 height 22
click at [818, 99] on icon at bounding box center [822, 98] width 9 height 9
click at [838, 99] on input at bounding box center [955, 97] width 235 height 19
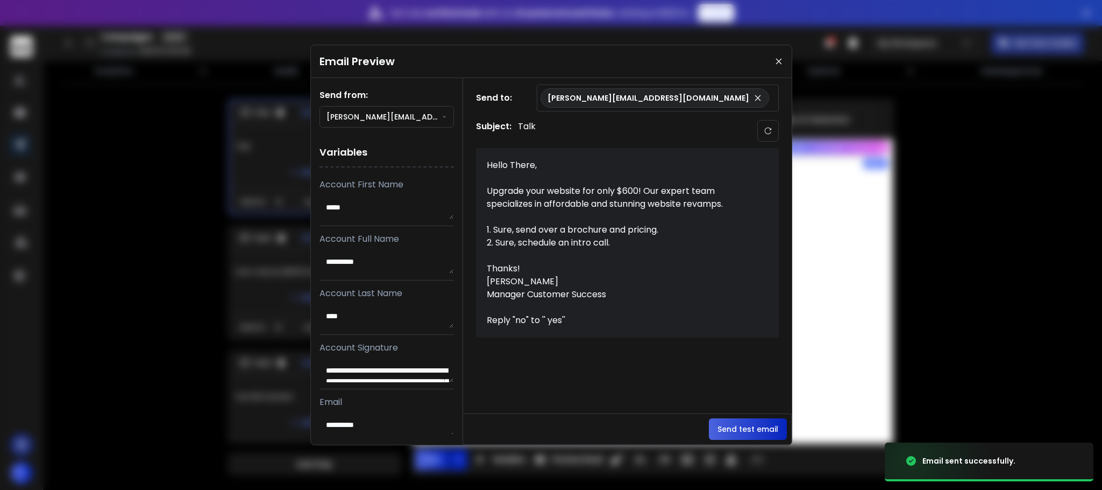
drag, startPoint x: 739, startPoint y: 427, endPoint x: 739, endPoint y: 420, distance: 6.5
click at [740, 426] on button "Send test email" at bounding box center [748, 429] width 78 height 22
click at [686, 102] on div "[PERSON_NAME][EMAIL_ADDRESS][DOMAIN_NAME]" at bounding box center [655, 97] width 229 height 19
click at [754, 100] on icon at bounding box center [758, 98] width 9 height 9
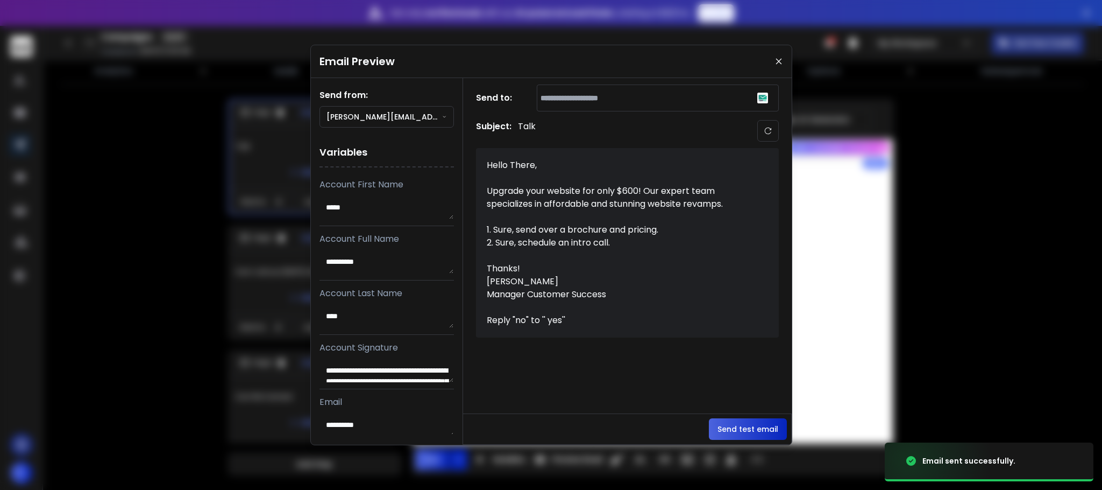
click at [685, 100] on input at bounding box center [658, 97] width 235 height 19
click at [744, 435] on button "Send test email" at bounding box center [748, 429] width 78 height 22
click at [689, 97] on icon at bounding box center [693, 98] width 9 height 9
click at [709, 97] on input at bounding box center [826, 97] width 235 height 19
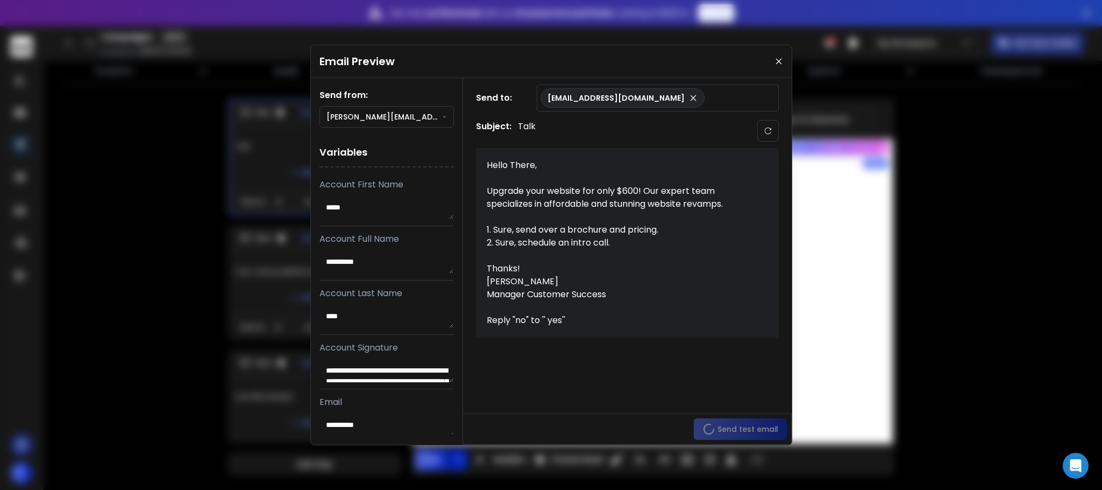
click at [720, 428] on div "Send test email" at bounding box center [627, 428] width 329 height 31
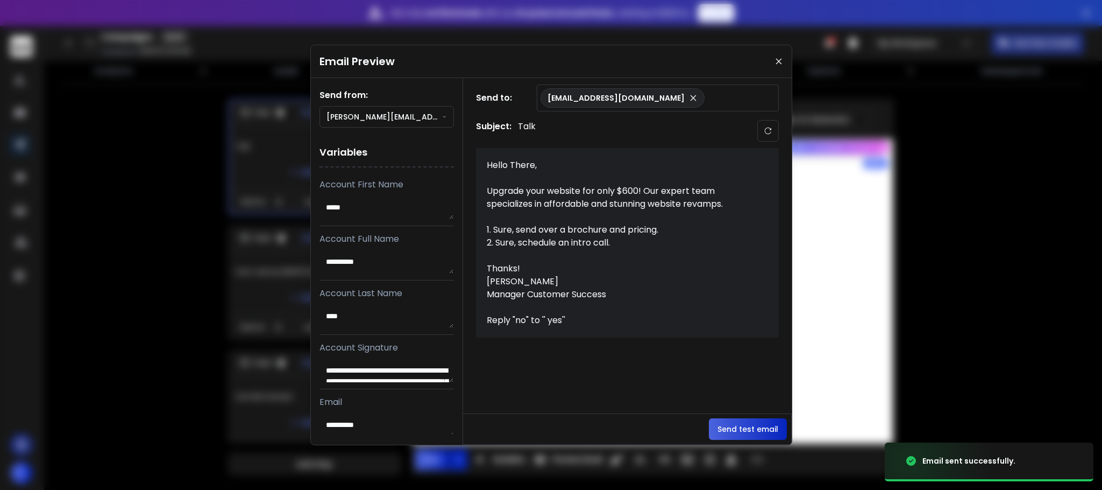
click at [743, 428] on button "Send test email" at bounding box center [748, 429] width 78 height 22
click at [690, 98] on icon at bounding box center [693, 98] width 6 height 6
click at [709, 98] on input at bounding box center [826, 97] width 235 height 19
click at [744, 425] on button "Send test email" at bounding box center [748, 429] width 78 height 22
click at [754, 100] on icon at bounding box center [758, 98] width 9 height 9
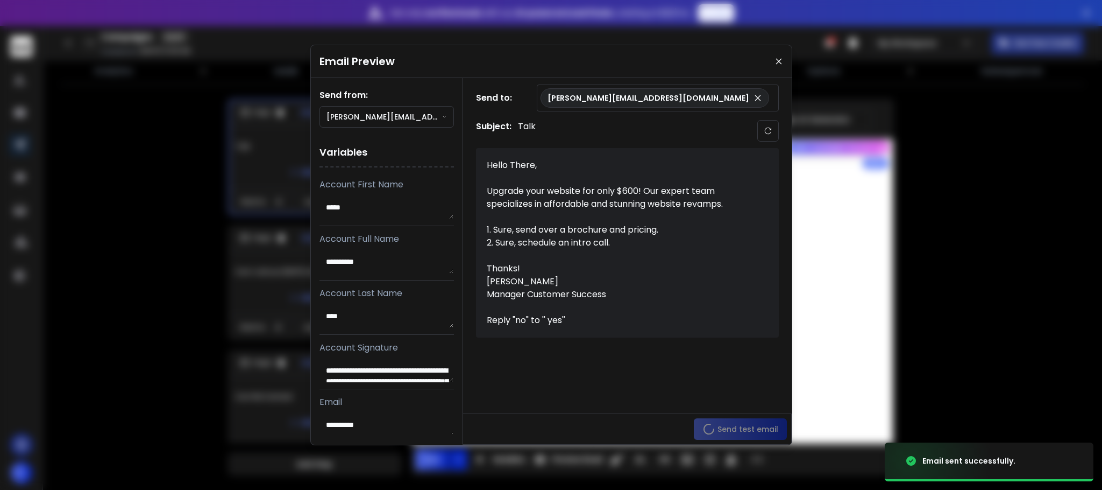
click at [774, 100] on input at bounding box center [891, 97] width 235 height 19
click at [736, 427] on button "Send test email" at bounding box center [748, 429] width 78 height 22
click at [689, 98] on icon at bounding box center [693, 98] width 9 height 9
click at [709, 98] on input at bounding box center [826, 97] width 235 height 19
click at [758, 410] on div "Send to: [EMAIL_ADDRESS][DOMAIN_NAME] Subject: Talk Hello There, Upgrade your w…" at bounding box center [627, 261] width 329 height 367
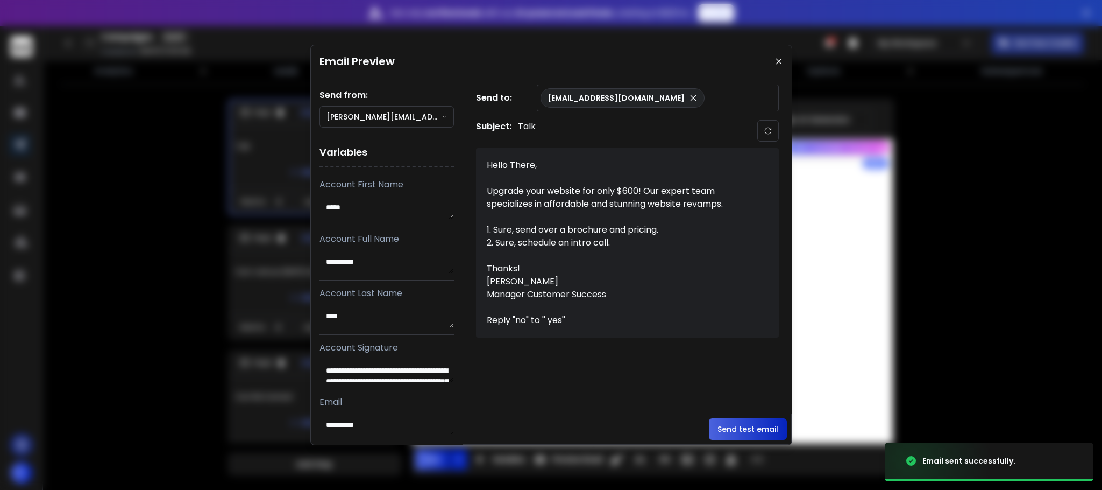
click at [756, 428] on button "Send test email" at bounding box center [748, 429] width 78 height 22
click at [689, 96] on icon at bounding box center [693, 98] width 9 height 9
click at [659, 96] on input at bounding box center [658, 97] width 235 height 19
click at [733, 431] on button "Send test email" at bounding box center [748, 429] width 78 height 22
click at [689, 94] on icon at bounding box center [693, 98] width 9 height 9
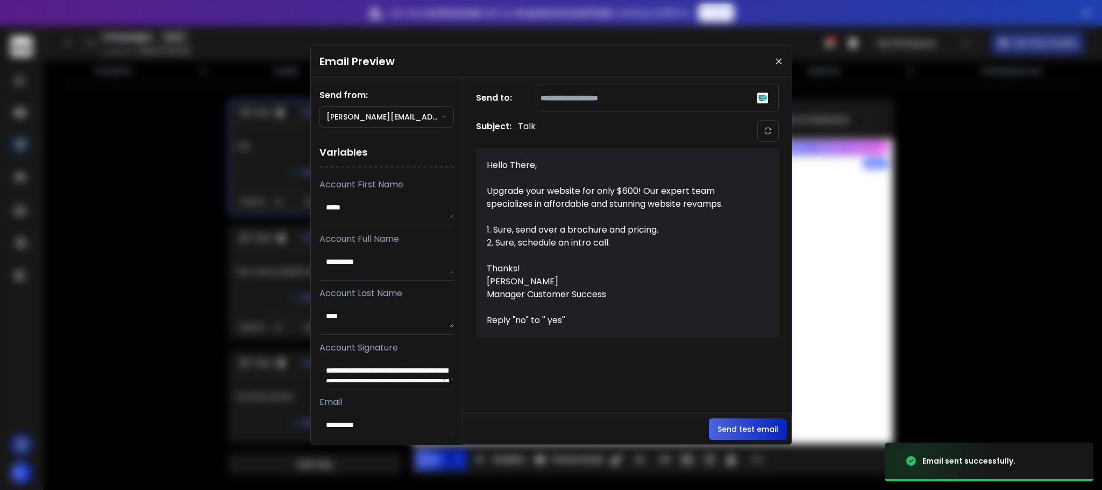
click at [641, 94] on input at bounding box center [658, 97] width 235 height 19
click at [761, 422] on button "Send test email" at bounding box center [748, 429] width 78 height 22
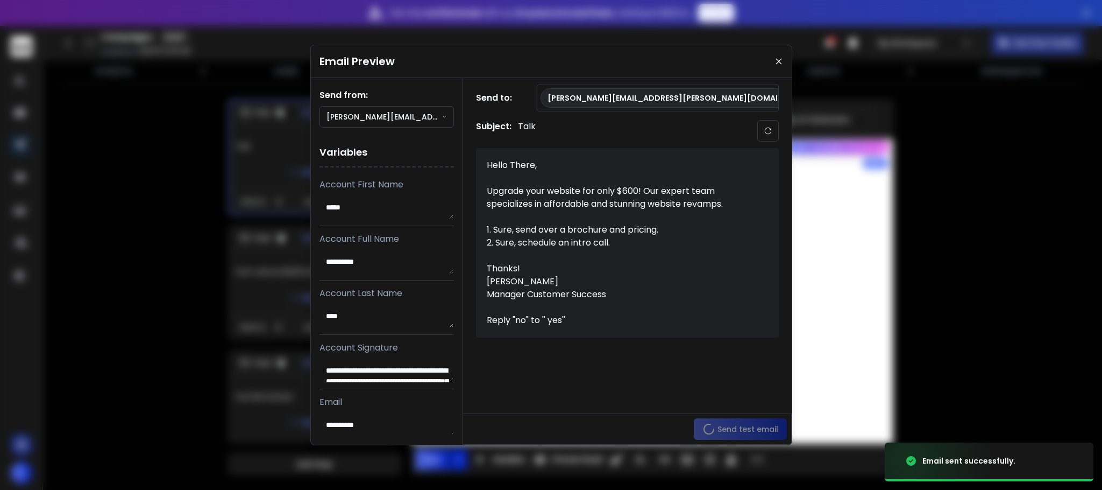
click at [818, 96] on icon at bounding box center [822, 98] width 9 height 9
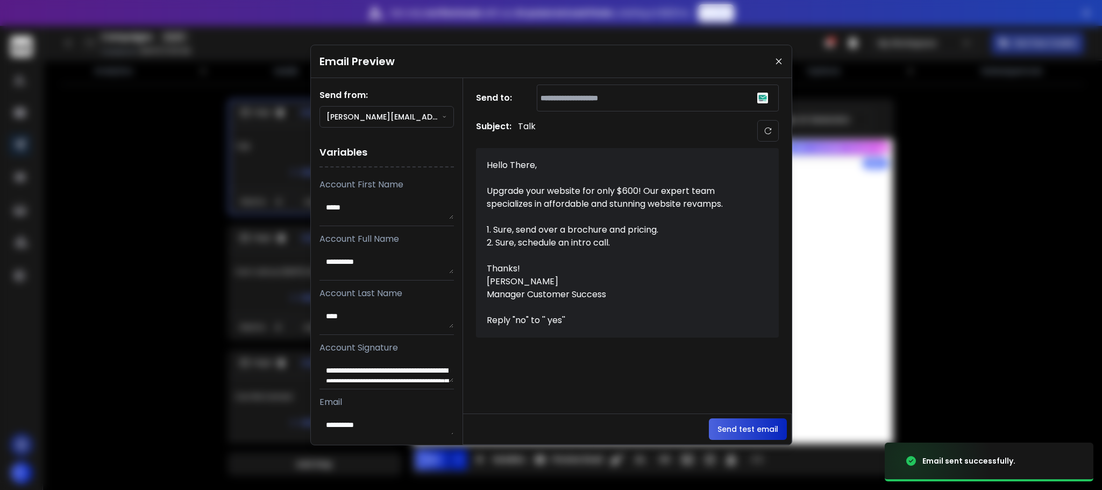
click at [675, 96] on input at bounding box center [658, 97] width 235 height 19
click at [734, 422] on button "Send test email" at bounding box center [748, 429] width 78 height 22
click at [690, 100] on icon at bounding box center [693, 98] width 6 height 6
click at [681, 100] on input at bounding box center [658, 97] width 235 height 19
click at [761, 430] on button "Send test email" at bounding box center [748, 429] width 78 height 22
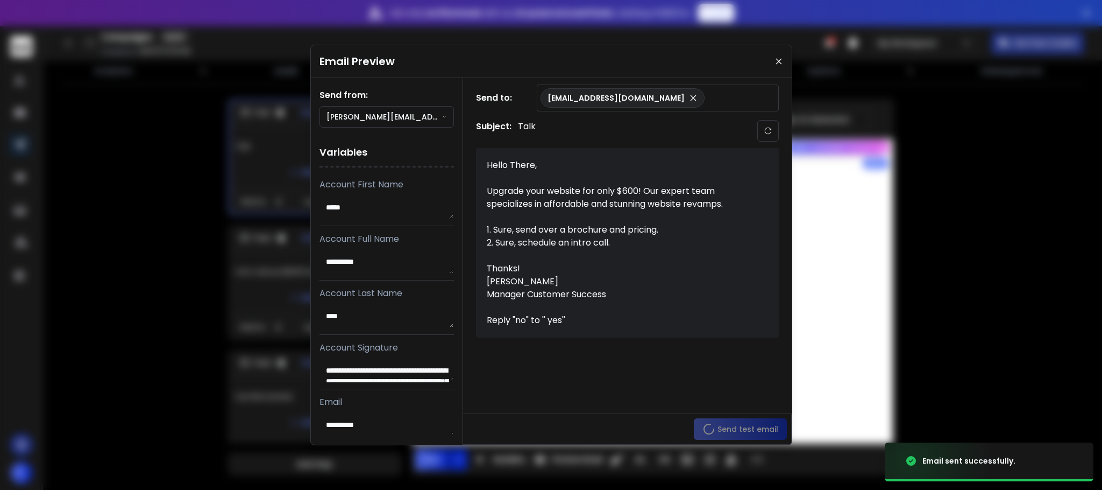
click at [698, 99] on icon at bounding box center [693, 98] width 9 height 9
click at [706, 99] on input at bounding box center [658, 97] width 235 height 19
click at [738, 434] on button "Send test email" at bounding box center [748, 429] width 78 height 22
click at [690, 99] on icon at bounding box center [693, 98] width 6 height 6
drag, startPoint x: 717, startPoint y: 407, endPoint x: 718, endPoint y: 420, distance: 12.4
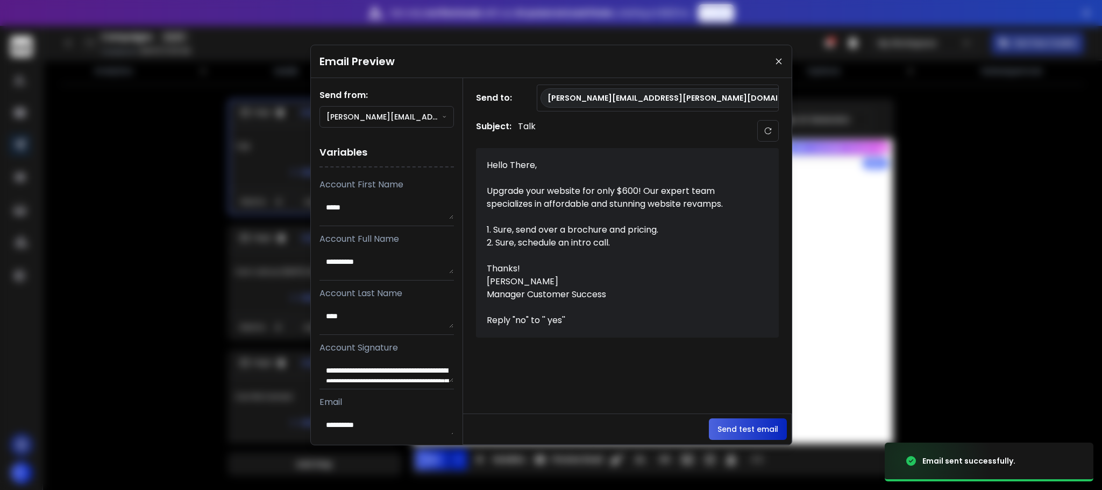
click at [718, 408] on div "Send to: [PERSON_NAME][EMAIL_ADDRESS][PERSON_NAME][DOMAIN_NAME] Subject: Talk H…" at bounding box center [627, 261] width 329 height 367
click at [717, 427] on button "Send test email" at bounding box center [748, 429] width 78 height 22
click at [818, 100] on icon at bounding box center [822, 98] width 9 height 9
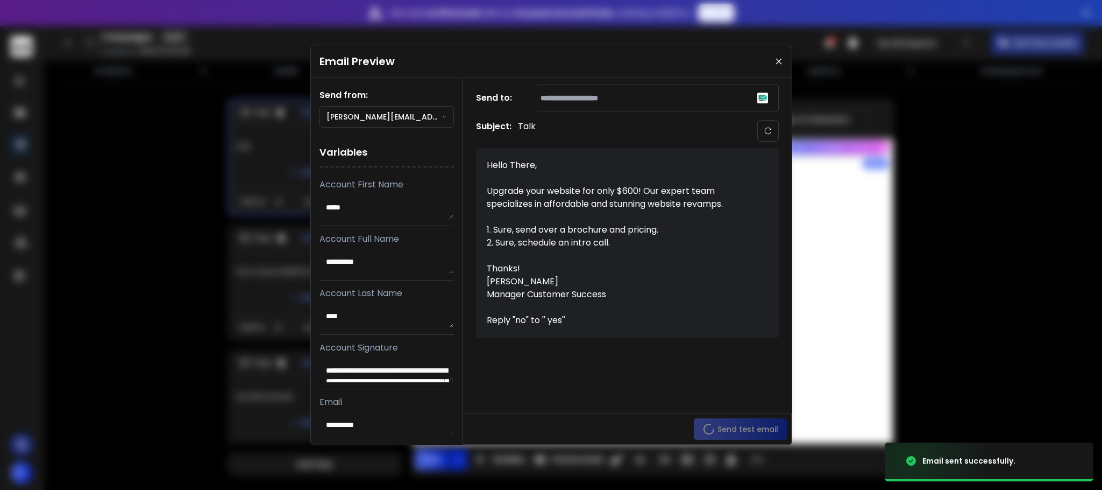
click at [658, 100] on input at bounding box center [658, 97] width 235 height 19
click at [743, 431] on button "Send test email" at bounding box center [748, 429] width 78 height 22
click at [689, 96] on icon at bounding box center [693, 98] width 9 height 9
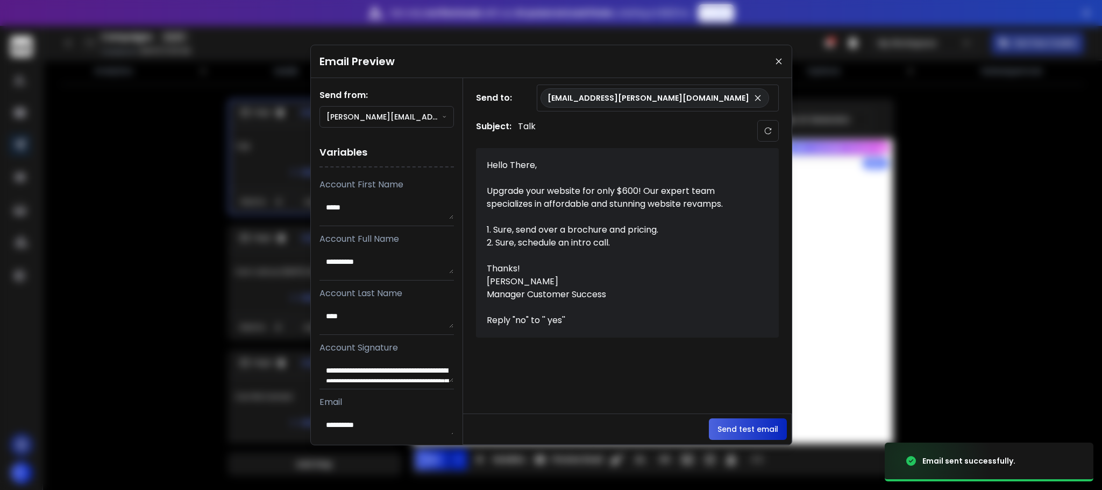
click at [735, 431] on button "Send test email" at bounding box center [748, 429] width 78 height 22
click at [754, 98] on icon at bounding box center [758, 98] width 9 height 9
click at [774, 98] on input at bounding box center [891, 97] width 235 height 19
click at [718, 422] on button "Send test email" at bounding box center [748, 429] width 78 height 22
click at [689, 95] on icon at bounding box center [693, 98] width 9 height 9
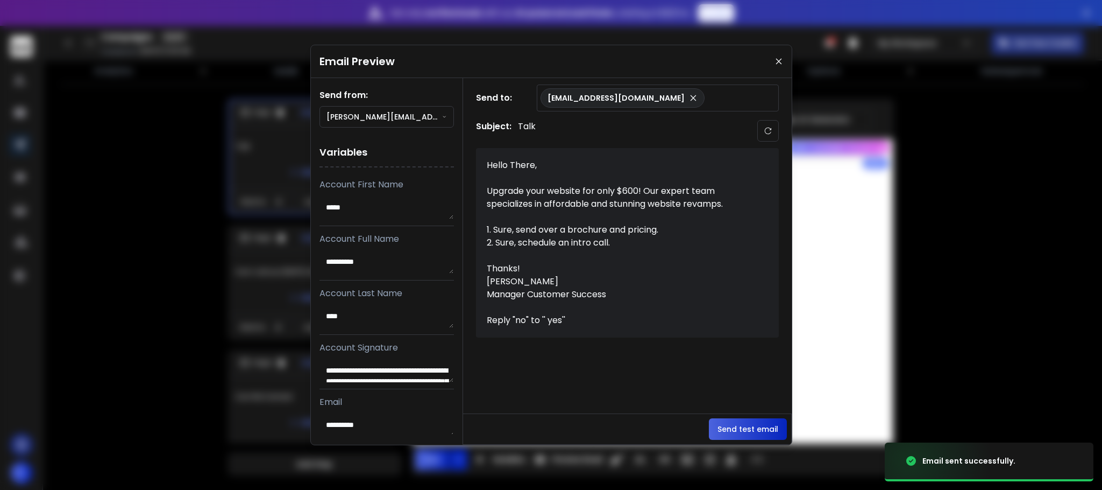
click at [709, 95] on input at bounding box center [826, 97] width 235 height 19
click at [757, 423] on button "Send test email" at bounding box center [748, 429] width 78 height 22
click at [689, 97] on icon at bounding box center [693, 98] width 9 height 9
click at [657, 97] on input at bounding box center [658, 97] width 235 height 19
click at [729, 428] on button "Send test email" at bounding box center [748, 429] width 78 height 22
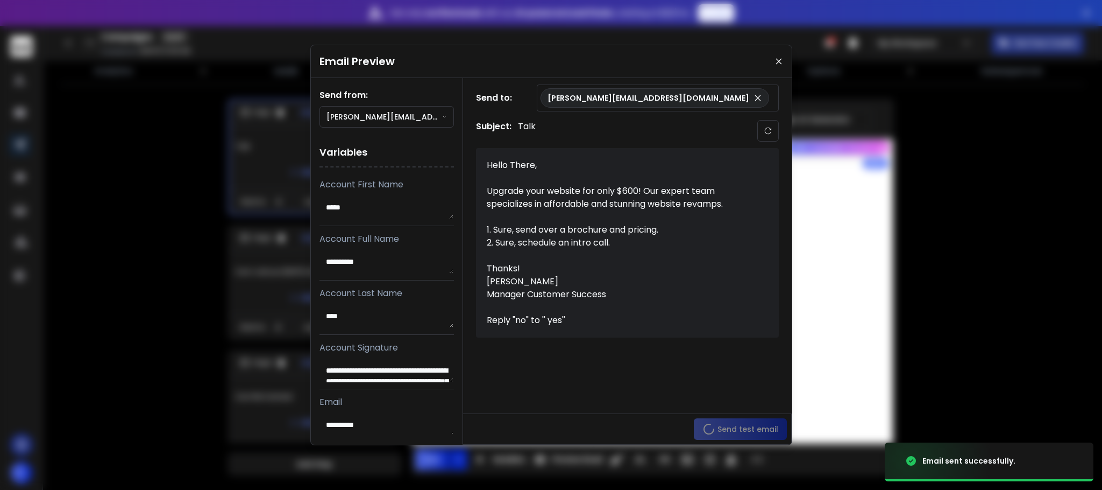
click at [754, 101] on icon at bounding box center [758, 98] width 9 height 9
click at [774, 101] on input at bounding box center [891, 97] width 235 height 19
drag, startPoint x: 741, startPoint y: 425, endPoint x: 598, endPoint y: 344, distance: 164.3
click at [741, 423] on button "Send test email" at bounding box center [748, 429] width 78 height 22
click at [754, 97] on icon at bounding box center [758, 98] width 9 height 9
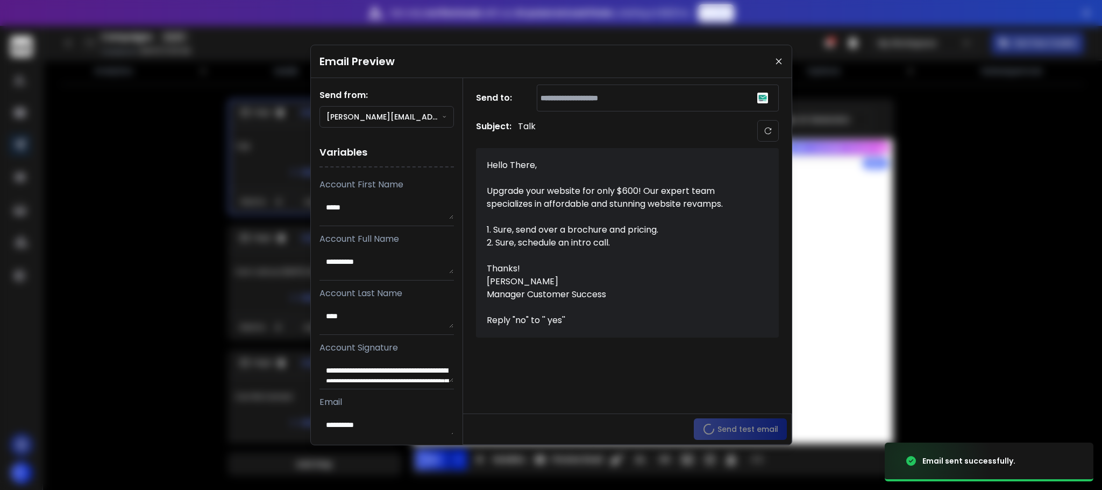
click at [681, 97] on input at bounding box center [658, 97] width 235 height 19
click at [726, 428] on button "Send test email" at bounding box center [748, 429] width 78 height 22
click at [689, 96] on icon at bounding box center [693, 98] width 9 height 9
click at [665, 96] on input at bounding box center [658, 97] width 235 height 19
click at [737, 431] on button "Send test email" at bounding box center [748, 429] width 78 height 22
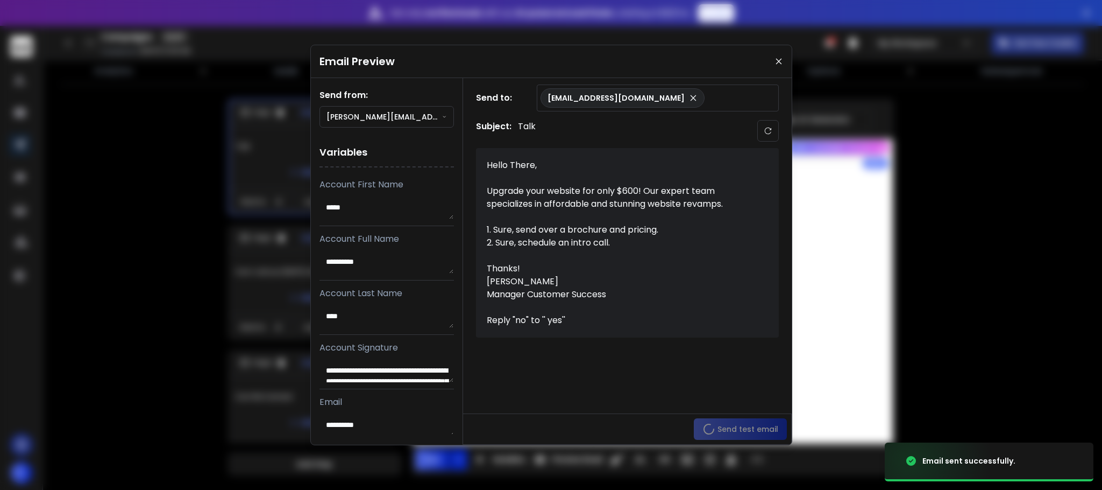
click at [689, 96] on icon at bounding box center [693, 98] width 9 height 9
click at [636, 96] on input at bounding box center [658, 97] width 235 height 19
click at [749, 415] on div "Send test email" at bounding box center [627, 428] width 329 height 31
click at [726, 427] on button "Send test email" at bounding box center [748, 429] width 78 height 22
click at [689, 98] on icon at bounding box center [693, 98] width 9 height 9
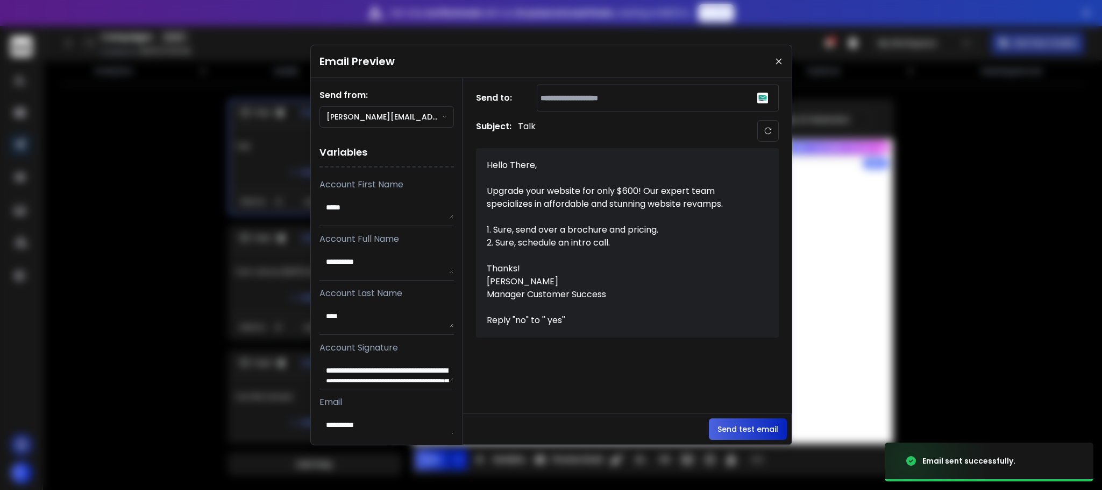
click at [659, 98] on input at bounding box center [658, 97] width 235 height 19
click at [739, 431] on button "Send test email" at bounding box center [748, 429] width 78 height 22
click at [689, 97] on icon at bounding box center [693, 98] width 9 height 9
click at [709, 97] on input at bounding box center [826, 97] width 235 height 19
click at [753, 432] on button "Send test email" at bounding box center [748, 429] width 78 height 22
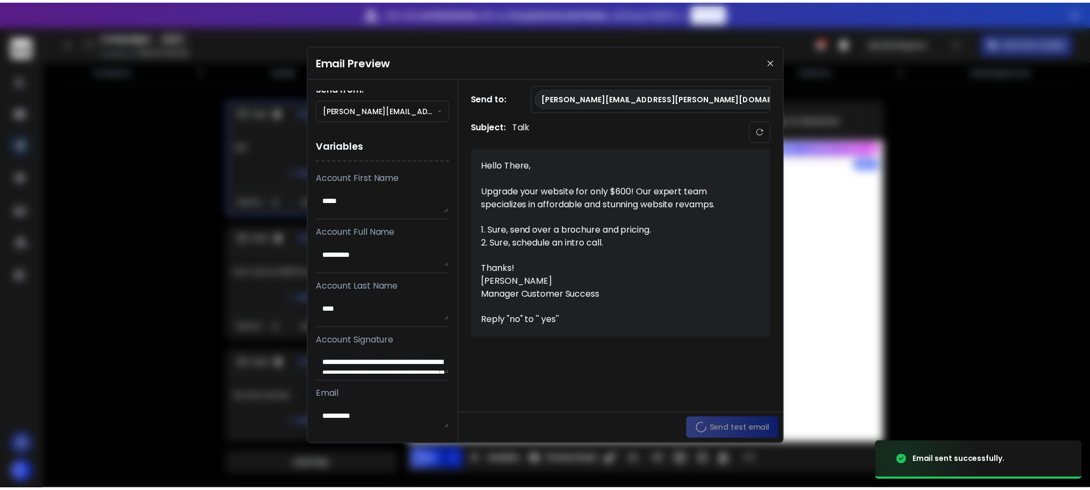
scroll to position [9, 0]
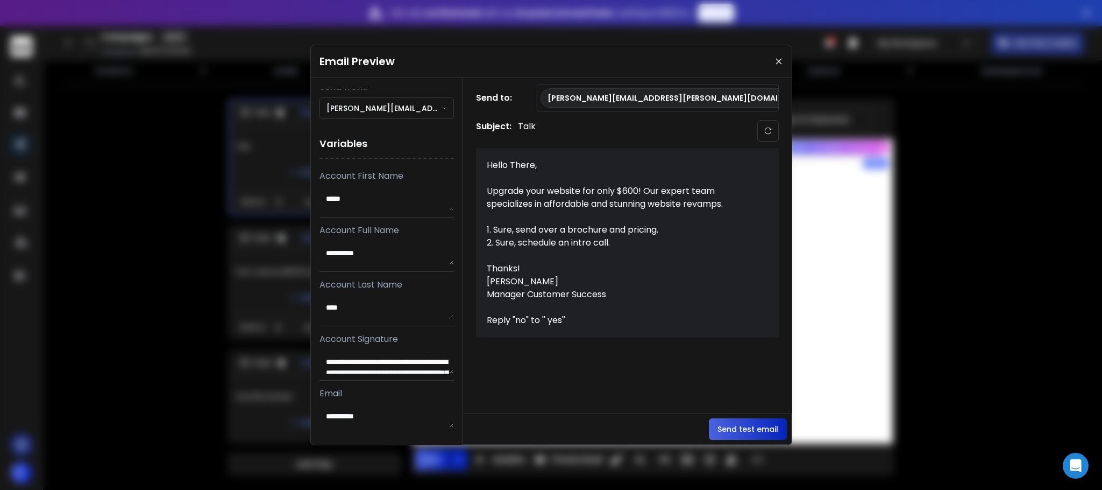
click at [780, 63] on icon at bounding box center [779, 61] width 9 height 9
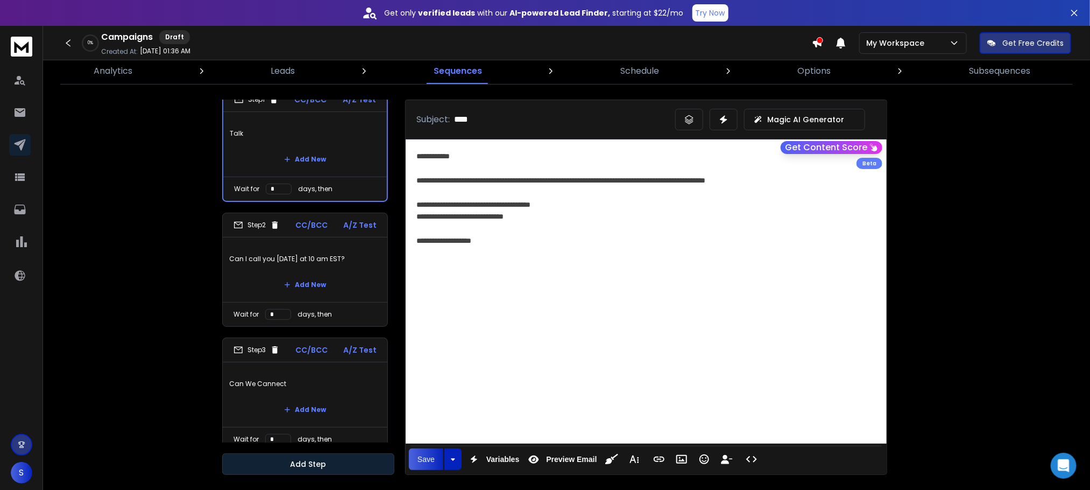
scroll to position [125, 0]
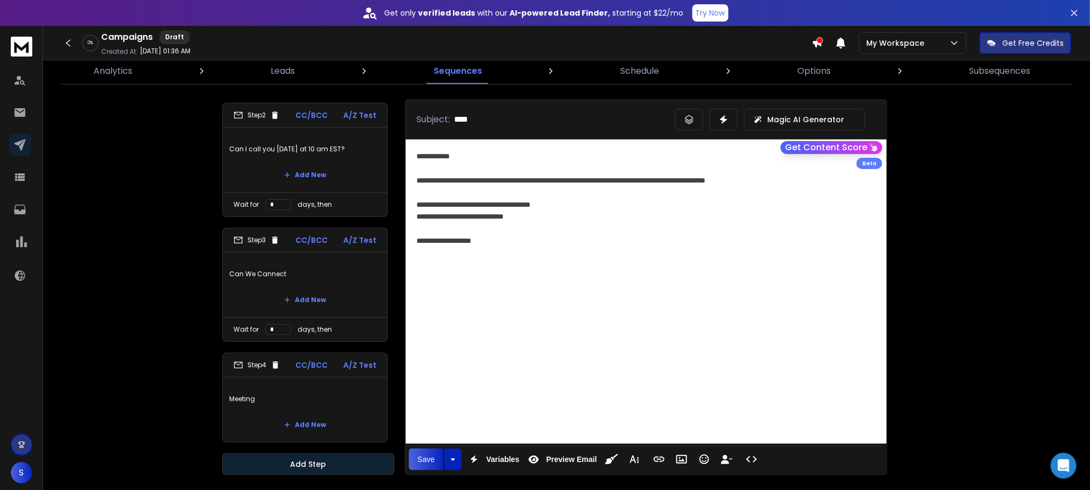
click at [316, 471] on button "Add Step" at bounding box center [308, 464] width 172 height 22
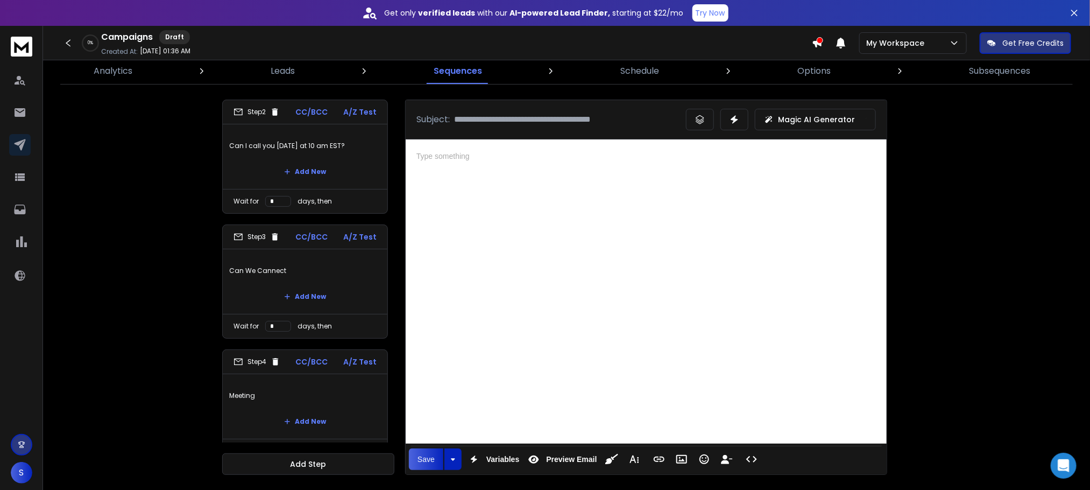
drag, startPoint x: 500, startPoint y: 273, endPoint x: 507, endPoint y: 259, distance: 16.1
click at [501, 270] on div at bounding box center [646, 286] width 481 height 294
click at [732, 122] on button "button" at bounding box center [724, 120] width 28 height 22
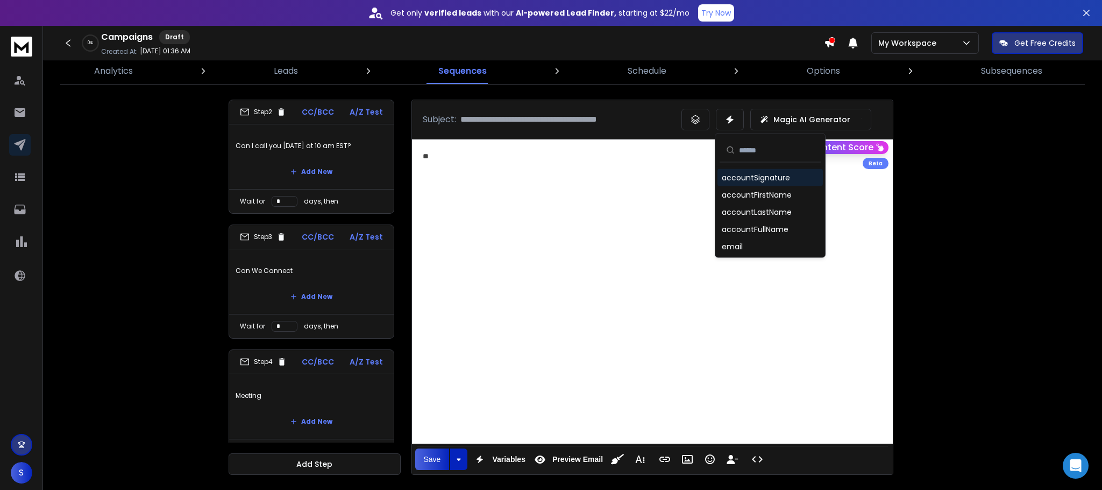
click at [761, 176] on div "accountSignature" at bounding box center [756, 177] width 68 height 11
type input "**********"
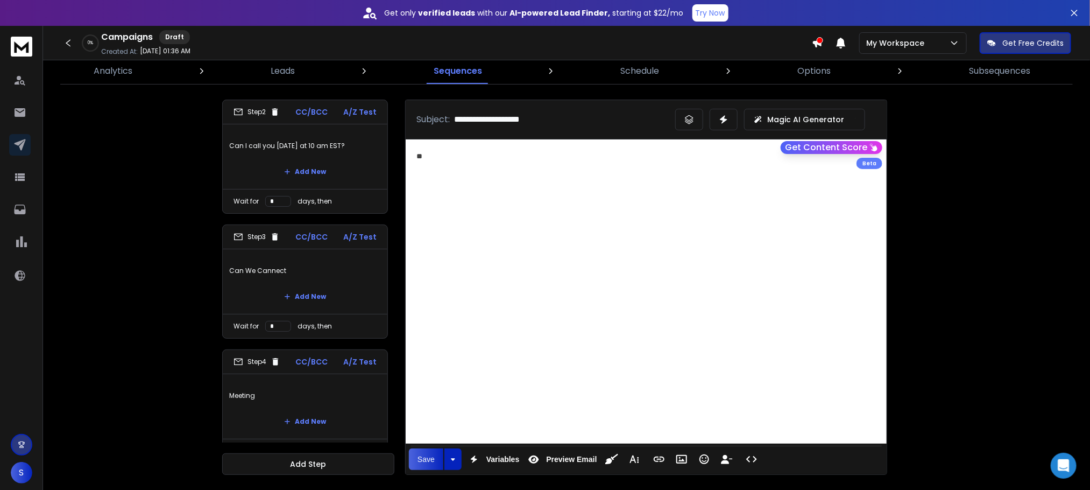
click at [559, 120] on input "**********" at bounding box center [559, 119] width 210 height 13
click at [522, 162] on div "**" at bounding box center [645, 156] width 459 height 12
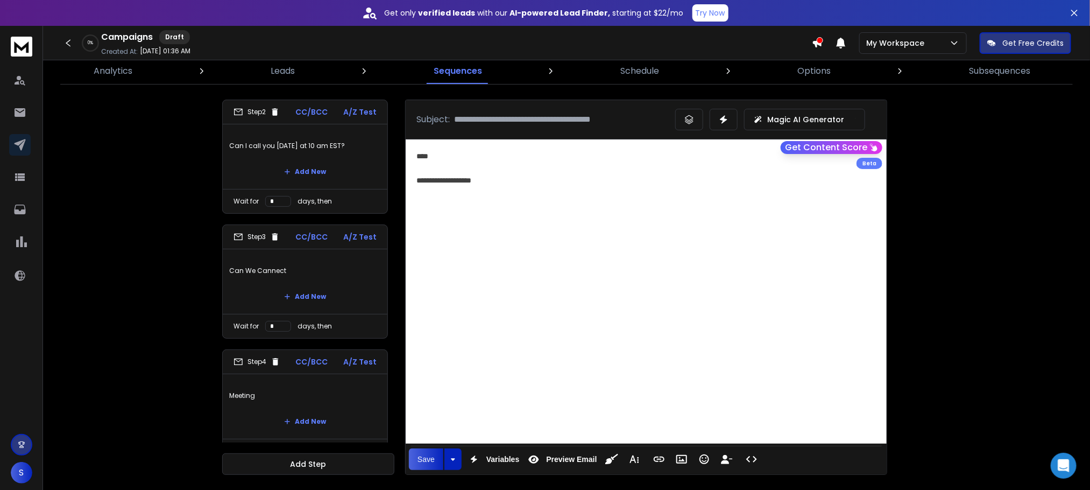
click at [478, 154] on div "****" at bounding box center [645, 156] width 459 height 12
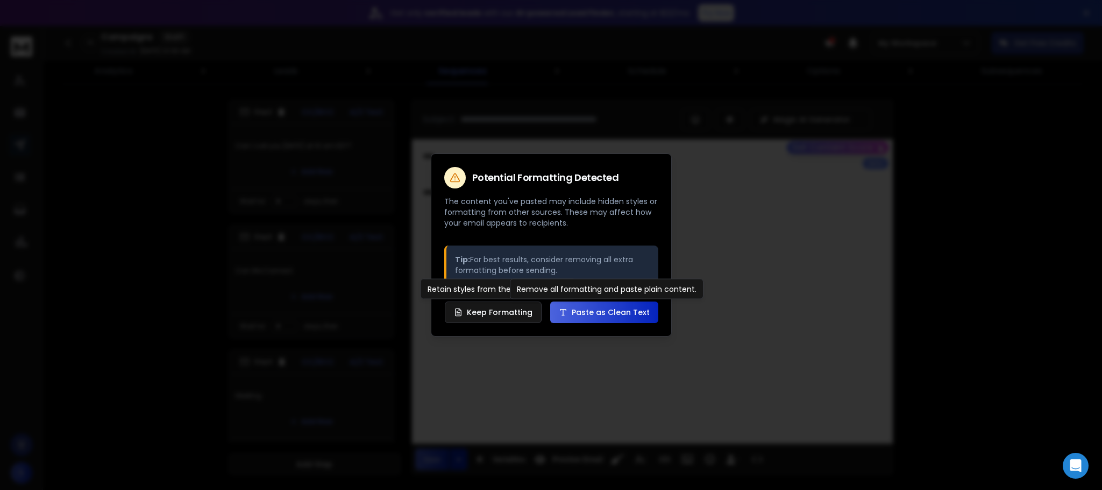
click at [577, 316] on button "Paste as Clean Text" at bounding box center [604, 312] width 108 height 22
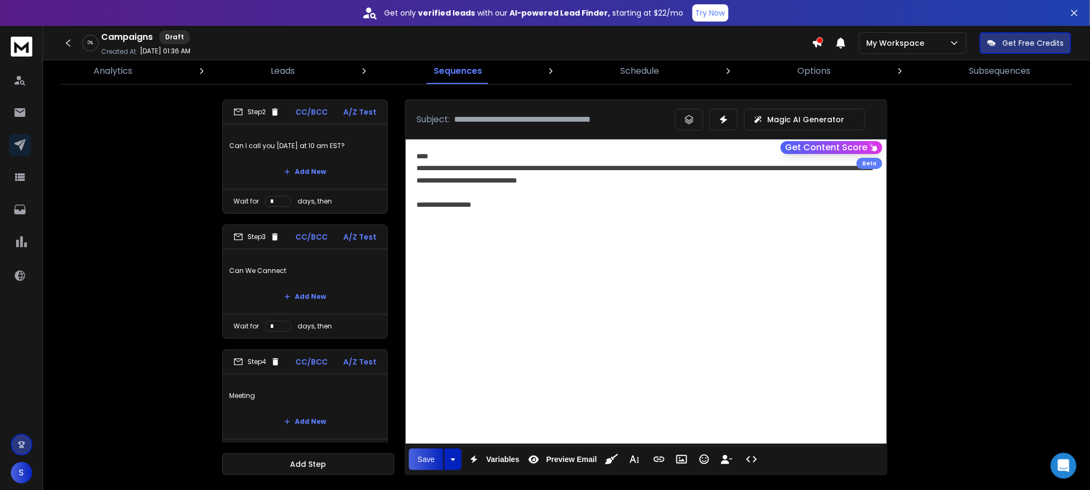
click at [455, 152] on div "****" at bounding box center [645, 156] width 459 height 12
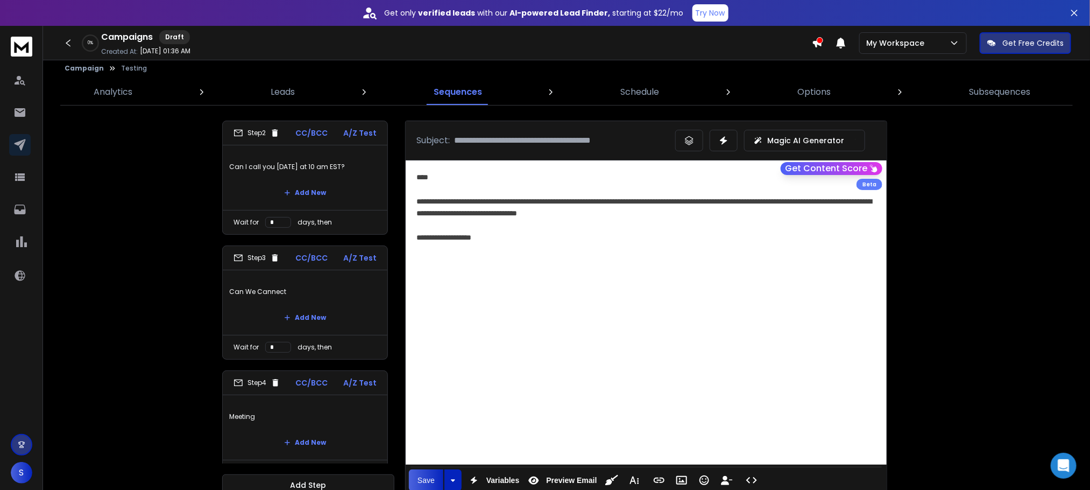
scroll to position [0, 0]
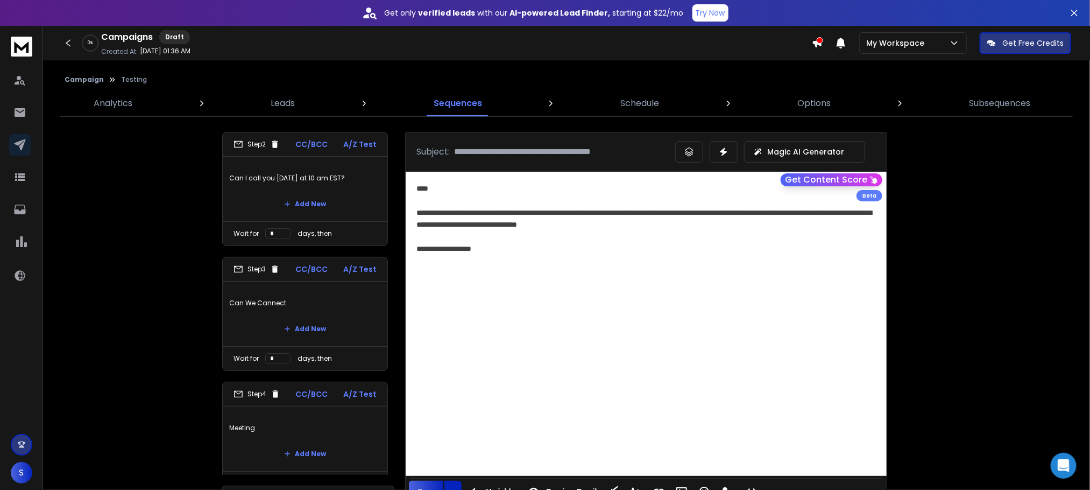
click at [424, 238] on div at bounding box center [645, 237] width 459 height 12
click at [464, 188] on div "****" at bounding box center [645, 188] width 459 height 12
click at [573, 149] on input at bounding box center [559, 151] width 210 height 13
type input "****"
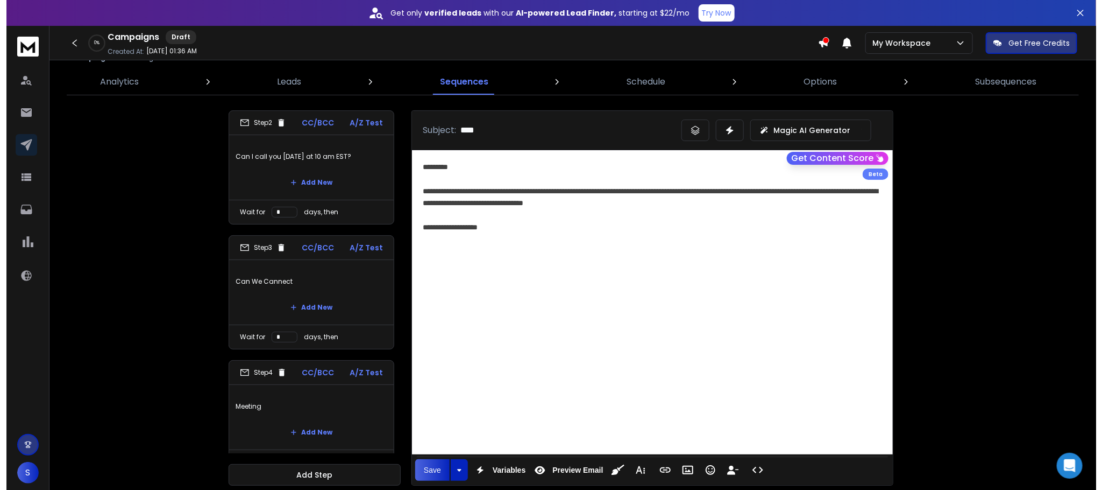
scroll to position [32, 0]
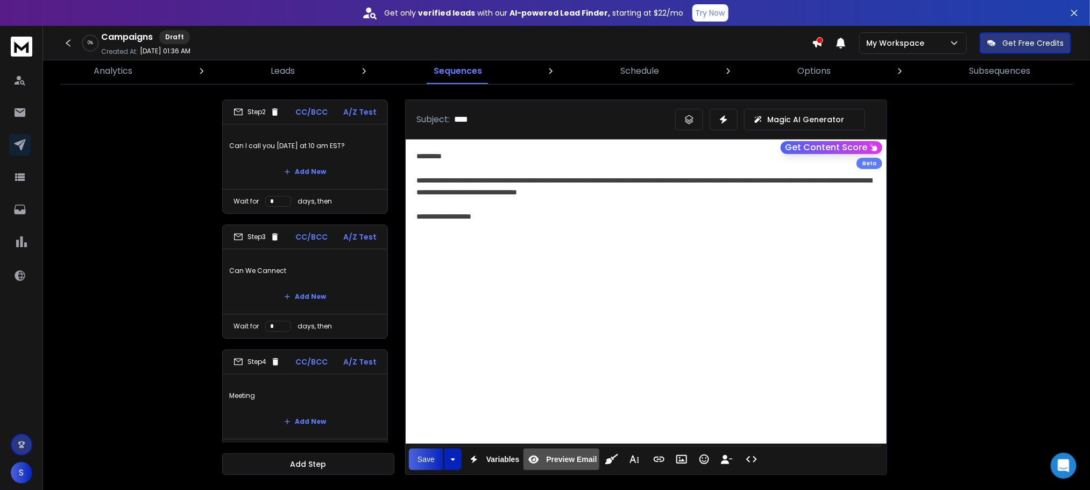
click at [559, 455] on span "Preview Email" at bounding box center [571, 459] width 55 height 9
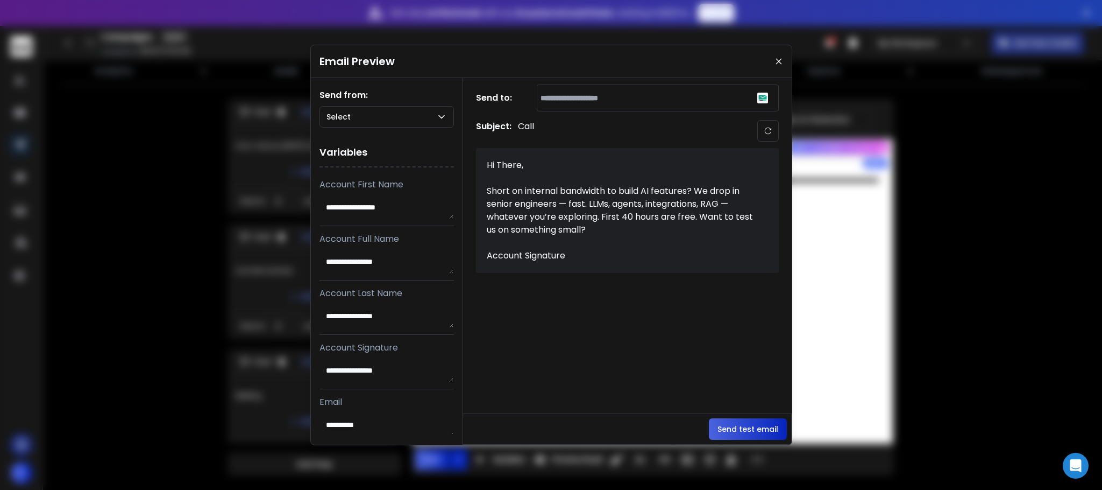
type textarea "********"
type textarea "**********"
type textarea "******"
type textarea "**********"
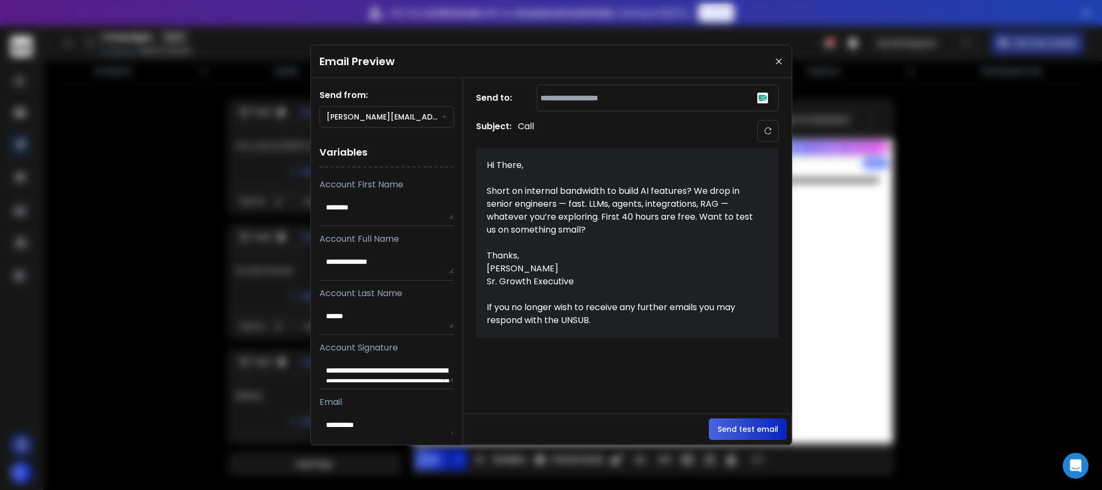
click at [690, 148] on div "Hi There, Short on internal bandwidth to build AI features? We drop in senior e…" at bounding box center [627, 242] width 303 height 189
click at [422, 124] on button "[PERSON_NAME][EMAIL_ADDRESS][PERSON_NAME][DOMAIN_NAME]" at bounding box center [387, 117] width 134 height 22
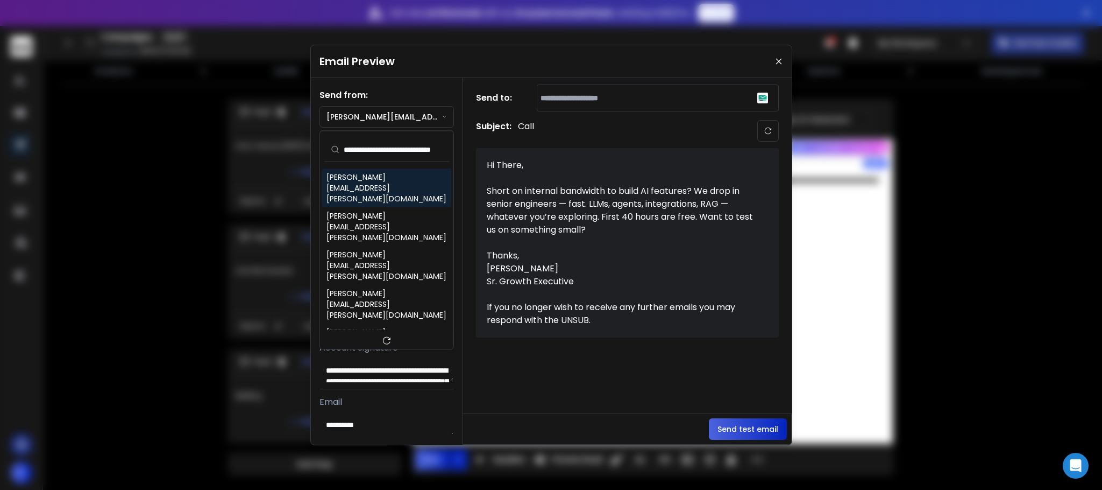
scroll to position [0, 31]
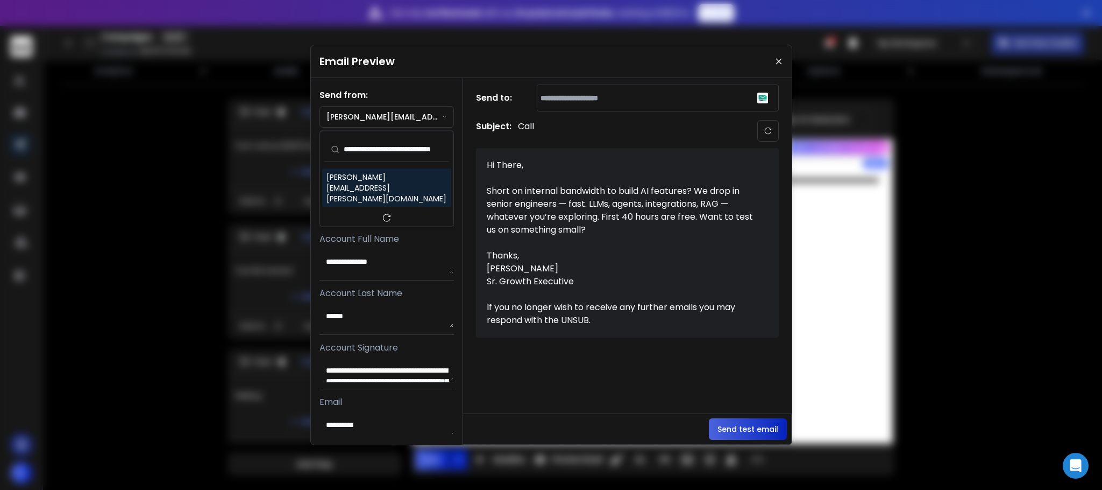
type input "**********"
click at [409, 178] on div "[PERSON_NAME][EMAIL_ADDRESS][PERSON_NAME][DOMAIN_NAME]" at bounding box center [387, 184] width 120 height 32
type textarea "*****"
type textarea "**********"
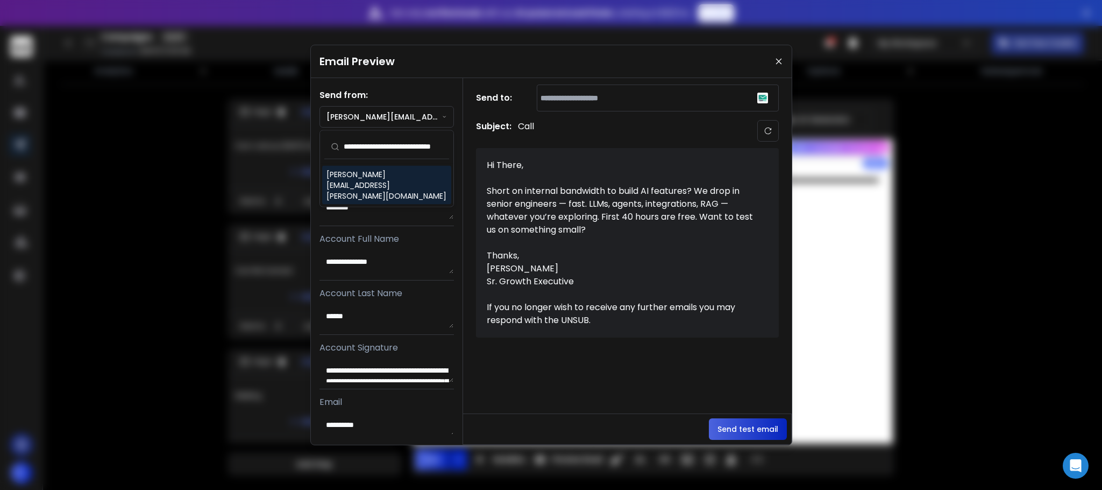
type textarea "********"
type textarea "**********"
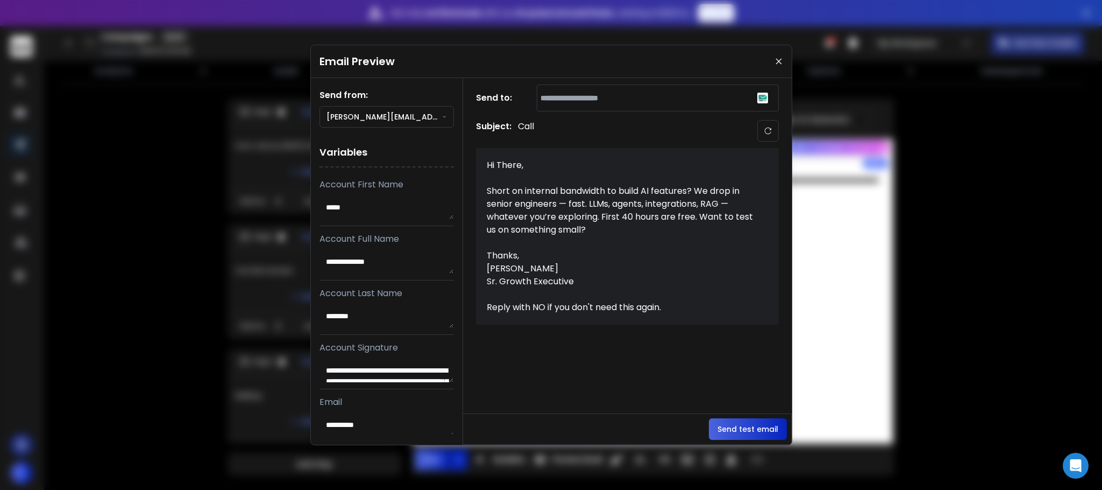
click at [575, 95] on input at bounding box center [658, 97] width 235 height 19
click at [767, 437] on button "Send test email" at bounding box center [748, 429] width 78 height 22
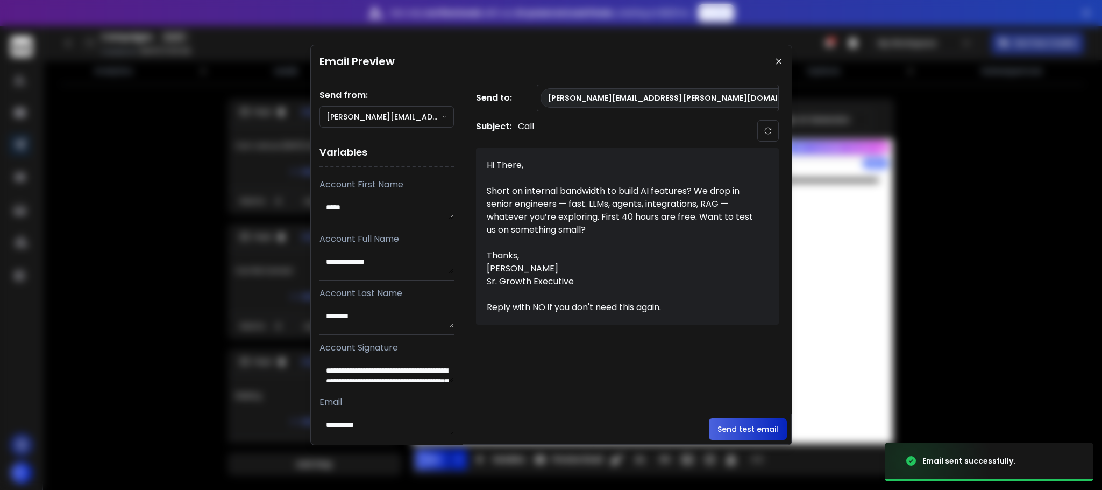
click at [818, 101] on icon at bounding box center [822, 98] width 9 height 9
click at [663, 101] on input at bounding box center [658, 97] width 235 height 19
click at [751, 435] on button "Send test email" at bounding box center [748, 429] width 78 height 22
click at [754, 99] on icon at bounding box center [758, 98] width 9 height 9
click at [774, 99] on input at bounding box center [891, 97] width 235 height 19
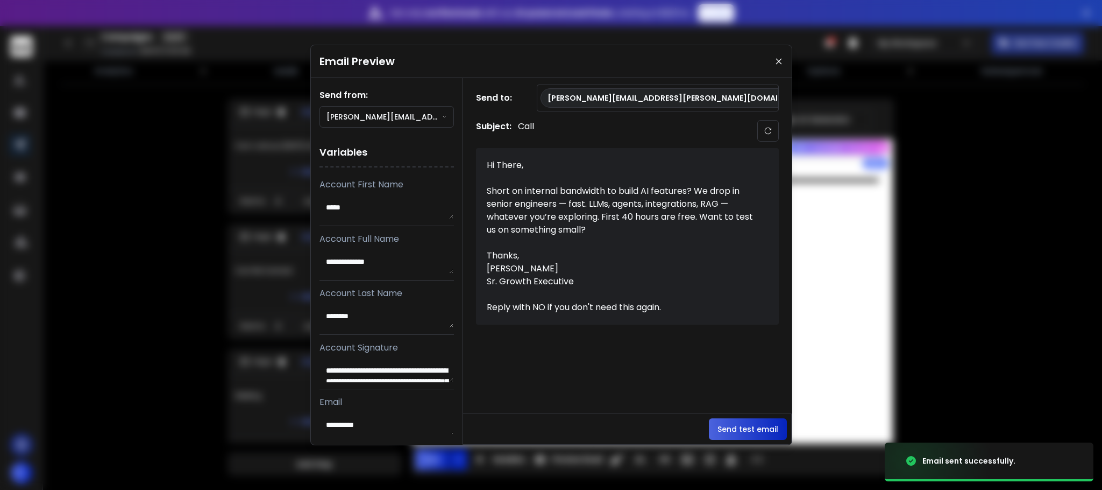
click at [746, 442] on div "Send test email" at bounding box center [627, 428] width 329 height 31
click at [741, 424] on button "Send test email" at bounding box center [748, 429] width 78 height 22
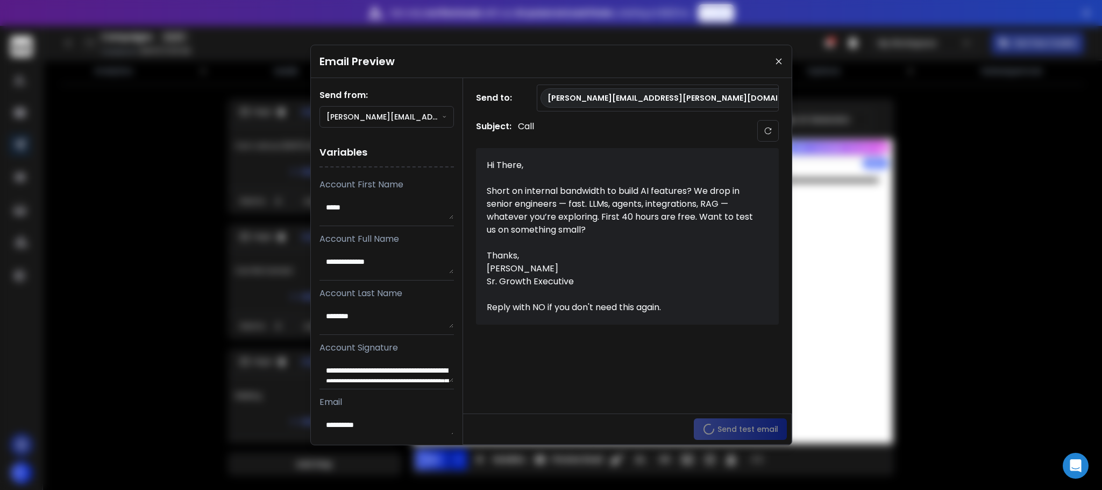
click at [818, 97] on icon at bounding box center [822, 98] width 9 height 9
click at [650, 97] on input at bounding box center [658, 97] width 235 height 19
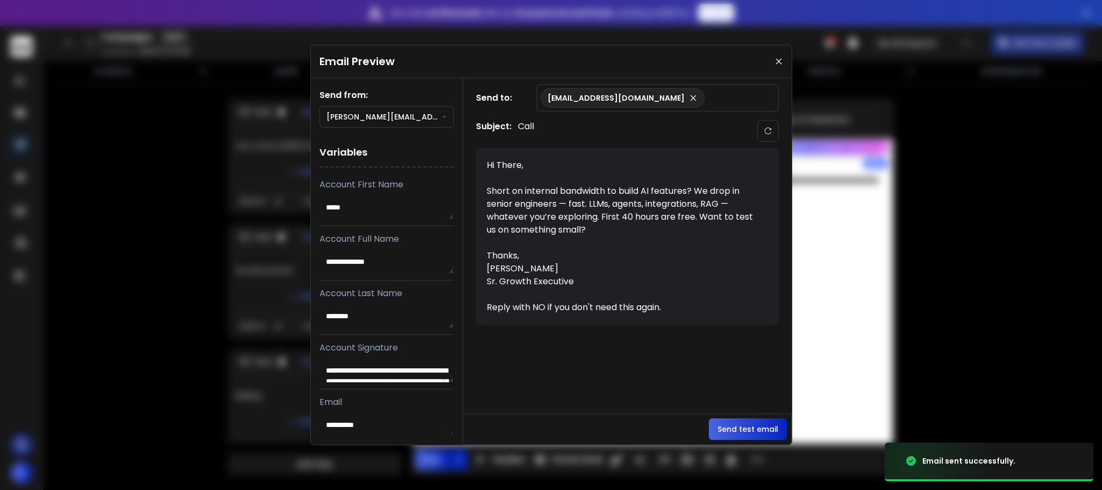
click at [740, 428] on button "Send test email" at bounding box center [748, 429] width 78 height 22
click at [689, 94] on icon at bounding box center [693, 98] width 9 height 9
click at [709, 94] on input at bounding box center [826, 97] width 235 height 19
click at [756, 418] on button "Send test email" at bounding box center [748, 429] width 78 height 22
click at [683, 97] on div "[PERSON_NAME][EMAIL_ADDRESS][DOMAIN_NAME]" at bounding box center [655, 97] width 229 height 19
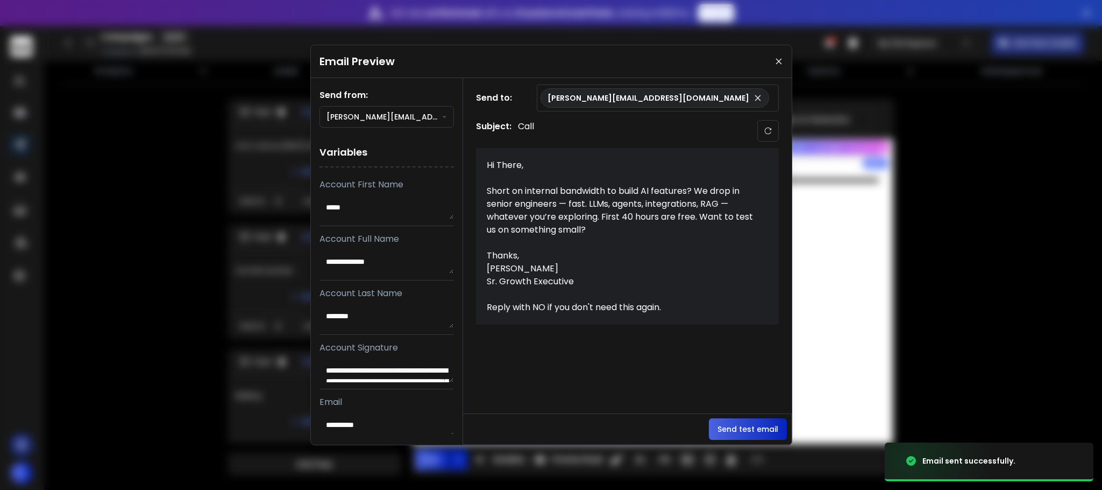
click at [755, 97] on icon at bounding box center [758, 98] width 6 height 6
click at [690, 97] on input at bounding box center [658, 97] width 235 height 19
drag, startPoint x: 744, startPoint y: 433, endPoint x: 649, endPoint y: 384, distance: 107.5
click at [746, 433] on button "Send test email" at bounding box center [748, 429] width 78 height 22
click at [689, 96] on icon at bounding box center [693, 98] width 9 height 9
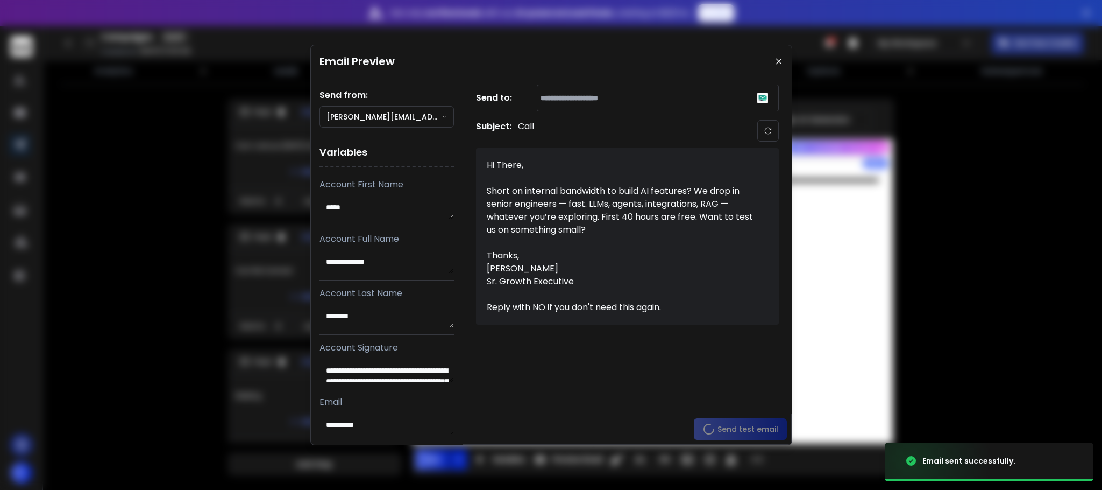
click at [633, 96] on div at bounding box center [658, 97] width 242 height 27
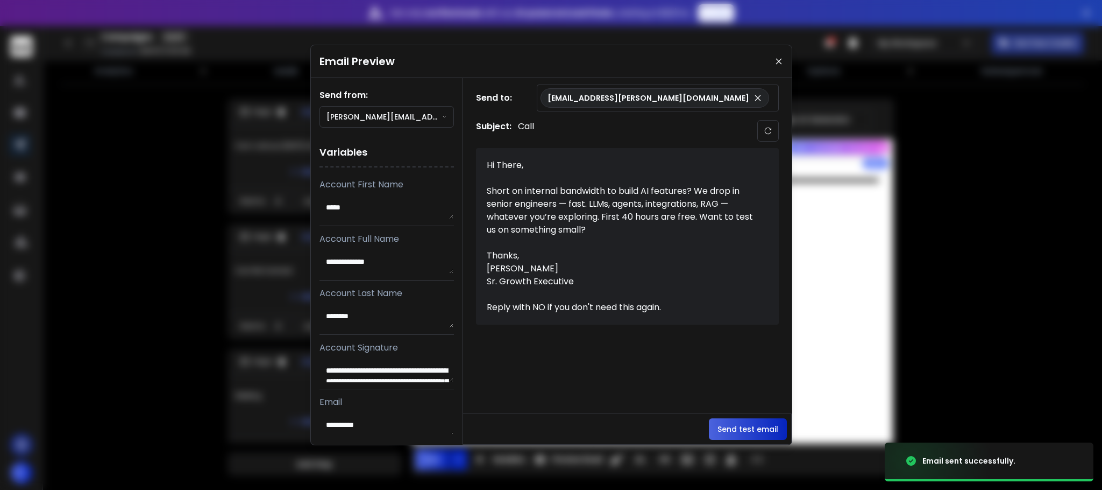
click at [737, 425] on button "Send test email" at bounding box center [748, 429] width 78 height 22
click at [754, 99] on icon at bounding box center [758, 98] width 9 height 9
click at [774, 99] on input at bounding box center [891, 97] width 235 height 19
click at [737, 434] on button "Send test email" at bounding box center [748, 429] width 78 height 22
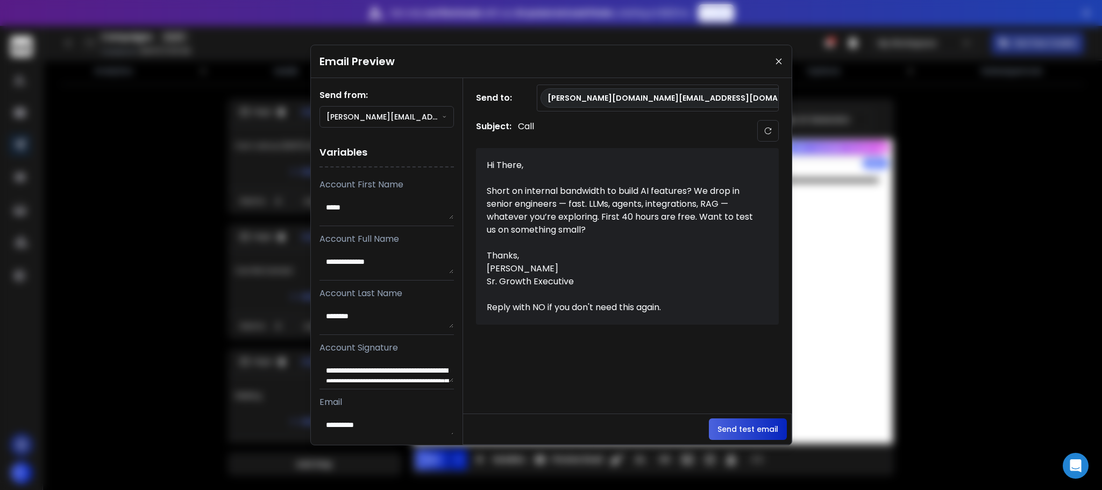
click at [703, 103] on div "[PERSON_NAME][DOMAIN_NAME][EMAIL_ADDRESS][DOMAIN_NAME]" at bounding box center [688, 97] width 295 height 19
click at [820, 96] on icon at bounding box center [824, 98] width 9 height 9
click at [699, 94] on input at bounding box center [658, 97] width 235 height 19
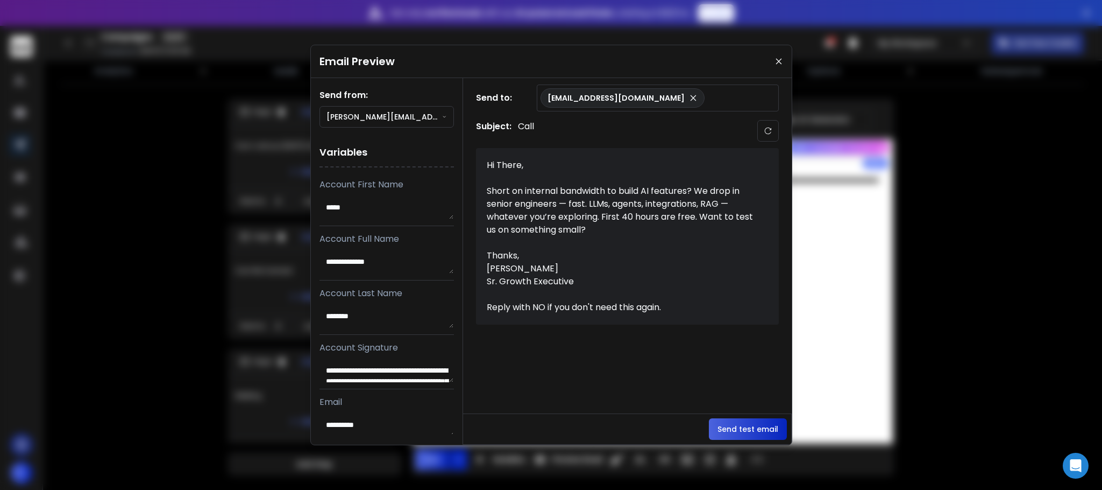
click at [740, 416] on div "Send test email" at bounding box center [627, 428] width 329 height 31
click at [744, 427] on button "Send test email" at bounding box center [748, 429] width 78 height 22
click at [689, 95] on icon at bounding box center [693, 98] width 9 height 9
click at [620, 95] on input at bounding box center [658, 97] width 235 height 19
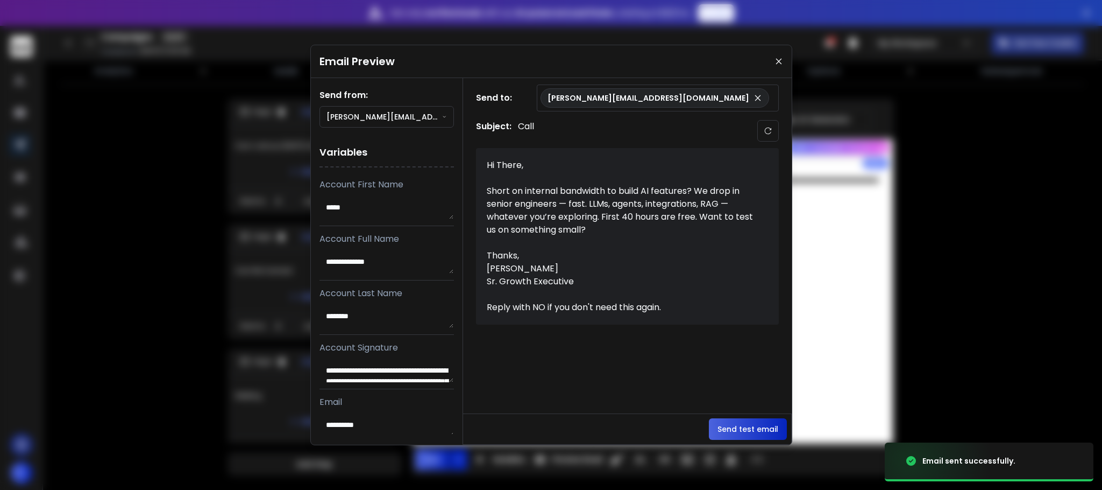
click at [743, 434] on button "Send test email" at bounding box center [748, 429] width 78 height 22
click at [754, 97] on icon at bounding box center [758, 98] width 9 height 9
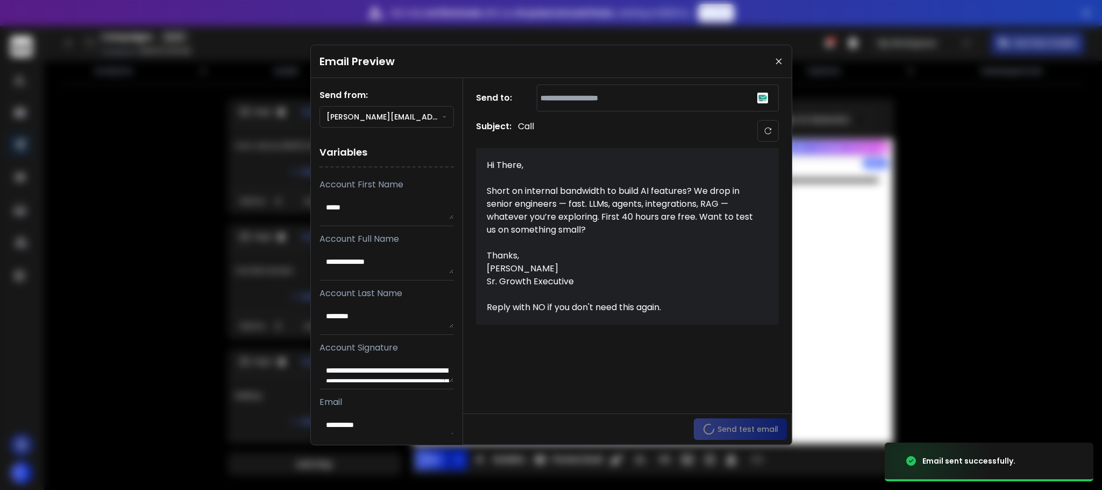
click at [665, 97] on input at bounding box center [658, 97] width 235 height 19
click at [746, 436] on button "Send test email" at bounding box center [748, 429] width 78 height 22
click at [689, 96] on icon at bounding box center [693, 98] width 9 height 9
click at [607, 96] on input at bounding box center [658, 97] width 235 height 19
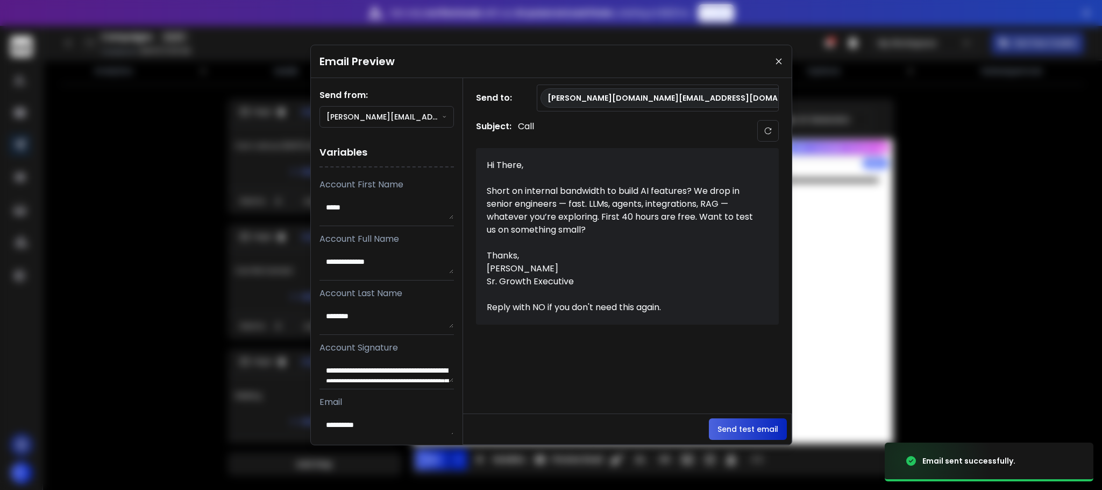
click at [721, 423] on button "Send test email" at bounding box center [748, 429] width 78 height 22
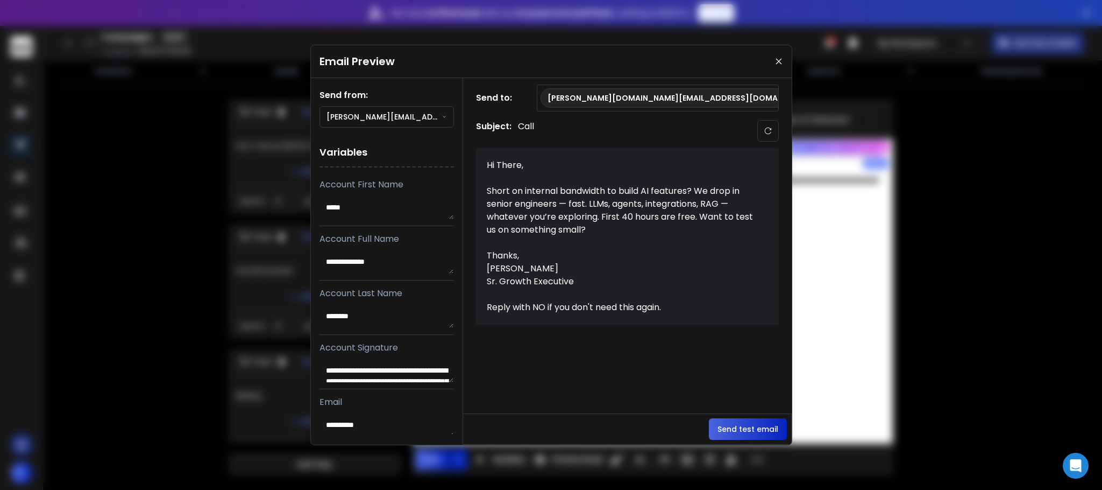
click at [703, 105] on div "[PERSON_NAME][DOMAIN_NAME][EMAIL_ADDRESS][DOMAIN_NAME]" at bounding box center [688, 97] width 295 height 19
click at [821, 98] on icon at bounding box center [824, 98] width 6 height 6
click at [840, 98] on input at bounding box center [957, 97] width 235 height 19
click at [721, 428] on button "Send test email" at bounding box center [748, 429] width 78 height 22
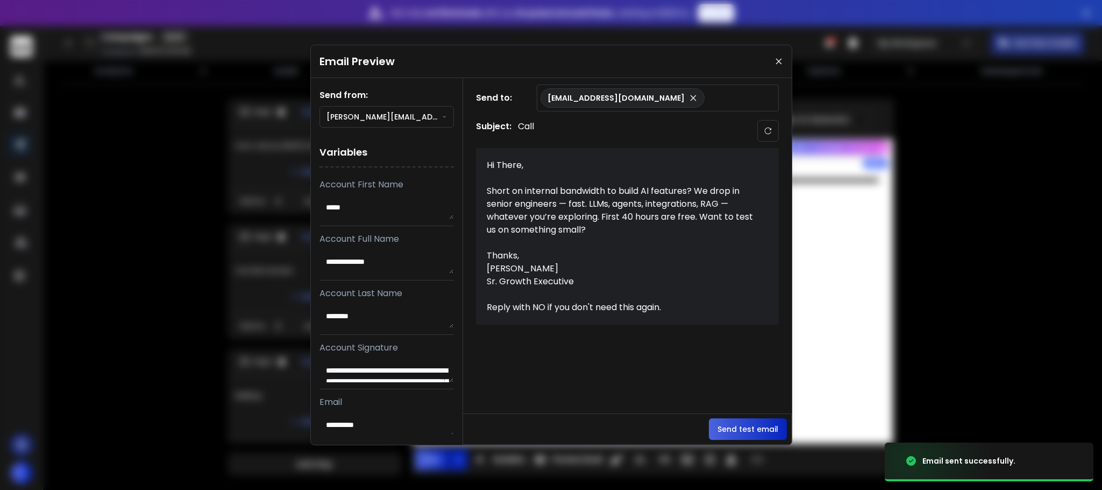
click at [689, 99] on icon at bounding box center [693, 98] width 9 height 9
click at [709, 99] on input at bounding box center [826, 97] width 235 height 19
click at [749, 427] on button "Send test email" at bounding box center [748, 429] width 78 height 22
click at [818, 95] on icon at bounding box center [822, 98] width 9 height 9
click at [838, 95] on input at bounding box center [955, 97] width 235 height 19
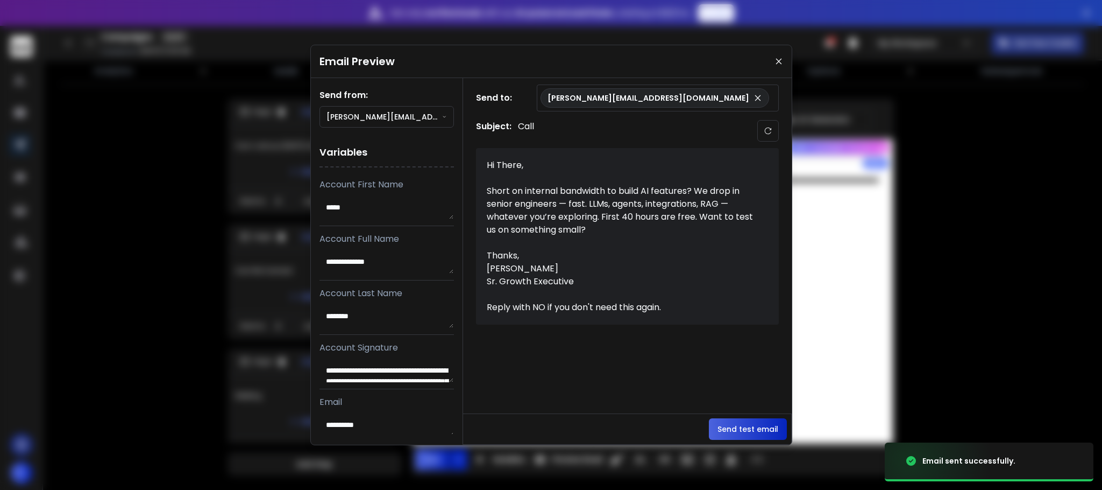
drag, startPoint x: 734, startPoint y: 434, endPoint x: 739, endPoint y: 423, distance: 11.8
click at [738, 433] on button "Send test email" at bounding box center [748, 429] width 78 height 22
click at [754, 101] on icon at bounding box center [758, 98] width 9 height 9
click at [657, 101] on input at bounding box center [658, 97] width 235 height 19
click at [759, 423] on button "Send test email" at bounding box center [748, 429] width 78 height 22
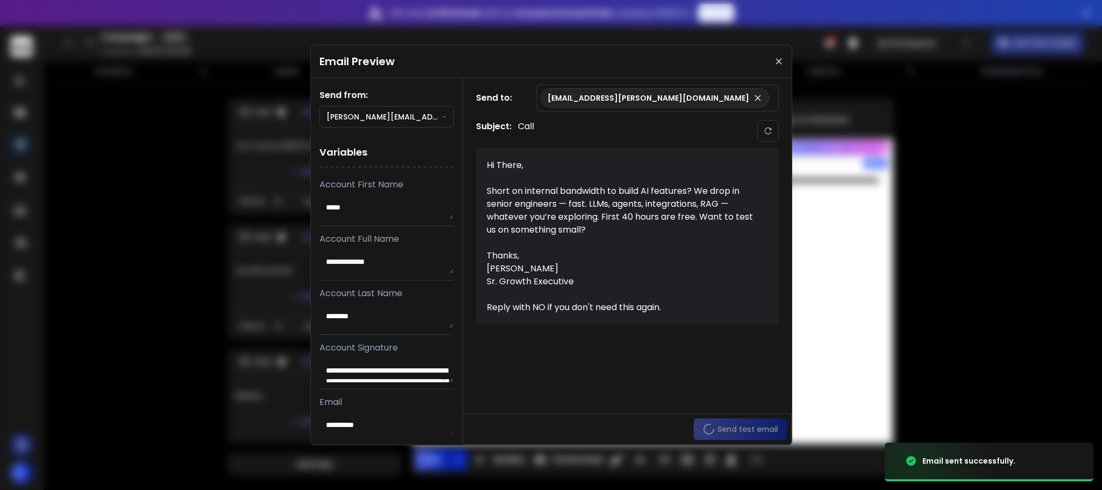
click at [754, 100] on icon at bounding box center [758, 98] width 9 height 9
click at [774, 100] on input at bounding box center [891, 97] width 235 height 19
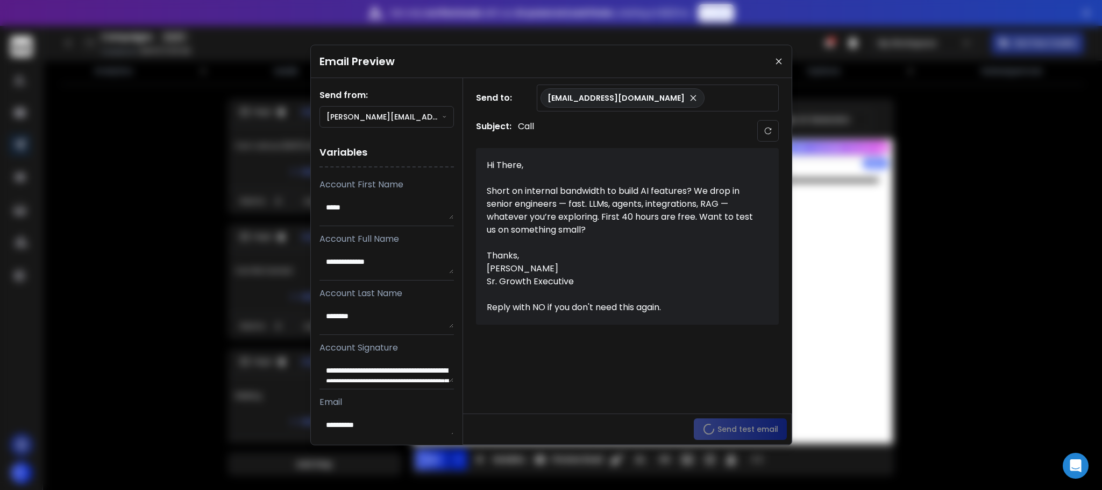
click at [739, 427] on div "Send test email" at bounding box center [627, 428] width 329 height 31
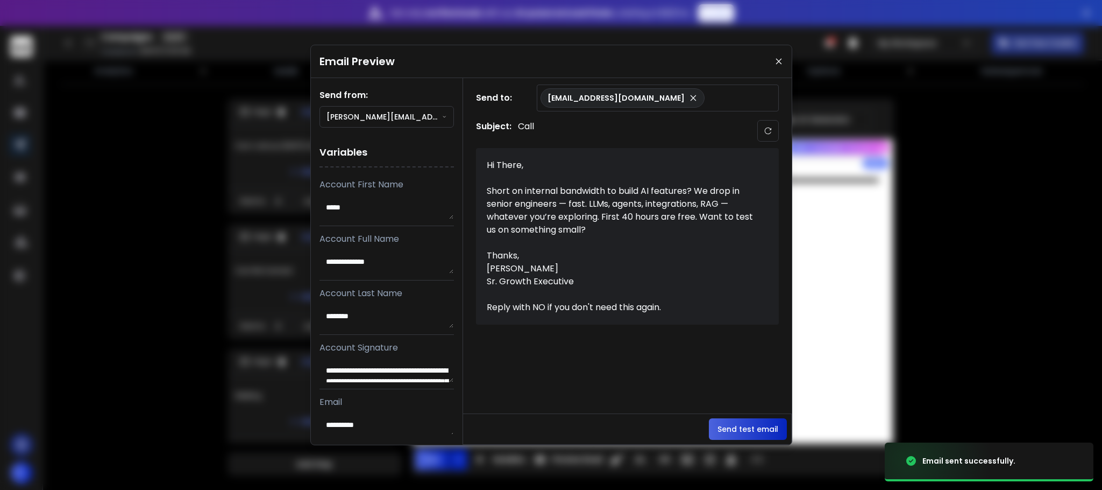
click at [739, 427] on button "Send test email" at bounding box center [748, 429] width 78 height 22
click at [690, 97] on icon at bounding box center [693, 98] width 6 height 6
click at [709, 97] on input at bounding box center [826, 97] width 235 height 19
click at [752, 428] on button "Send test email" at bounding box center [748, 429] width 78 height 22
click at [755, 100] on icon at bounding box center [758, 98] width 6 height 6
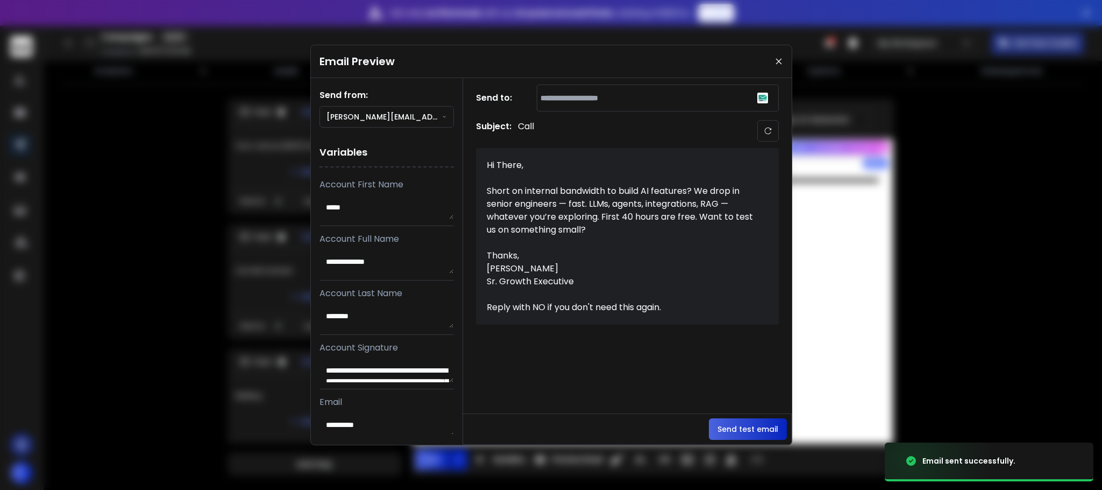
click at [678, 100] on input at bounding box center [658, 97] width 235 height 19
click at [746, 431] on button "Send test email" at bounding box center [748, 429] width 78 height 22
click at [754, 98] on icon at bounding box center [758, 98] width 9 height 9
click at [774, 98] on input at bounding box center [891, 97] width 235 height 19
click at [744, 430] on button "Send test email" at bounding box center [748, 429] width 78 height 22
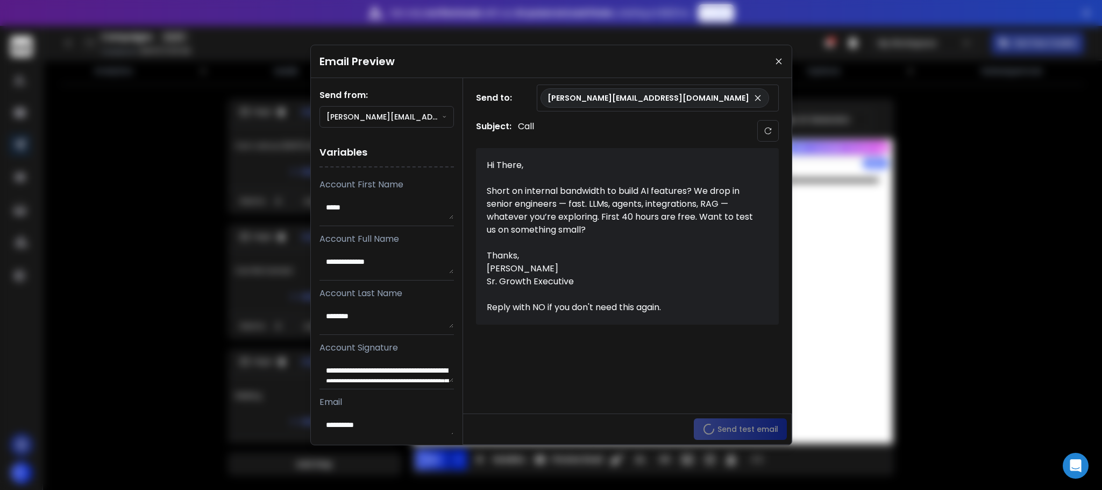
click at [754, 101] on icon at bounding box center [758, 98] width 9 height 9
click at [648, 101] on input at bounding box center [658, 97] width 235 height 19
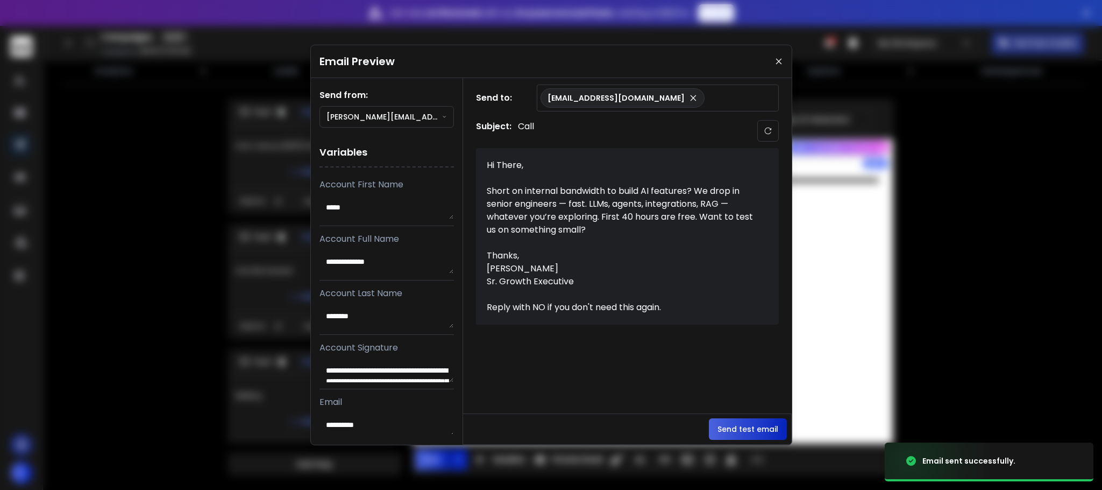
click at [736, 436] on button "Send test email" at bounding box center [748, 429] width 78 height 22
click at [689, 101] on icon at bounding box center [693, 98] width 9 height 9
click at [635, 101] on input at bounding box center [658, 97] width 235 height 19
click at [736, 437] on button "Send test email" at bounding box center [748, 429] width 78 height 22
click at [689, 98] on icon at bounding box center [693, 98] width 9 height 9
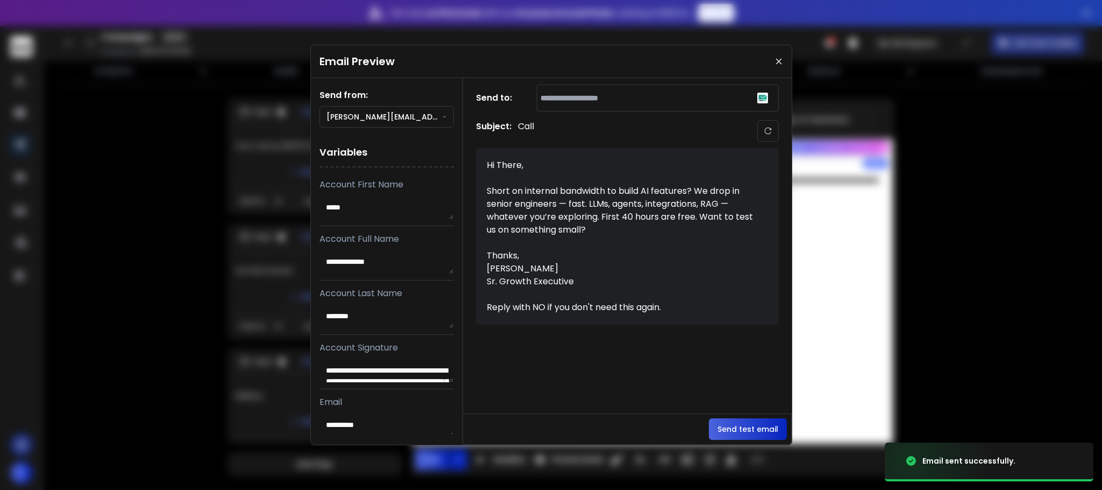
click at [671, 98] on input at bounding box center [658, 97] width 235 height 19
click at [736, 417] on div "Send test email" at bounding box center [627, 428] width 329 height 31
click at [736, 423] on button "Send test email" at bounding box center [748, 429] width 78 height 22
click at [754, 97] on icon at bounding box center [758, 98] width 9 height 9
click at [774, 97] on input at bounding box center [891, 97] width 235 height 19
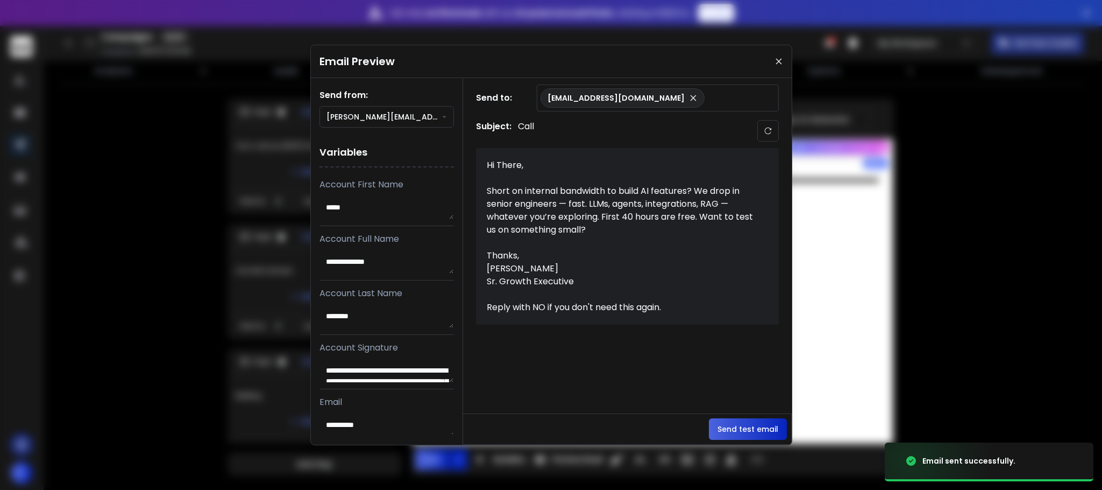
click at [738, 423] on button "Send test email" at bounding box center [748, 429] width 78 height 22
click at [689, 94] on icon at bounding box center [693, 98] width 9 height 9
click at [672, 94] on input at bounding box center [658, 97] width 235 height 19
click at [755, 421] on button "Send test email" at bounding box center [748, 429] width 78 height 22
click at [690, 100] on icon at bounding box center [693, 98] width 6 height 6
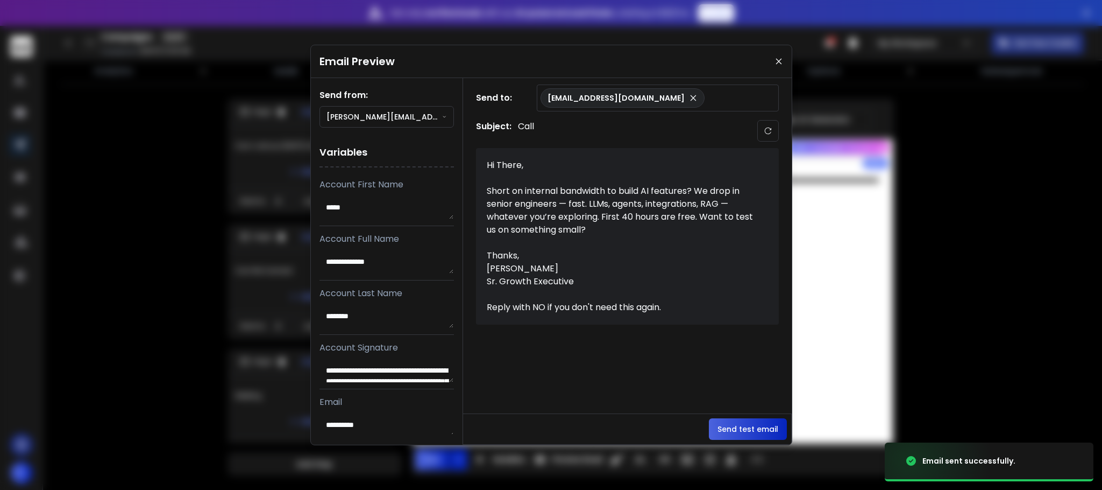
click at [709, 100] on input at bounding box center [826, 97] width 235 height 19
click at [741, 434] on button "Send test email" at bounding box center [748, 429] width 78 height 22
click at [755, 97] on icon at bounding box center [758, 98] width 6 height 6
click at [686, 97] on input at bounding box center [658, 97] width 235 height 19
click at [736, 437] on button "Send test email" at bounding box center [748, 429] width 78 height 22
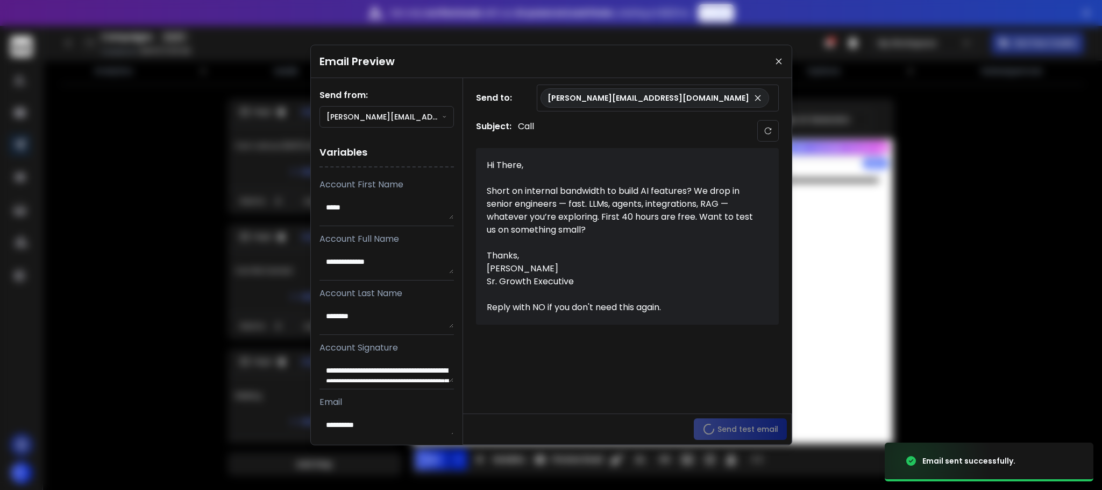
click at [755, 100] on icon at bounding box center [758, 98] width 6 height 6
click at [667, 100] on input at bounding box center [658, 97] width 235 height 19
click at [753, 435] on button "Send test email" at bounding box center [748, 429] width 78 height 22
click at [755, 98] on icon at bounding box center [758, 98] width 6 height 6
click at [754, 98] on icon at bounding box center [758, 98] width 9 height 9
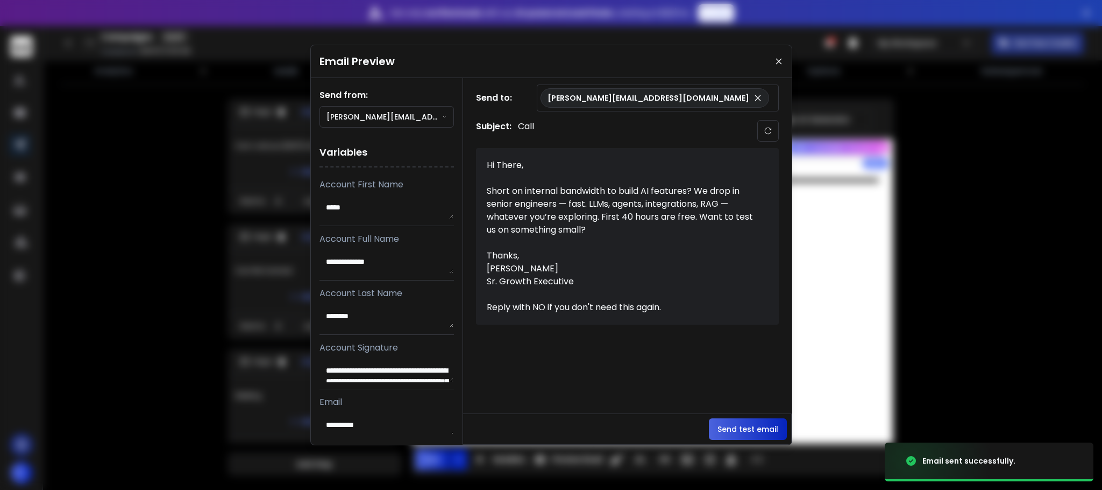
click at [774, 98] on input at bounding box center [891, 97] width 235 height 19
click at [741, 427] on button "Send test email" at bounding box center [748, 429] width 78 height 22
click at [698, 97] on icon at bounding box center [693, 98] width 9 height 9
click at [709, 97] on input at bounding box center [826, 97] width 235 height 19
click at [744, 426] on button "Send test email" at bounding box center [748, 429] width 78 height 22
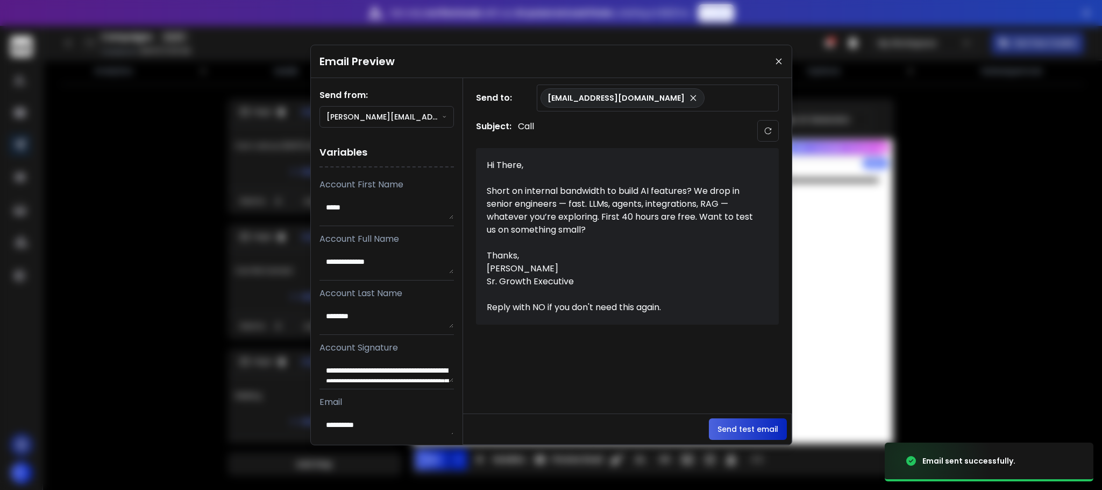
click at [689, 96] on icon at bounding box center [693, 98] width 9 height 9
click at [709, 96] on input at bounding box center [826, 97] width 235 height 19
click at [755, 437] on button "Send test email" at bounding box center [748, 429] width 78 height 22
click at [819, 96] on icon at bounding box center [822, 98] width 6 height 6
click at [683, 98] on input at bounding box center [658, 97] width 235 height 19
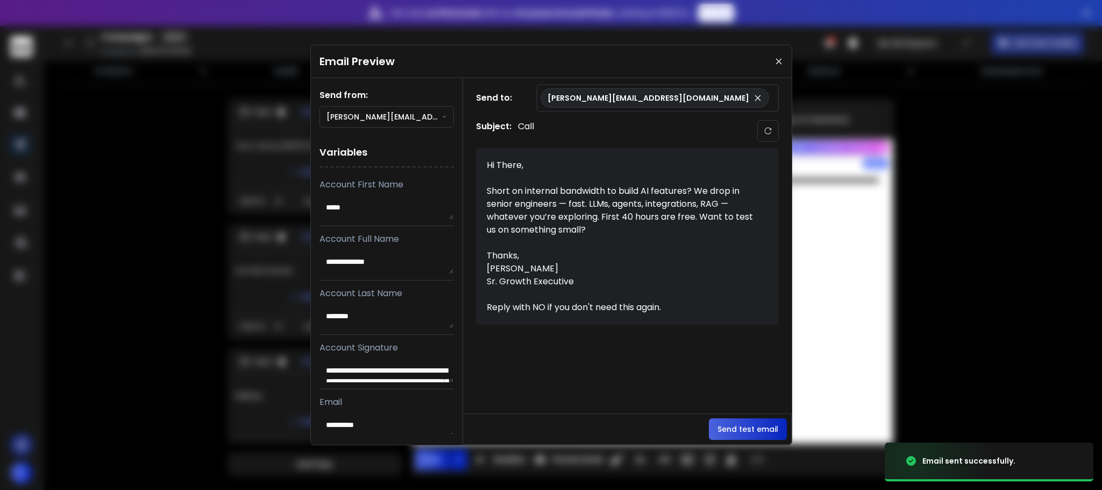
click at [730, 428] on button "Send test email" at bounding box center [748, 429] width 78 height 22
click at [755, 97] on icon at bounding box center [758, 98] width 6 height 6
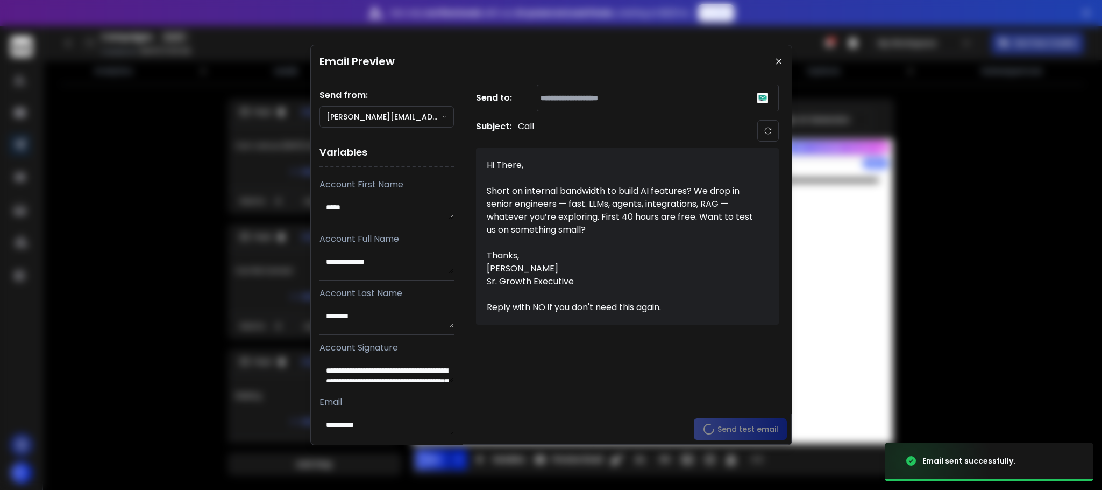
click at [652, 97] on input at bounding box center [658, 97] width 235 height 19
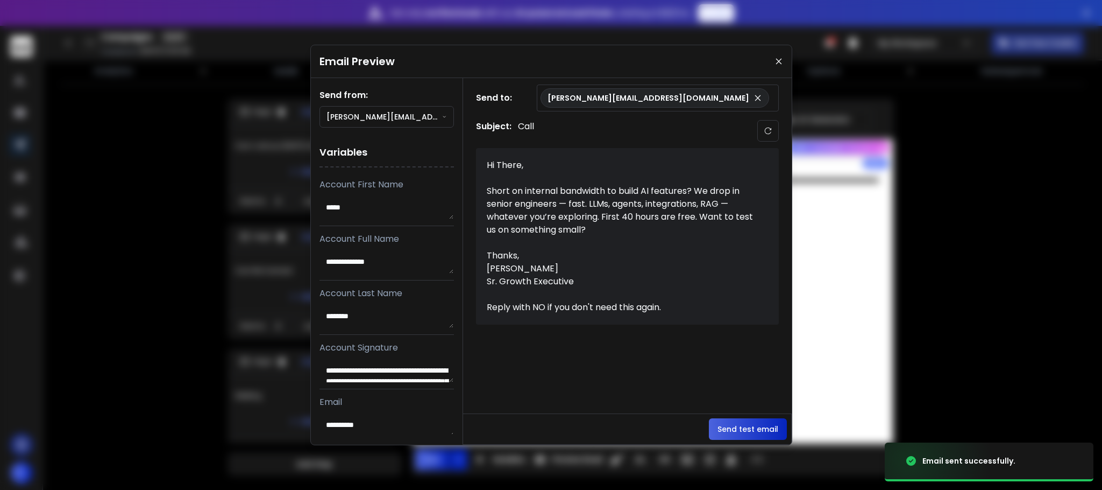
click at [731, 427] on button "Send test email" at bounding box center [748, 429] width 78 height 22
click at [754, 94] on icon at bounding box center [758, 98] width 9 height 9
click at [670, 94] on input at bounding box center [658, 97] width 235 height 19
click at [740, 415] on div "Send test email" at bounding box center [627, 428] width 329 height 31
click at [740, 422] on button "Send test email" at bounding box center [748, 429] width 78 height 22
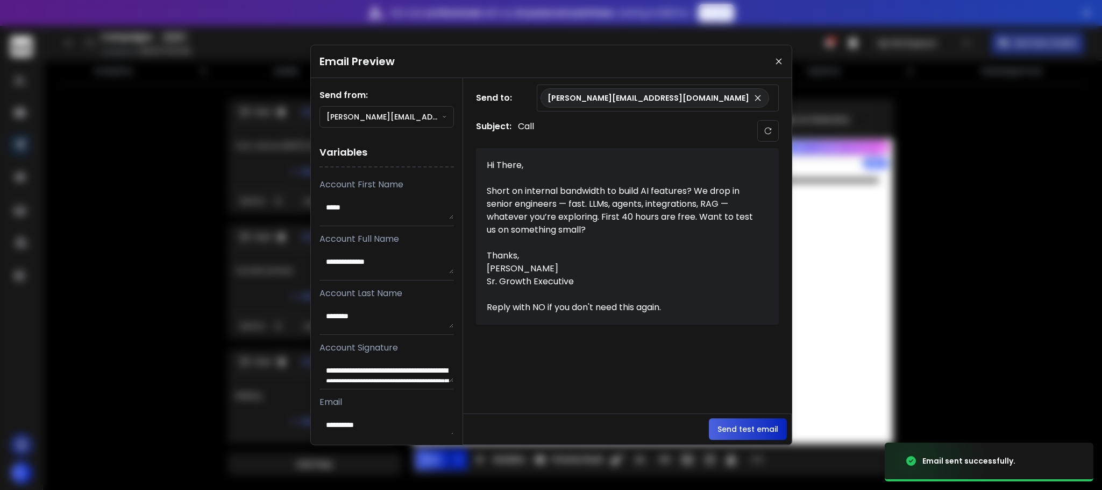
click at [754, 94] on icon at bounding box center [758, 98] width 9 height 9
click at [635, 94] on input at bounding box center [658, 97] width 235 height 19
click at [744, 421] on button "Send test email" at bounding box center [748, 429] width 78 height 22
click at [689, 95] on icon at bounding box center [693, 98] width 9 height 9
click at [646, 96] on input at bounding box center [658, 97] width 235 height 19
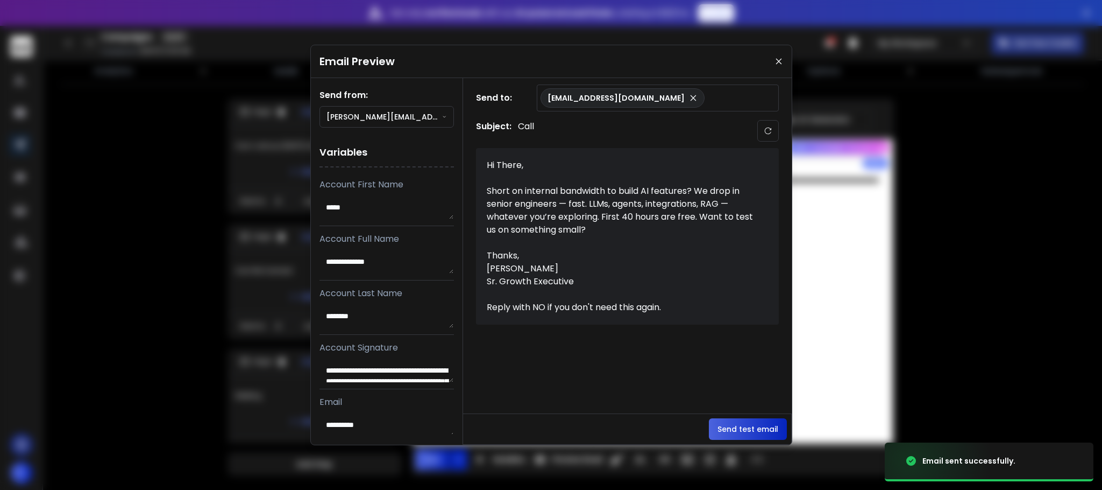
click at [748, 419] on button "Send test email" at bounding box center [748, 429] width 78 height 22
click at [748, 425] on div "Send test email" at bounding box center [627, 428] width 329 height 31
click at [690, 99] on icon at bounding box center [693, 98] width 6 height 6
click at [709, 99] on input at bounding box center [826, 97] width 235 height 19
click at [762, 425] on button "Send test email" at bounding box center [748, 429] width 78 height 22
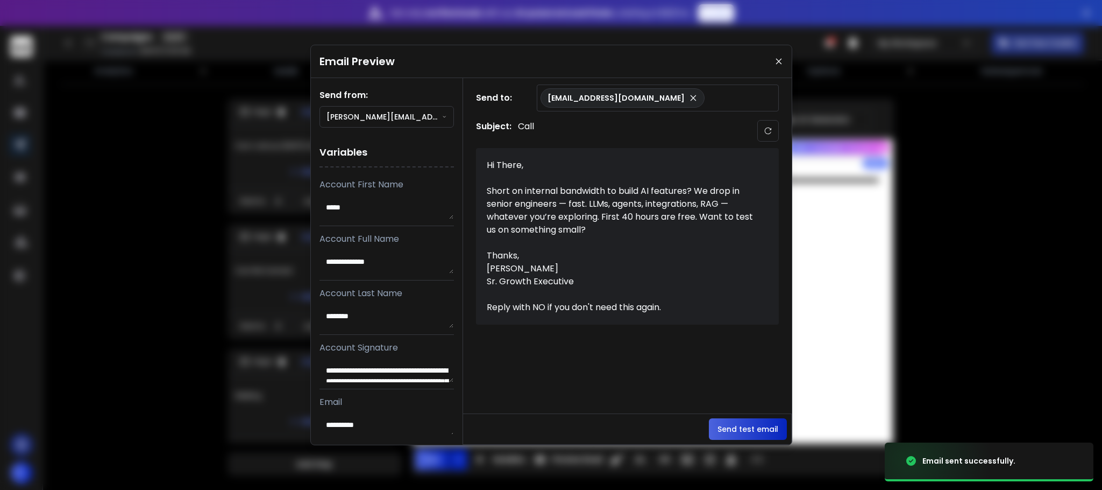
click at [690, 97] on icon at bounding box center [693, 98] width 6 height 6
click at [669, 97] on input at bounding box center [658, 97] width 235 height 19
click at [741, 438] on button "Send test email" at bounding box center [748, 429] width 78 height 22
click at [689, 97] on icon at bounding box center [693, 98] width 9 height 9
click at [635, 97] on input at bounding box center [658, 97] width 235 height 19
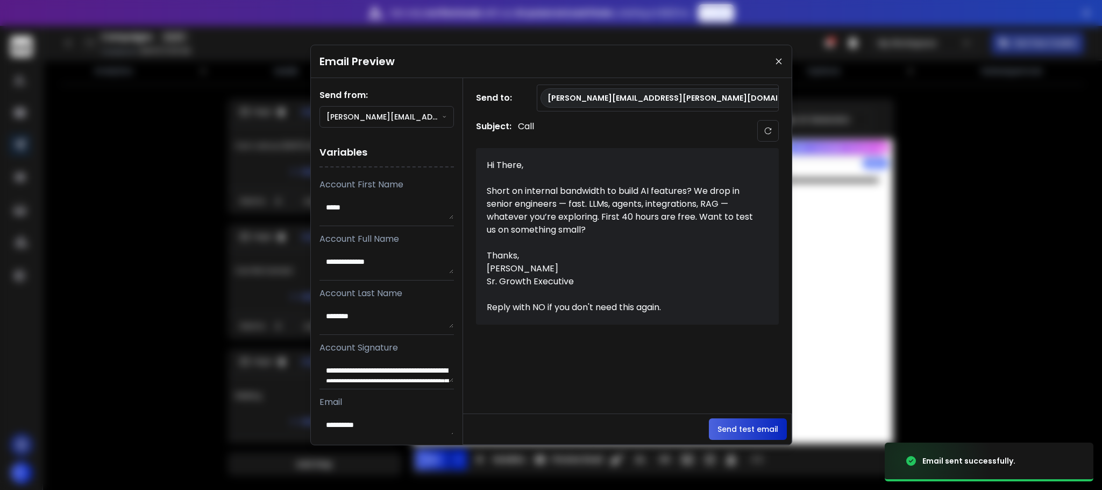
click at [760, 432] on button "Send test email" at bounding box center [748, 429] width 78 height 22
click at [407, 115] on p "[PERSON_NAME][EMAIL_ADDRESS][PERSON_NAME][DOMAIN_NAME]" at bounding box center [385, 116] width 116 height 11
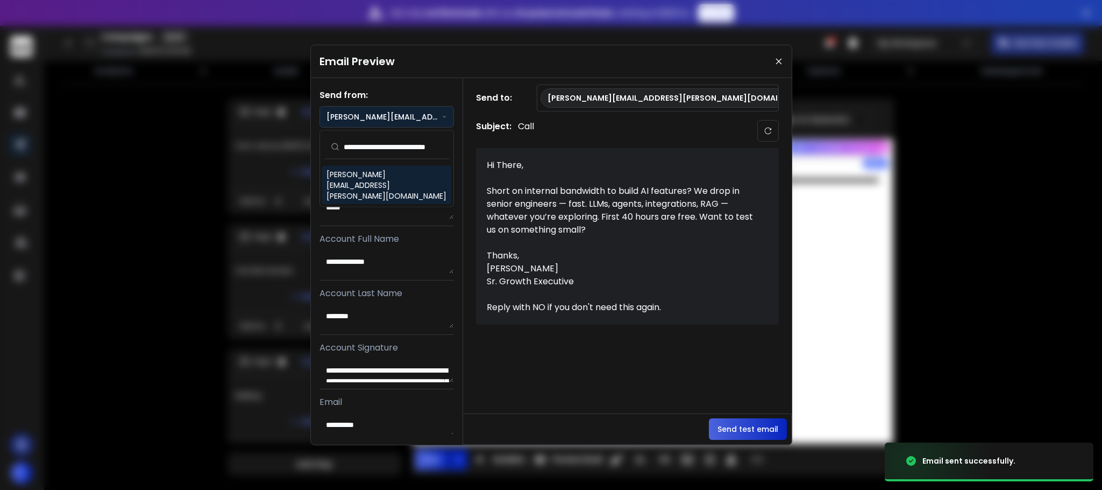
scroll to position [0, 21]
type input "**********"
click at [406, 115] on p "[PERSON_NAME][EMAIL_ADDRESS][PERSON_NAME][DOMAIN_NAME]" at bounding box center [385, 116] width 116 height 11
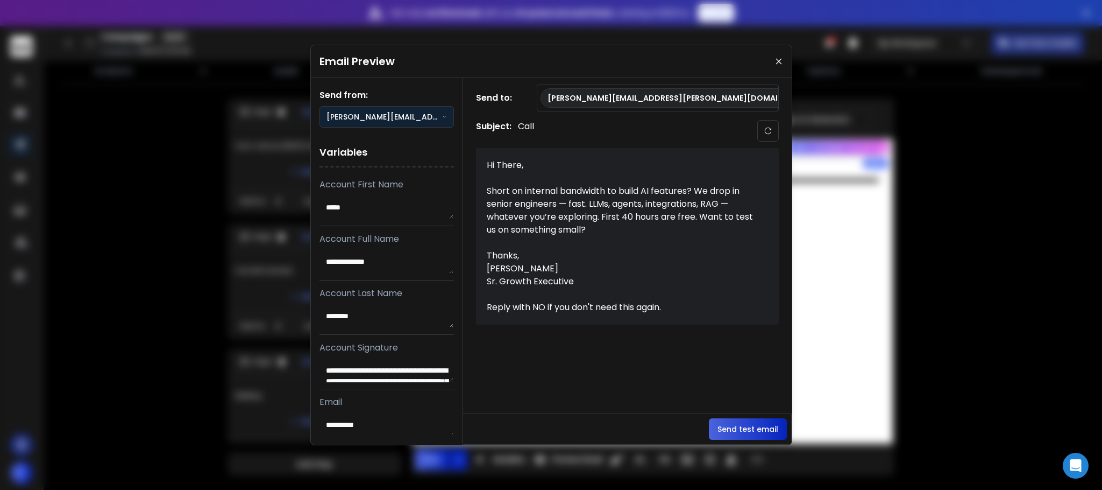
click at [404, 118] on p "[PERSON_NAME][EMAIL_ADDRESS][PERSON_NAME][DOMAIN_NAME]" at bounding box center [385, 116] width 116 height 11
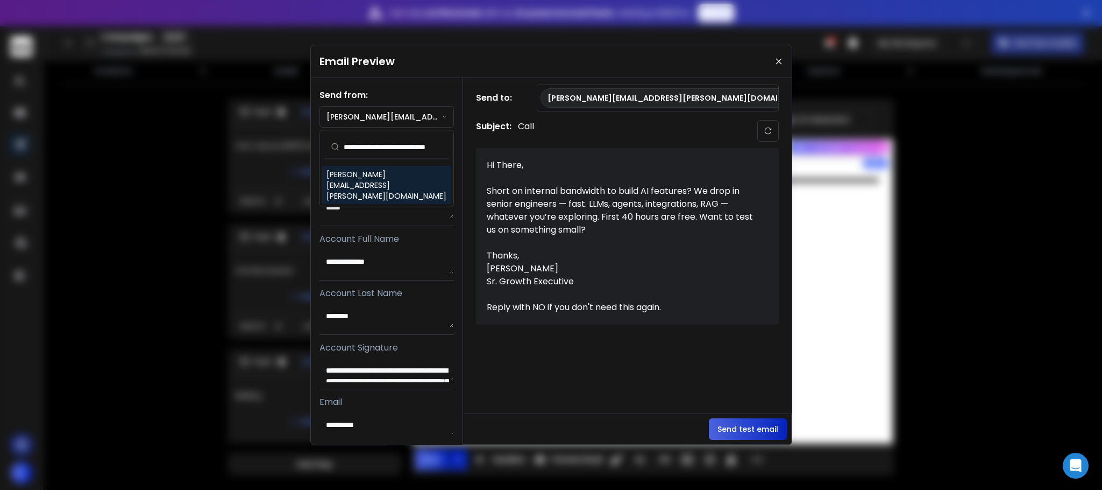
scroll to position [0, 21]
type input "**********"
click at [402, 176] on div "[PERSON_NAME][EMAIL_ADDRESS][PERSON_NAME][DOMAIN_NAME]" at bounding box center [387, 184] width 120 height 32
type textarea "*****"
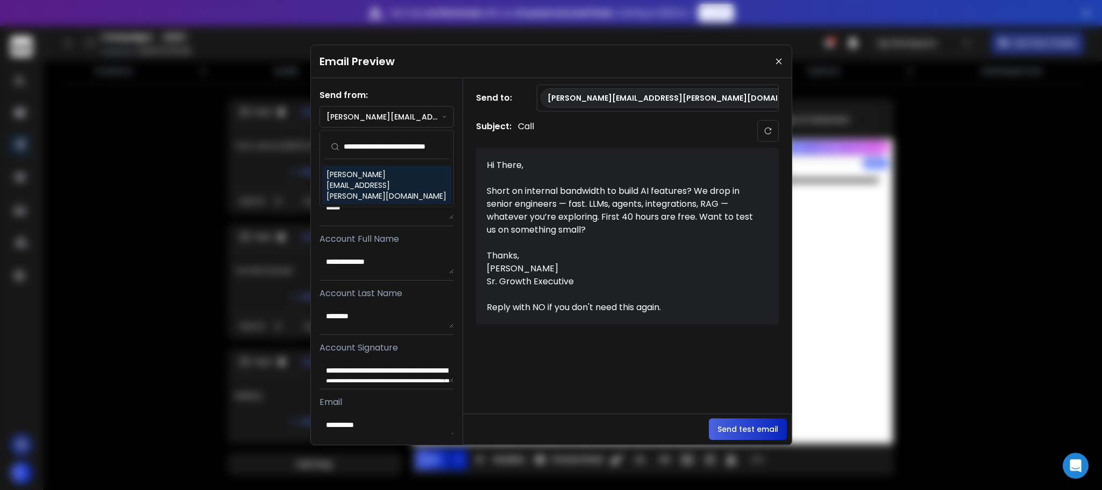
type textarea "**********"
type textarea "******"
type textarea "**********"
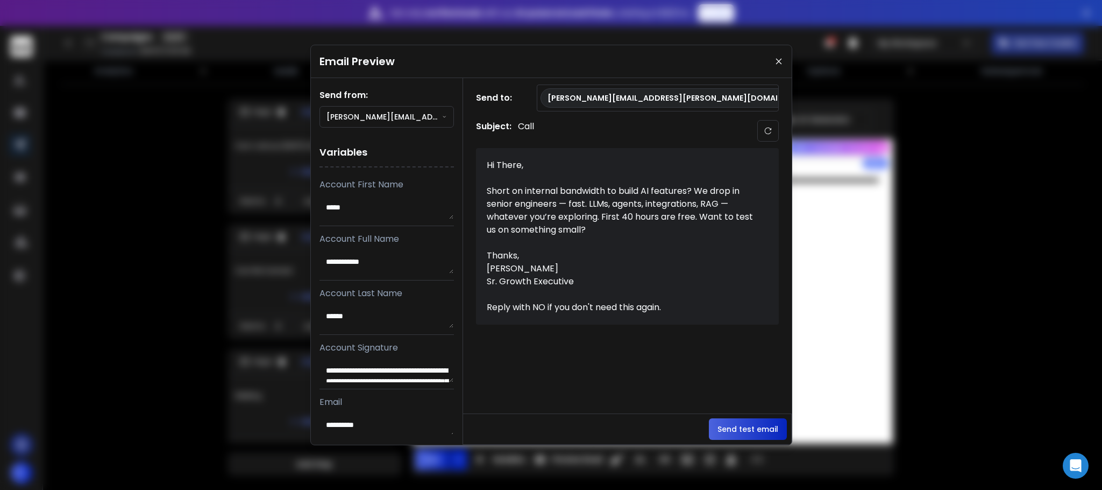
click at [818, 97] on icon at bounding box center [822, 98] width 9 height 9
click at [681, 97] on input at bounding box center [658, 97] width 235 height 19
click at [733, 428] on button "Send test email" at bounding box center [748, 429] width 78 height 22
click at [755, 97] on icon at bounding box center [758, 98] width 6 height 6
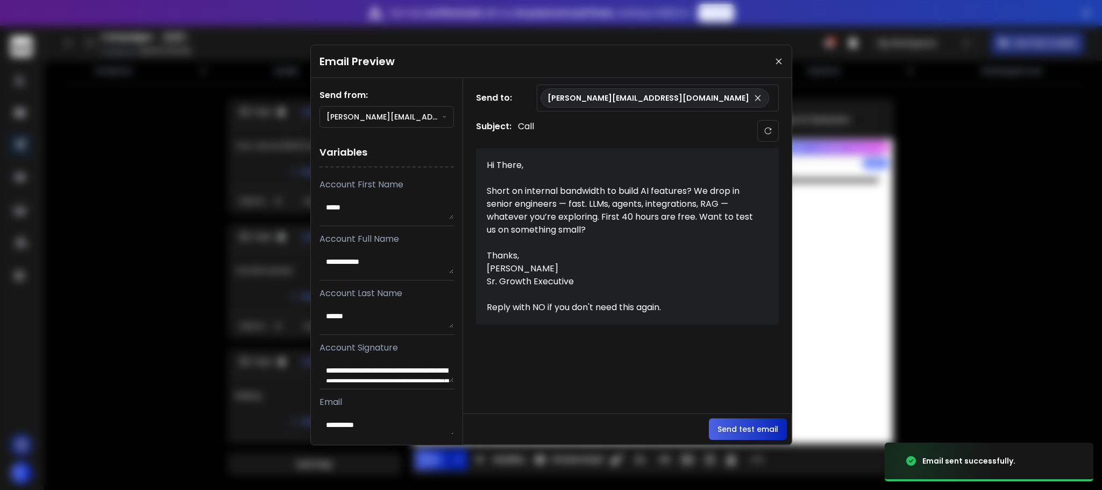
click at [730, 427] on button "Send test email" at bounding box center [748, 429] width 78 height 22
click at [754, 102] on icon at bounding box center [758, 98] width 9 height 9
click at [665, 102] on input at bounding box center [658, 97] width 235 height 19
click at [730, 428] on button "Send test email" at bounding box center [748, 429] width 78 height 22
click at [689, 94] on icon at bounding box center [693, 98] width 9 height 9
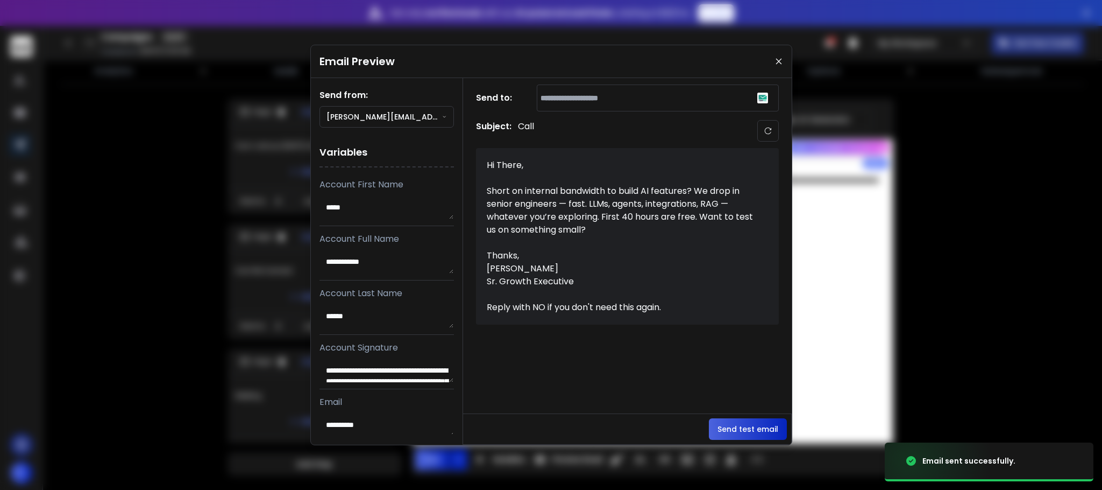
click at [647, 94] on input at bounding box center [658, 97] width 235 height 19
click at [751, 430] on button "Send test email" at bounding box center [748, 429] width 78 height 22
click at [689, 101] on icon at bounding box center [693, 98] width 9 height 9
click at [709, 101] on input at bounding box center [826, 97] width 235 height 19
click at [754, 431] on button "Send test email" at bounding box center [748, 429] width 78 height 22
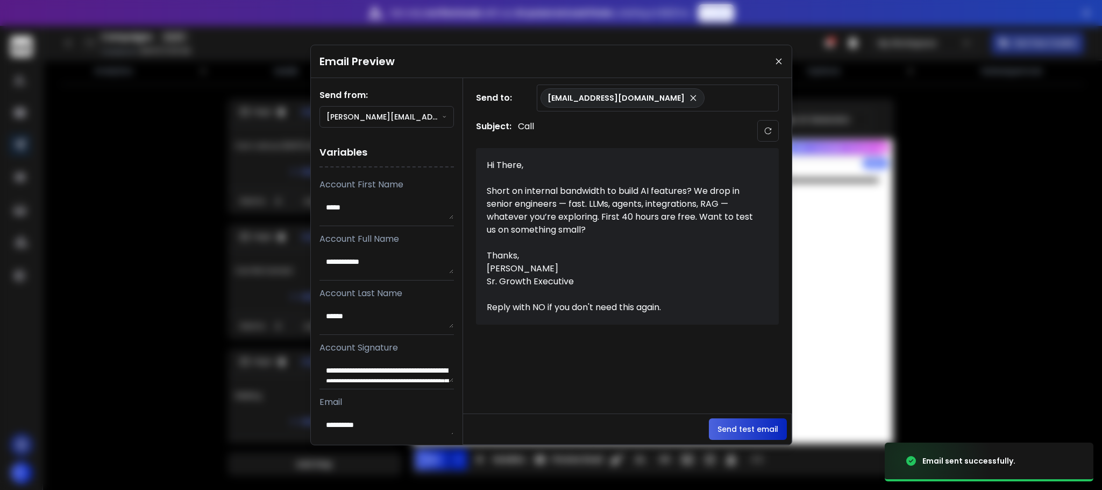
click at [689, 98] on icon at bounding box center [693, 98] width 9 height 9
click at [673, 98] on input at bounding box center [658, 97] width 235 height 19
drag, startPoint x: 742, startPoint y: 417, endPoint x: 747, endPoint y: 424, distance: 9.0
click at [743, 418] on div "Send test email" at bounding box center [627, 428] width 329 height 31
click at [747, 424] on button "Send test email" at bounding box center [748, 429] width 78 height 22
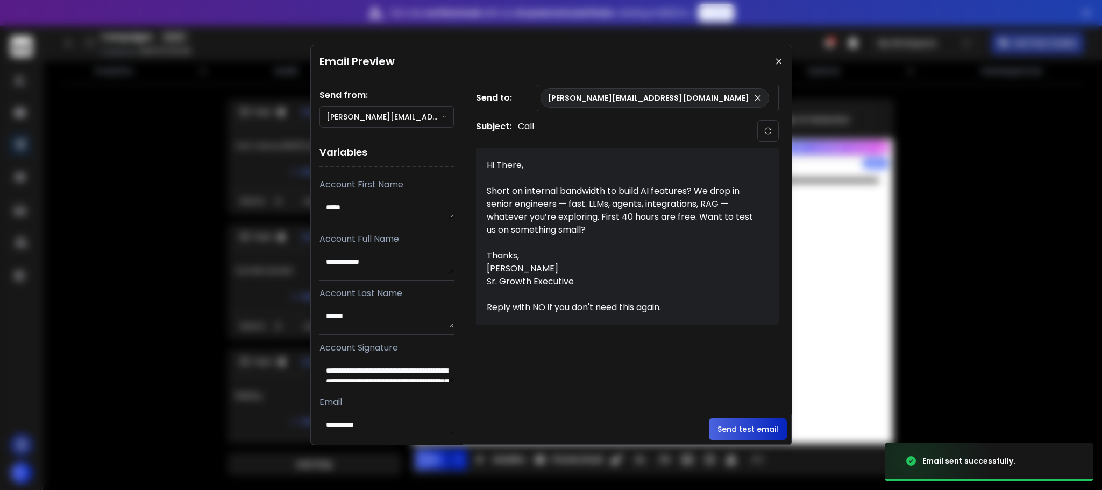
click at [754, 97] on icon at bounding box center [758, 98] width 9 height 9
drag, startPoint x: 667, startPoint y: 97, endPoint x: 672, endPoint y: 134, distance: 36.9
click at [665, 97] on input at bounding box center [658, 97] width 235 height 19
click at [747, 433] on button "Send test email" at bounding box center [748, 429] width 78 height 22
click at [671, 104] on div "[EMAIL_ADDRESS][DOMAIN_NAME]" at bounding box center [623, 97] width 164 height 19
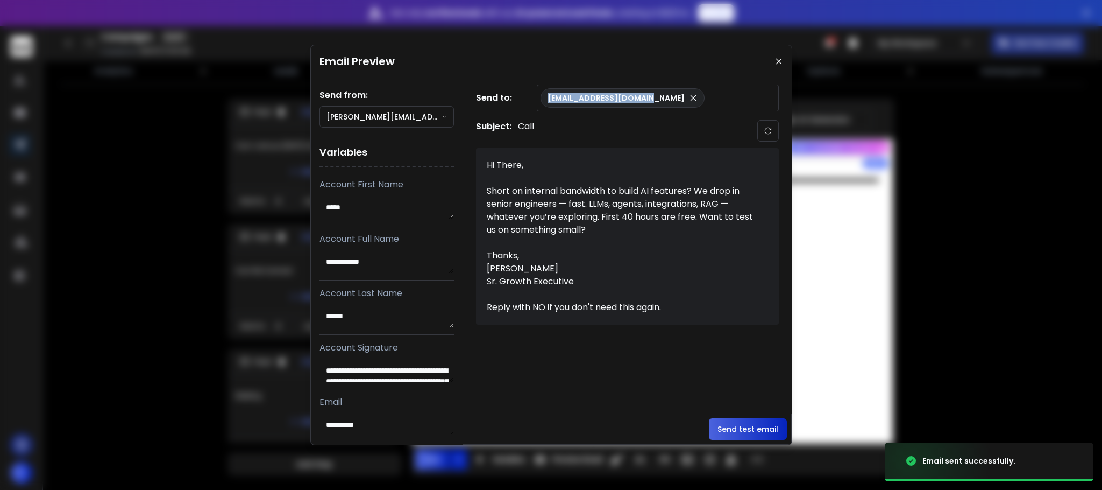
click at [671, 104] on div "[EMAIL_ADDRESS][DOMAIN_NAME]" at bounding box center [623, 97] width 164 height 19
click at [673, 104] on div "[EMAIL_ADDRESS][DOMAIN_NAME]" at bounding box center [623, 97] width 164 height 19
click at [689, 102] on icon at bounding box center [693, 98] width 9 height 9
click at [672, 102] on input at bounding box center [658, 97] width 235 height 19
click at [742, 438] on button "Send test email" at bounding box center [748, 429] width 78 height 22
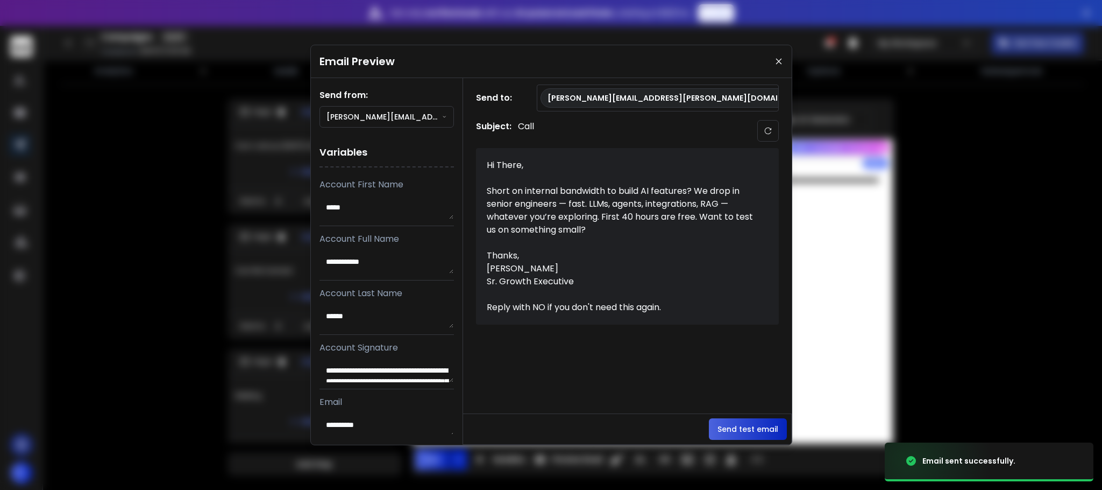
click at [819, 100] on icon at bounding box center [822, 98] width 6 height 6
click at [686, 100] on input at bounding box center [658, 97] width 235 height 19
click at [738, 433] on button "Send test email" at bounding box center [748, 429] width 78 height 22
click at [677, 89] on div "[EMAIL_ADDRESS][PERSON_NAME][DOMAIN_NAME]" at bounding box center [655, 97] width 229 height 19
click at [754, 97] on icon at bounding box center [758, 98] width 9 height 9
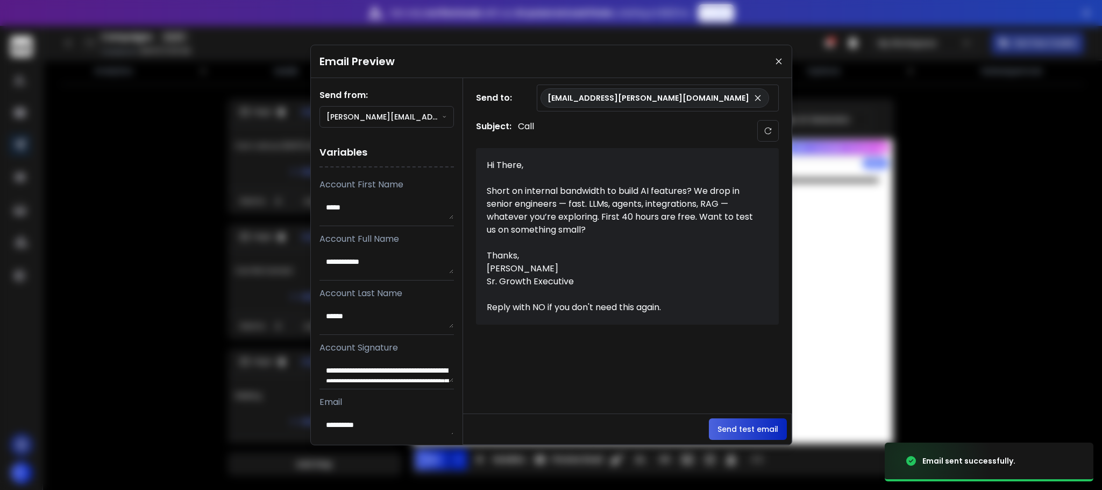
click at [774, 97] on input at bounding box center [891, 97] width 235 height 19
click at [746, 427] on button "Send test email" at bounding box center [748, 429] width 78 height 22
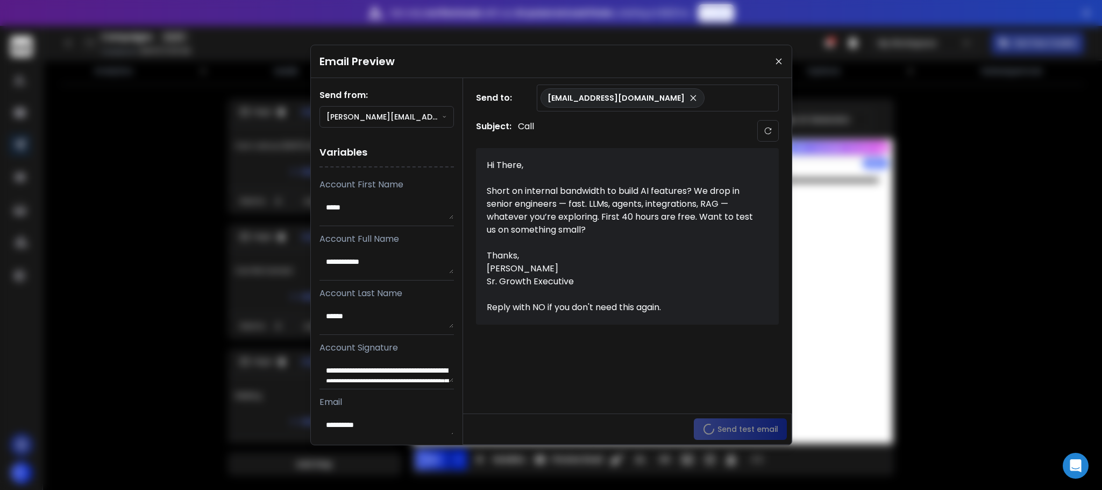
click at [689, 99] on icon at bounding box center [693, 98] width 9 height 9
click at [709, 99] on input at bounding box center [826, 97] width 235 height 19
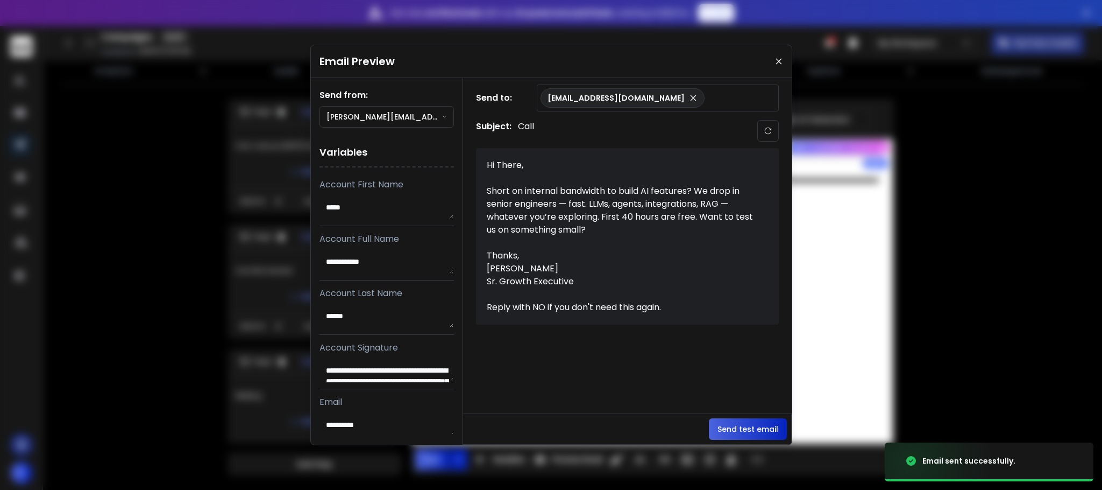
drag, startPoint x: 739, startPoint y: 416, endPoint x: 741, endPoint y: 431, distance: 14.7
click at [741, 424] on div "Send test email" at bounding box center [627, 428] width 329 height 31
click at [741, 431] on button "Send test email" at bounding box center [748, 429] width 78 height 22
click at [689, 99] on icon at bounding box center [693, 98] width 9 height 9
click at [652, 99] on input at bounding box center [658, 97] width 235 height 19
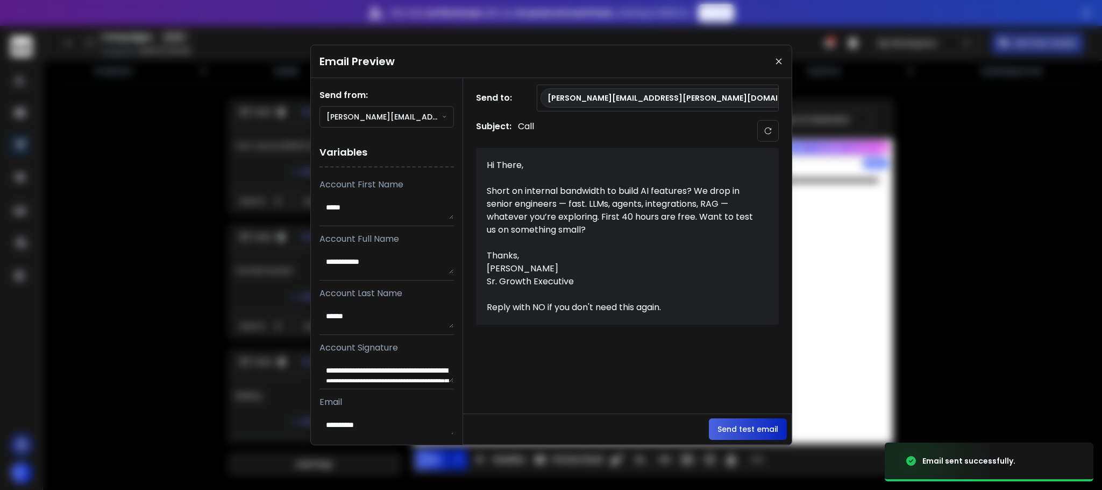
click at [742, 430] on button "Send test email" at bounding box center [748, 429] width 78 height 22
click at [818, 102] on icon at bounding box center [822, 98] width 9 height 9
click at [728, 102] on input at bounding box center [658, 97] width 235 height 19
click at [762, 423] on button "Send test email" at bounding box center [748, 429] width 78 height 22
click at [689, 100] on icon at bounding box center [693, 98] width 9 height 9
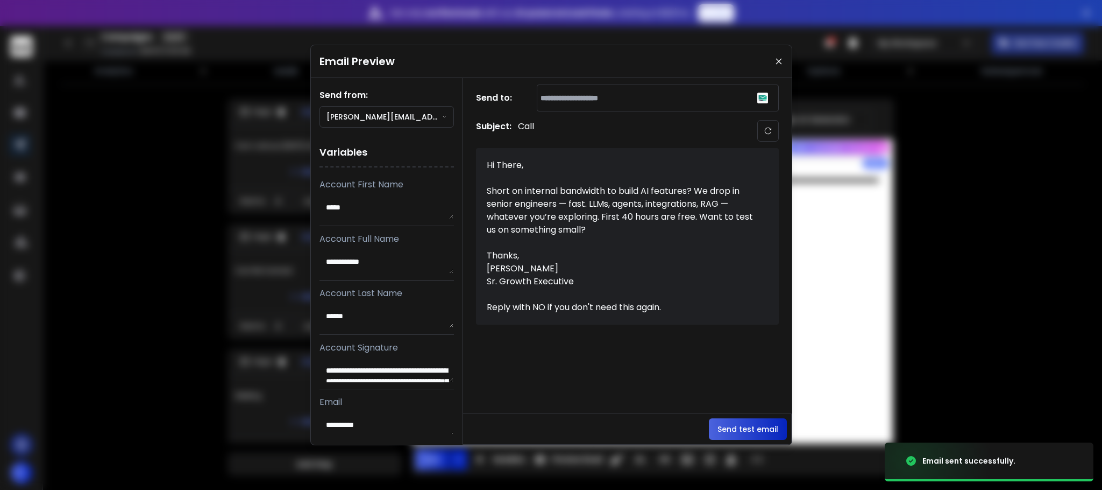
click at [652, 100] on input at bounding box center [658, 97] width 235 height 19
click at [770, 442] on div "Send test email" at bounding box center [627, 428] width 329 height 31
click at [770, 433] on button "Send test email" at bounding box center [748, 429] width 78 height 22
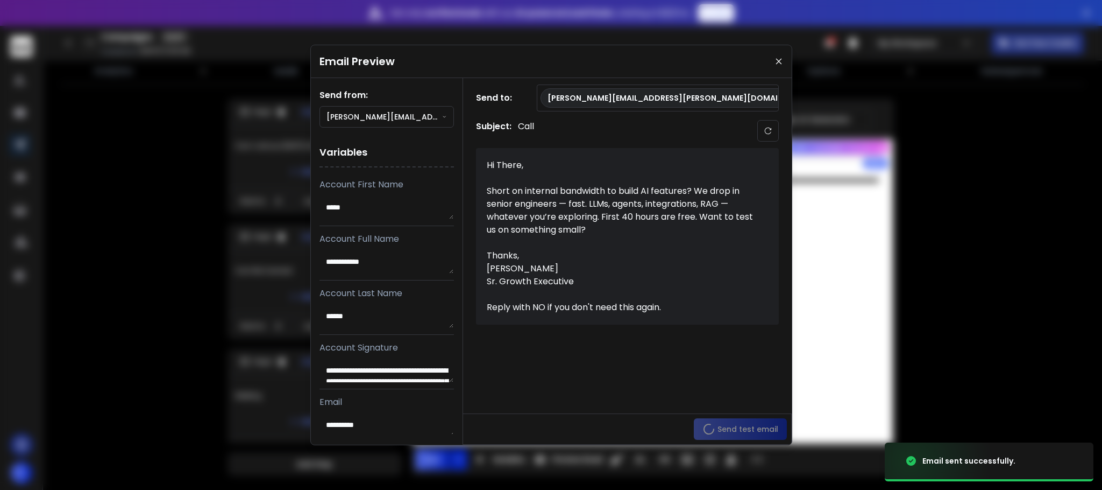
click at [669, 92] on div "[PERSON_NAME][EMAIL_ADDRESS][PERSON_NAME][DOMAIN_NAME]" at bounding box center [687, 97] width 293 height 19
click at [675, 103] on div "[PERSON_NAME][EMAIL_ADDRESS][PERSON_NAME][DOMAIN_NAME]" at bounding box center [687, 97] width 293 height 19
click at [818, 102] on icon at bounding box center [822, 98] width 9 height 9
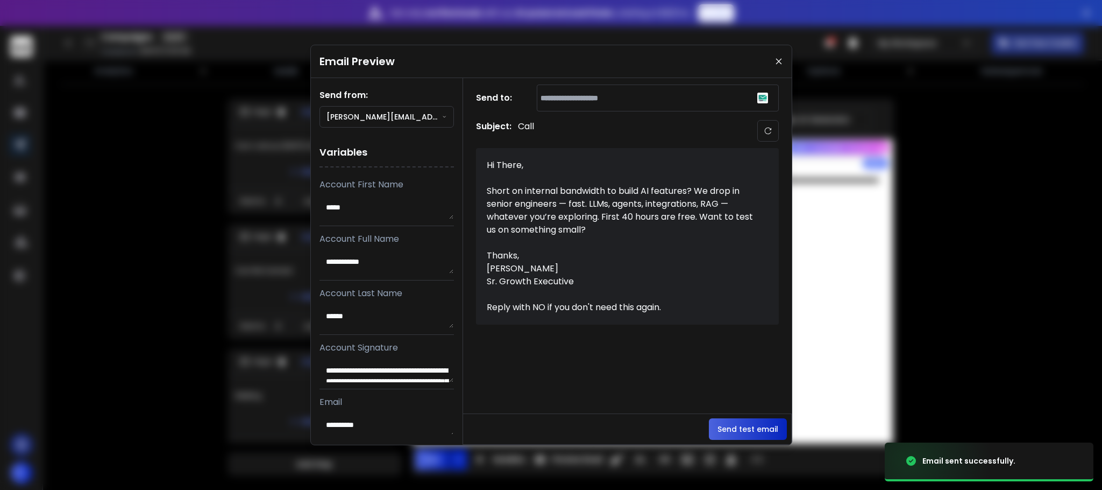
click at [675, 98] on input at bounding box center [658, 97] width 235 height 19
click at [733, 433] on button "Send test email" at bounding box center [748, 429] width 78 height 22
click at [689, 99] on icon at bounding box center [693, 98] width 9 height 9
click at [631, 99] on input at bounding box center [658, 97] width 235 height 19
click at [757, 425] on button "Send test email" at bounding box center [748, 429] width 78 height 22
